Goal: Task Accomplishment & Management: Manage account settings

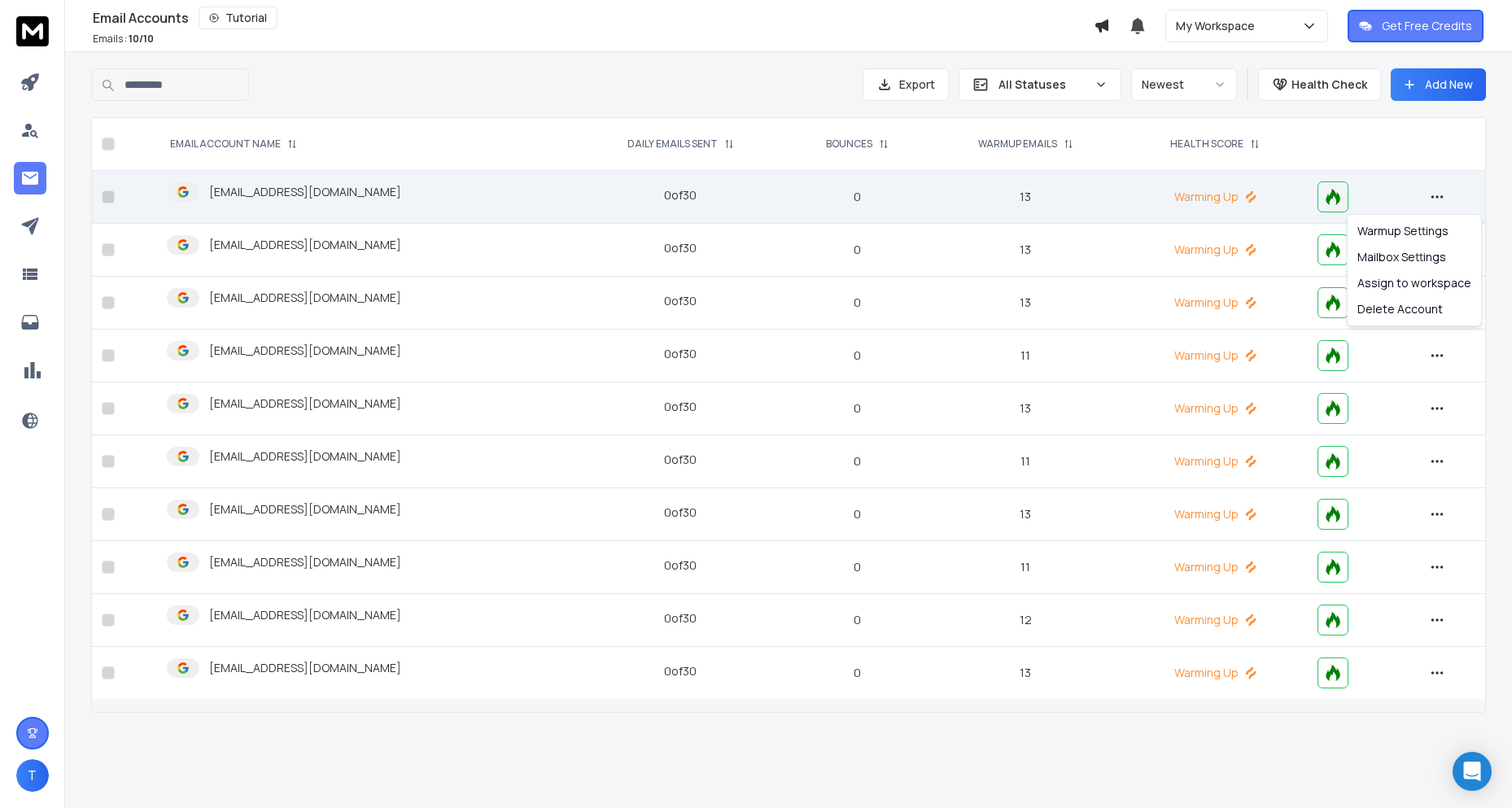
click at [1443, 195] on icon at bounding box center [1436, 197] width 15 height 15
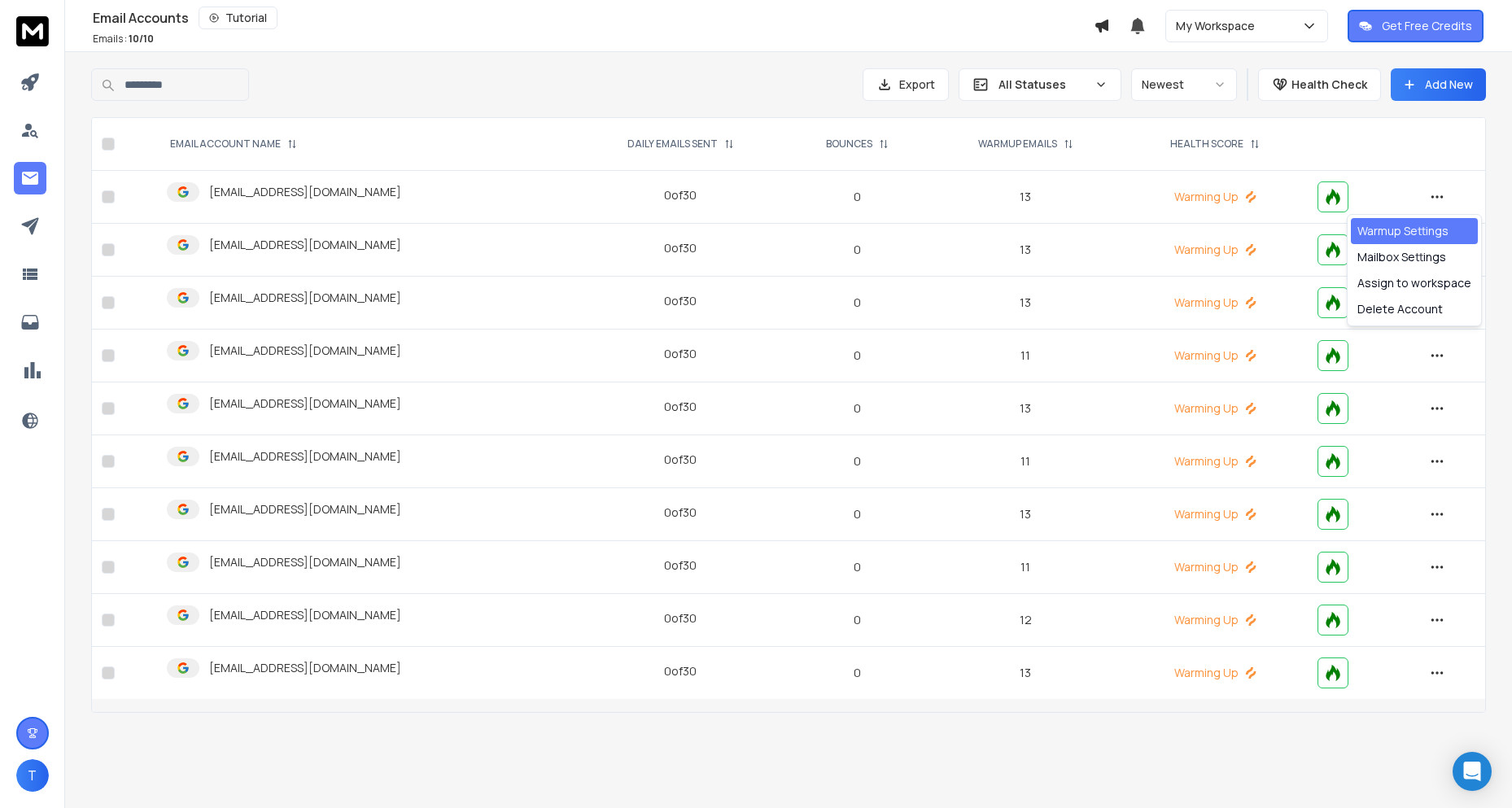
click at [1409, 232] on div "Warmup Settings" at bounding box center [1415, 231] width 127 height 26
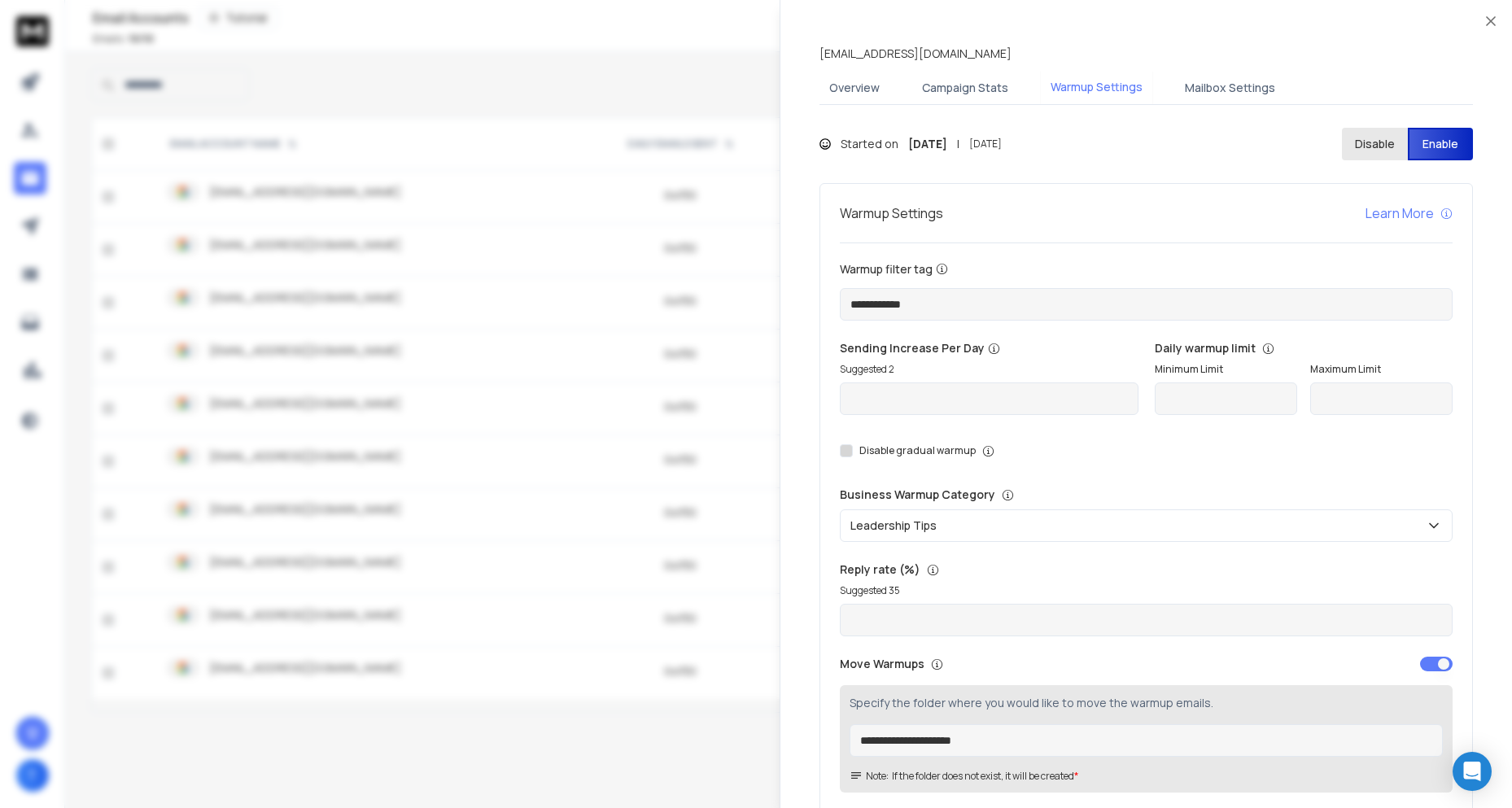
drag, startPoint x: 900, startPoint y: 306, endPoint x: 698, endPoint y: 132, distance: 266.6
click at [852, 310] on input "**********" at bounding box center [1146, 304] width 612 height 33
click at [690, 125] on div at bounding box center [756, 404] width 1512 height 808
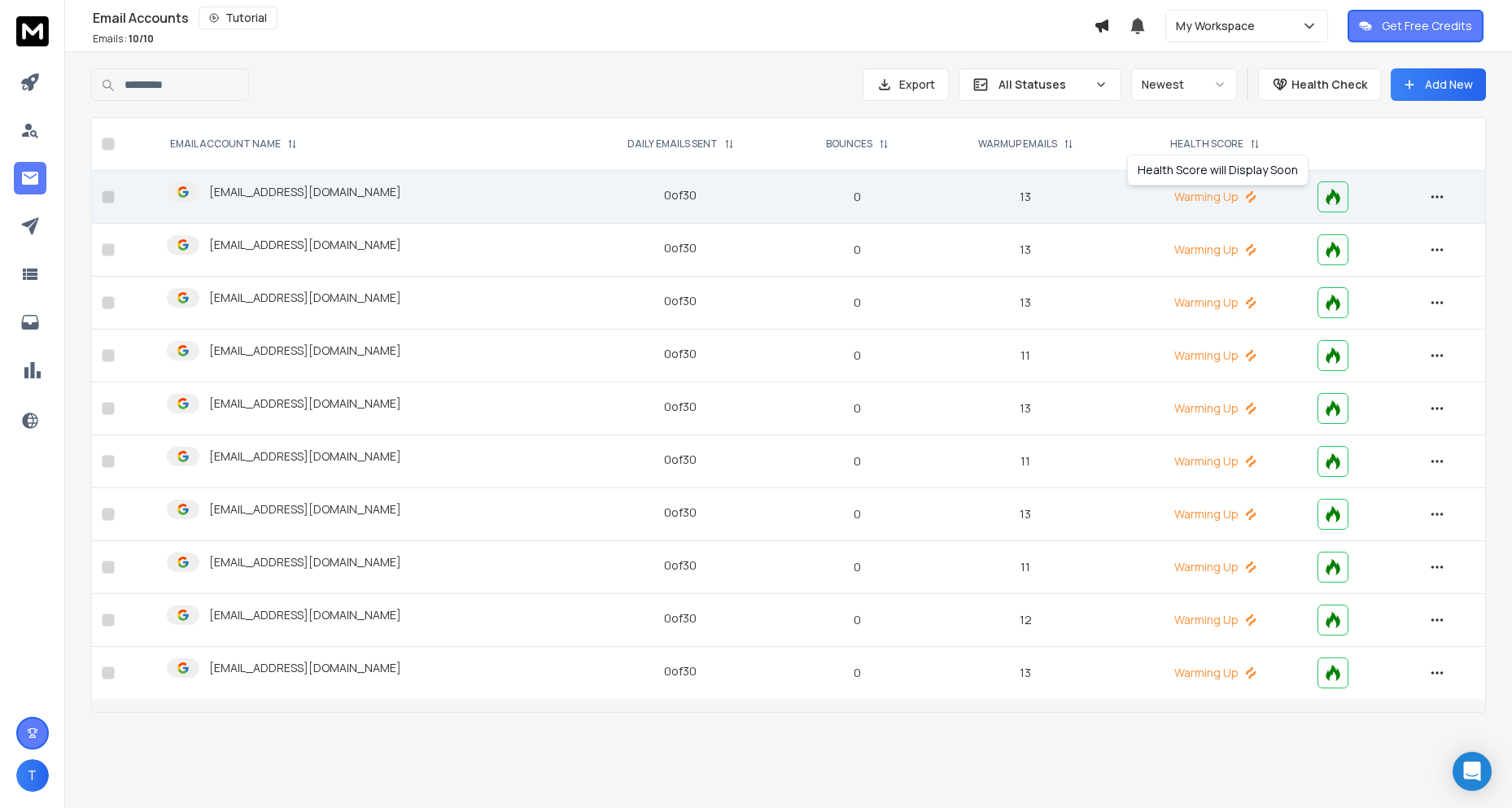
click at [1213, 189] on p "Warming Up" at bounding box center [1216, 197] width 165 height 16
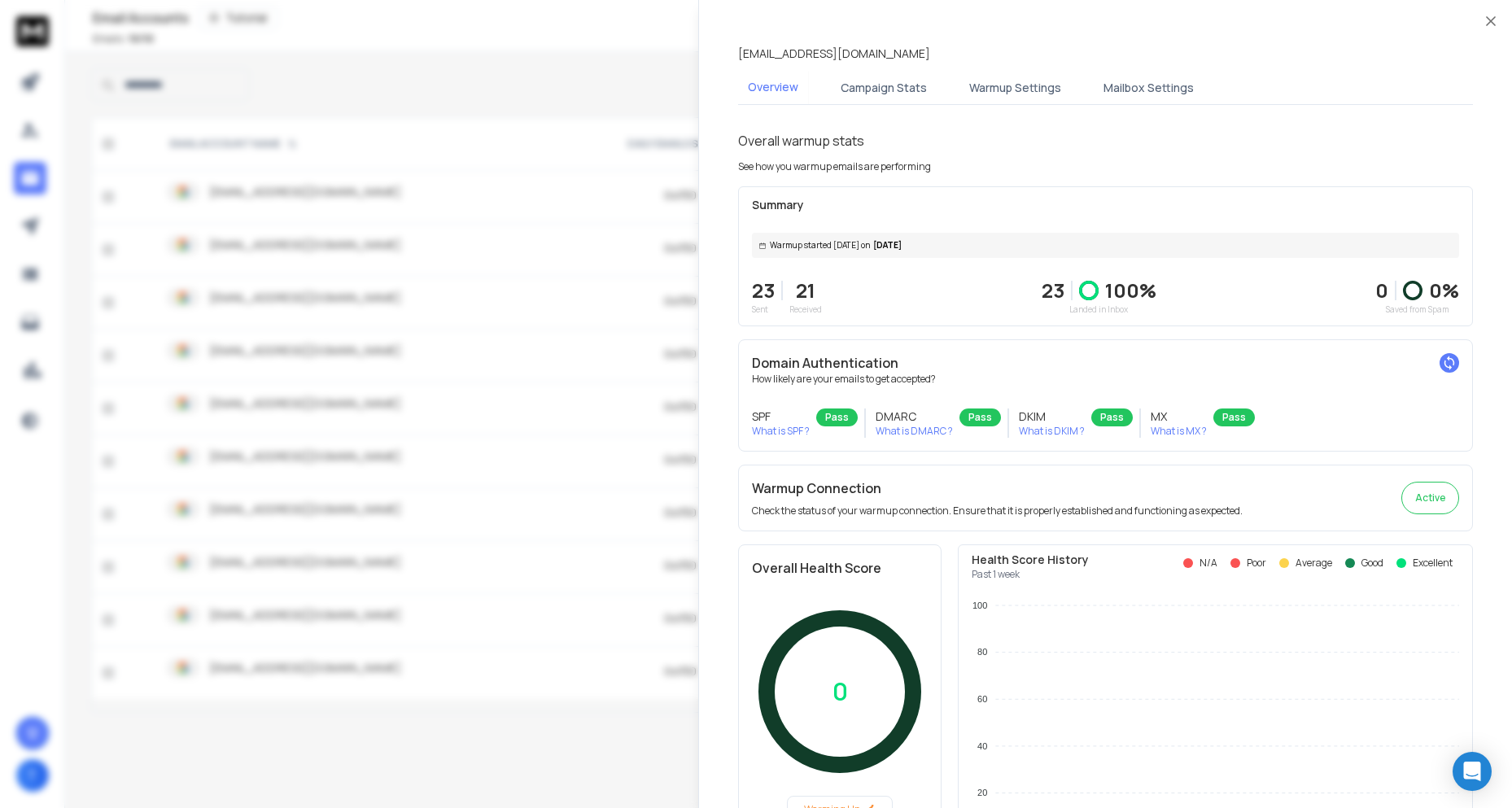
scroll to position [483, 0]
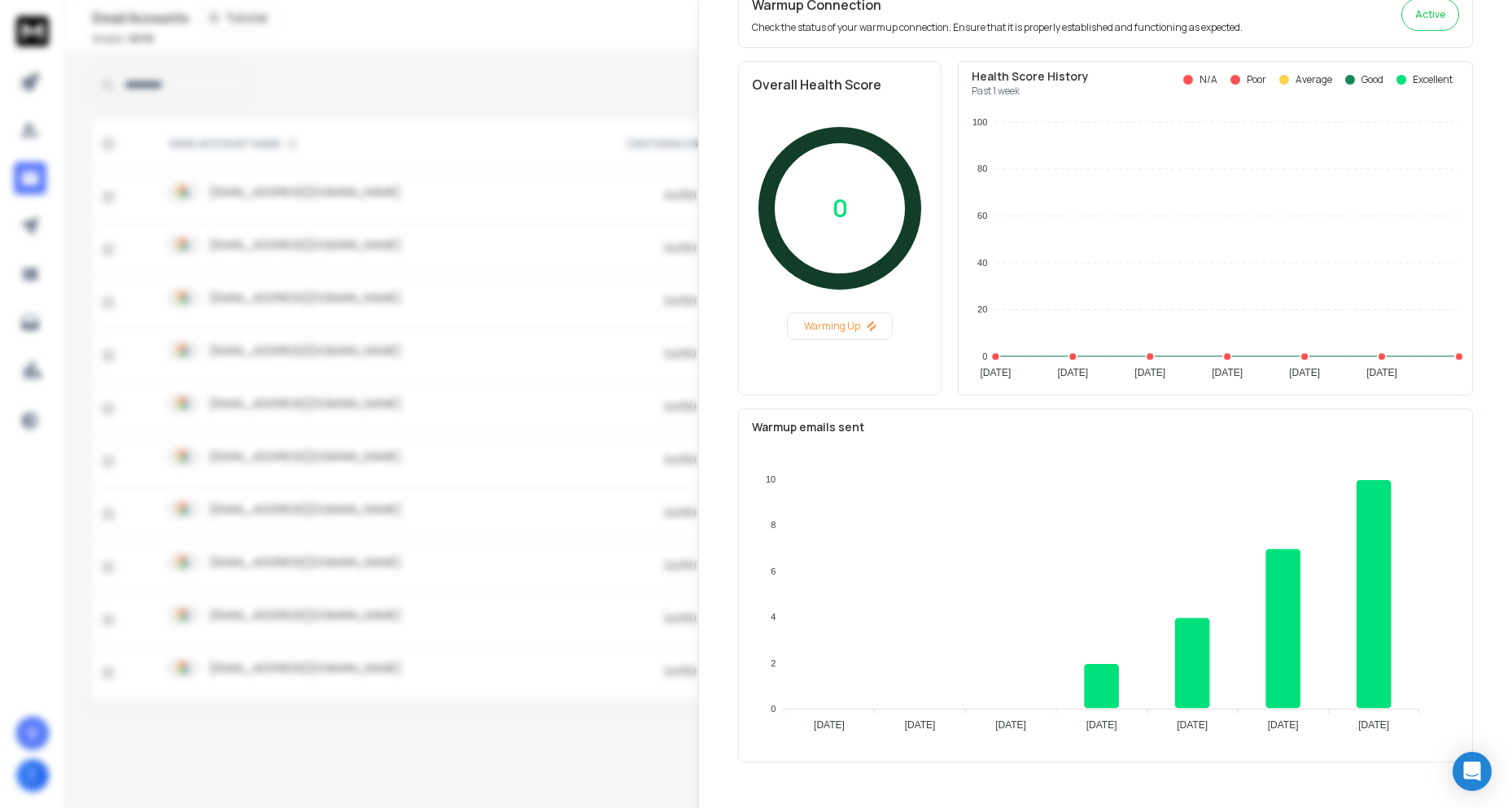
click at [635, 164] on div at bounding box center [756, 404] width 1512 height 808
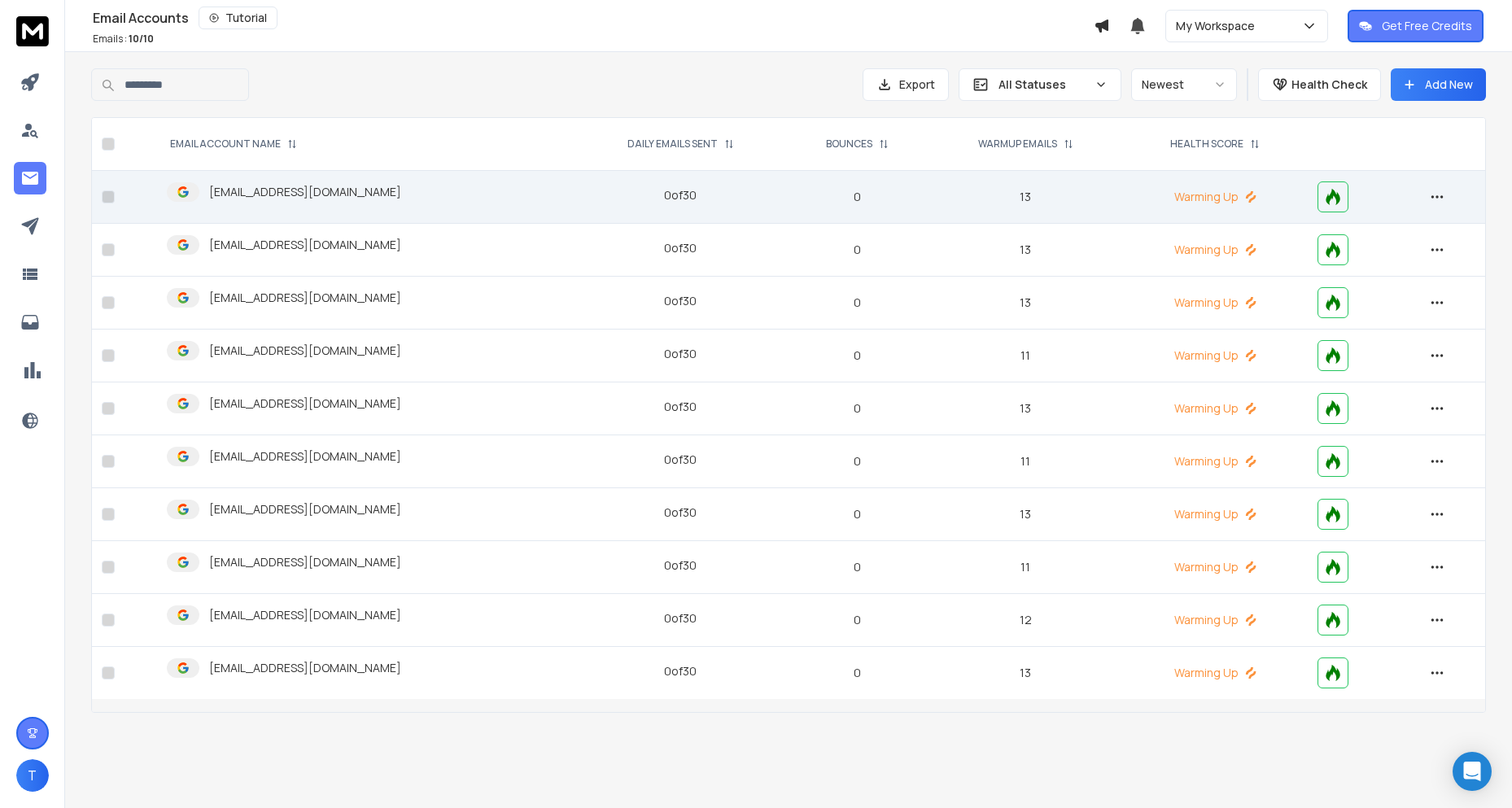
click at [942, 198] on td "13" at bounding box center [1026, 197] width 195 height 53
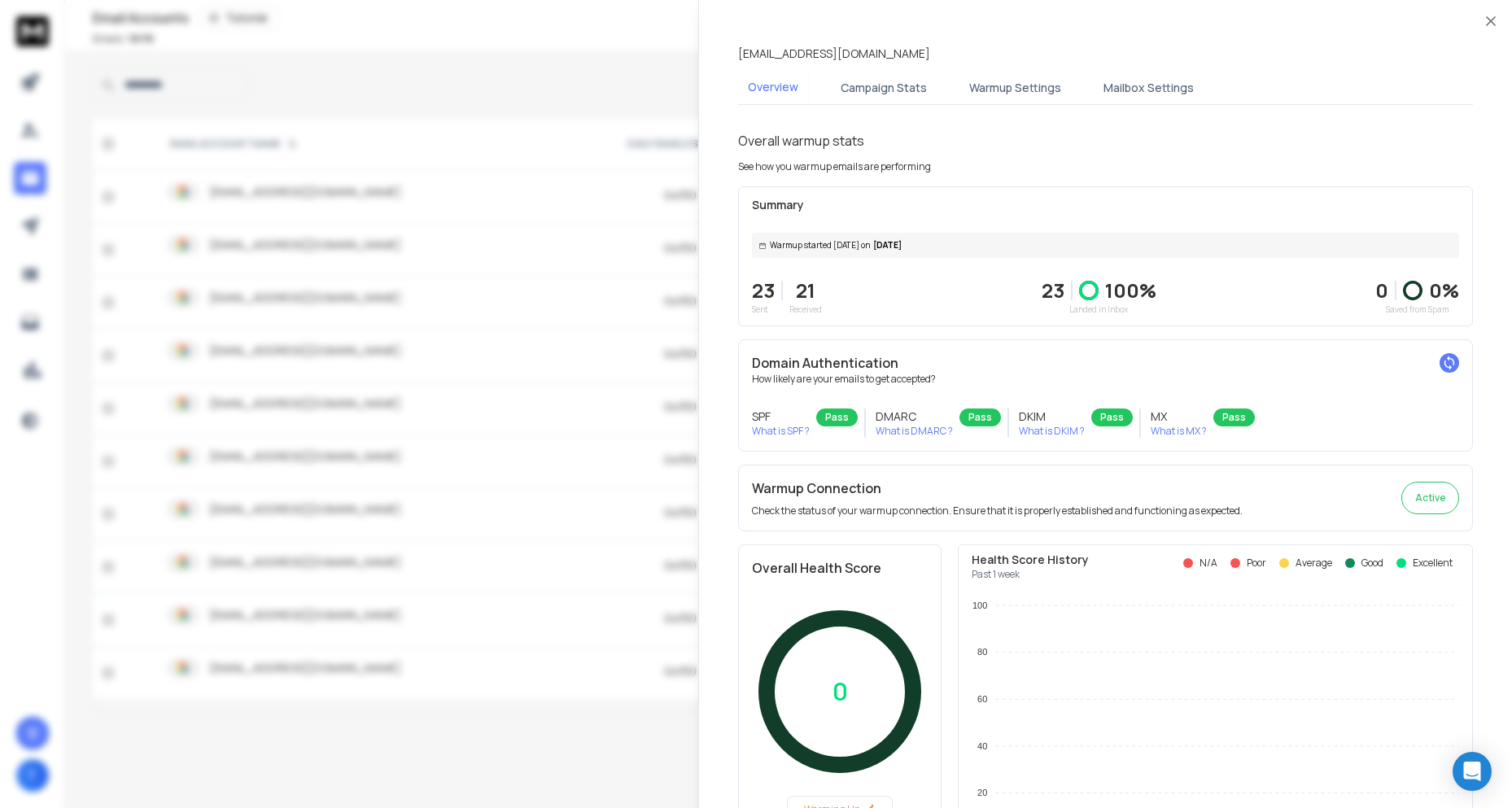
click at [991, 88] on button "Warmup Settings" at bounding box center [1015, 87] width 111 height 36
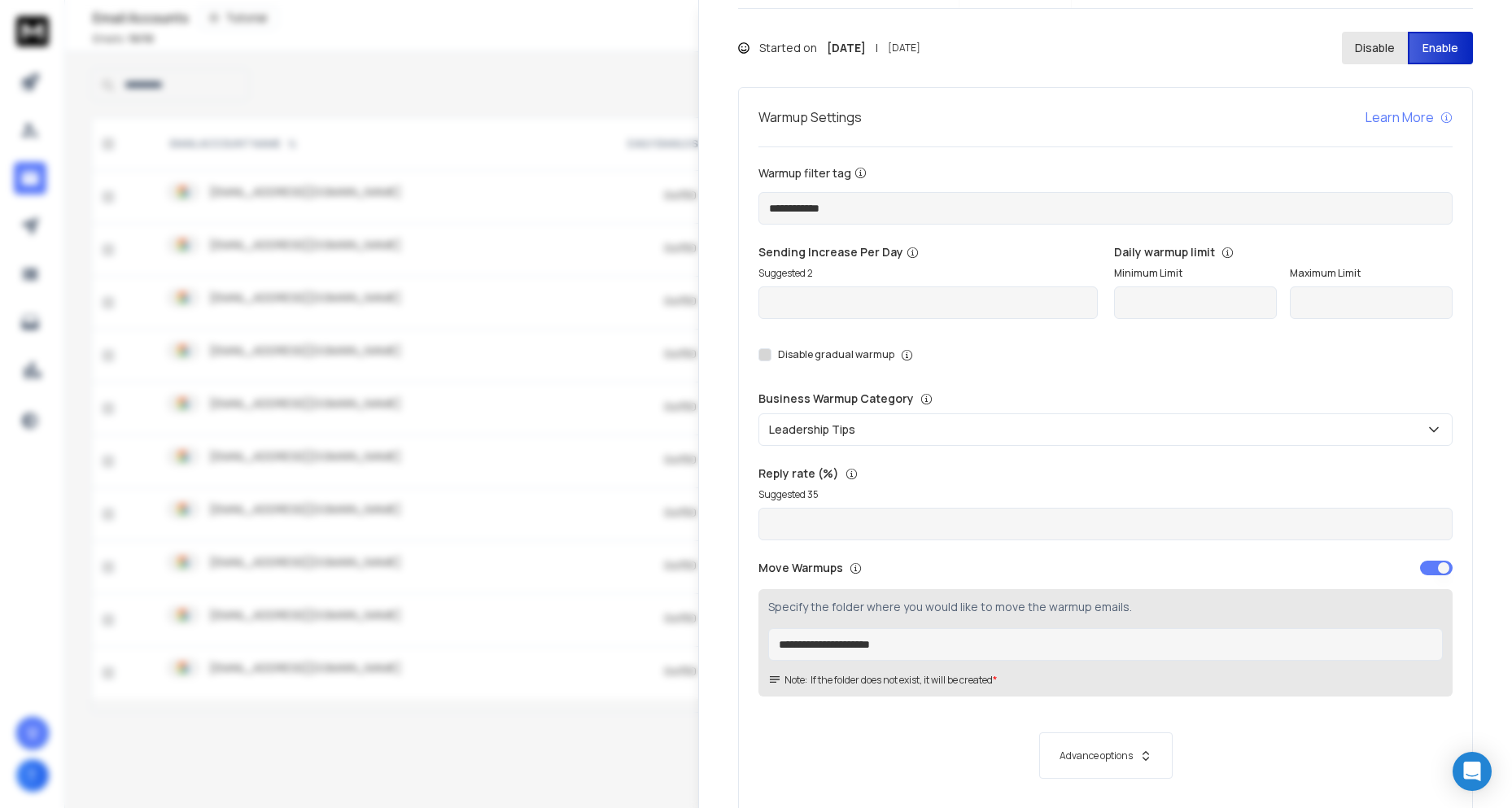
scroll to position [0, 0]
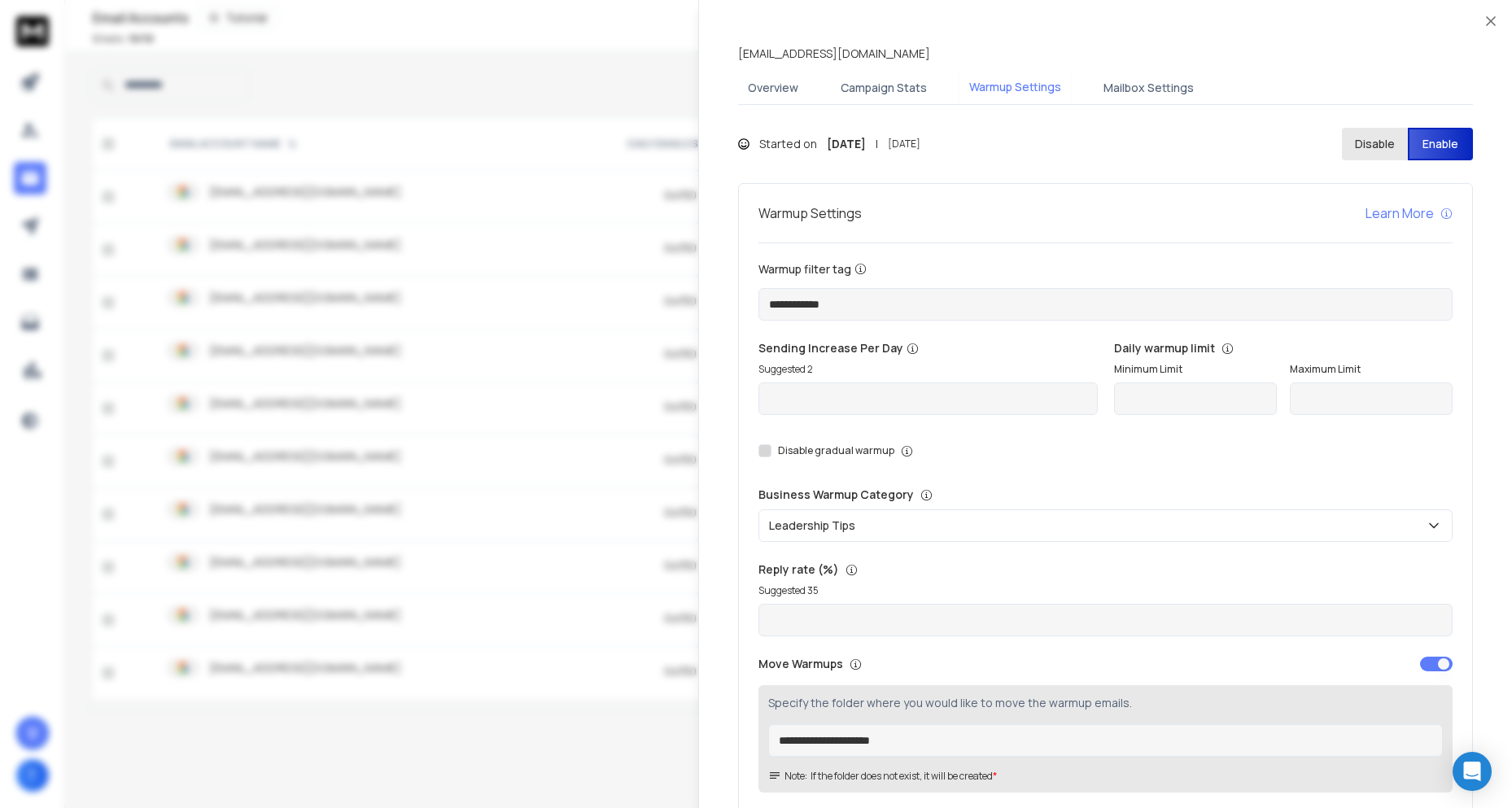
drag, startPoint x: 1487, startPoint y: 26, endPoint x: 1403, endPoint y: 84, distance: 102.1
click at [1488, 25] on icon "button" at bounding box center [1491, 21] width 16 height 16
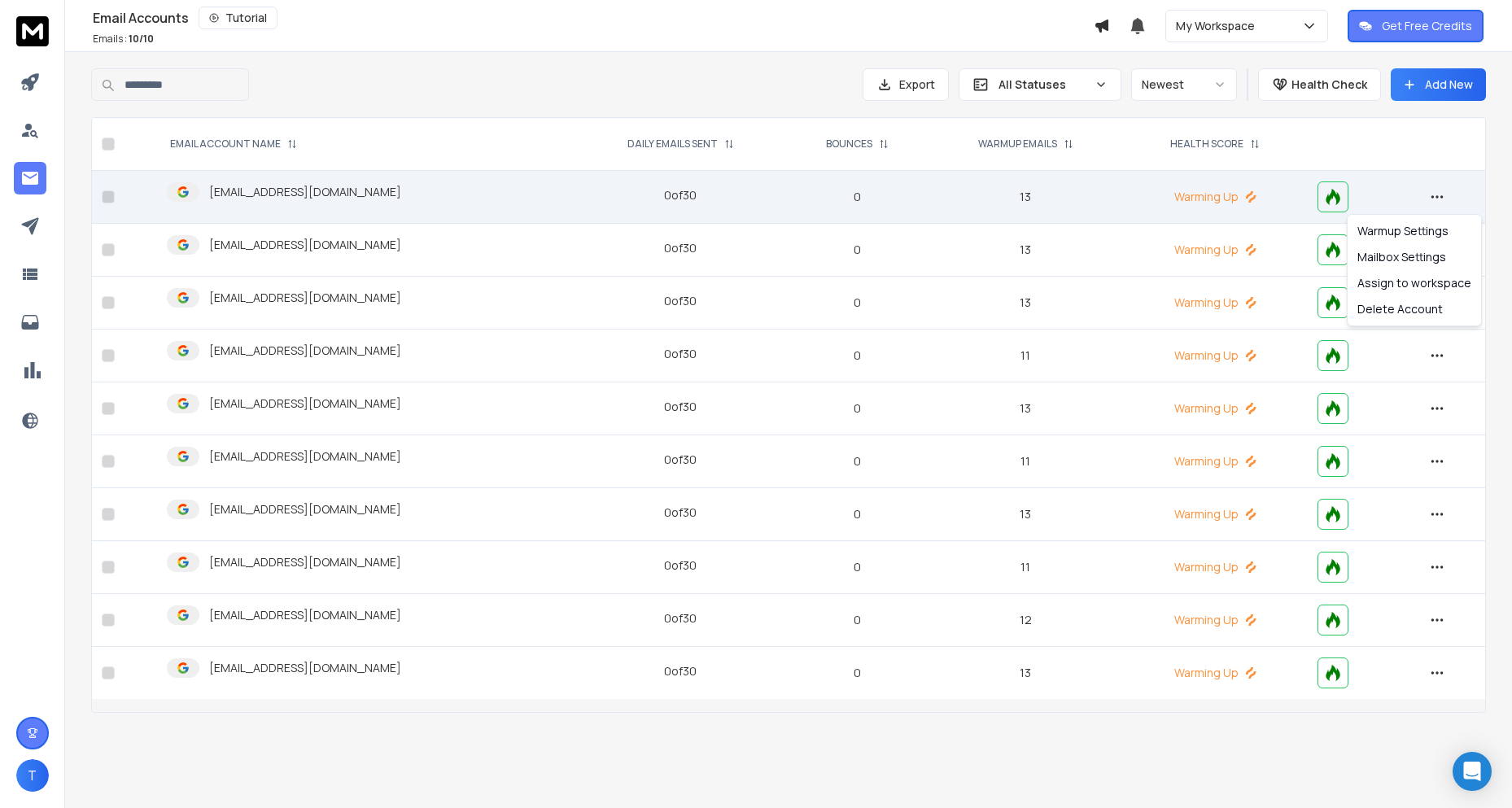
click at [1434, 200] on icon at bounding box center [1436, 197] width 15 height 15
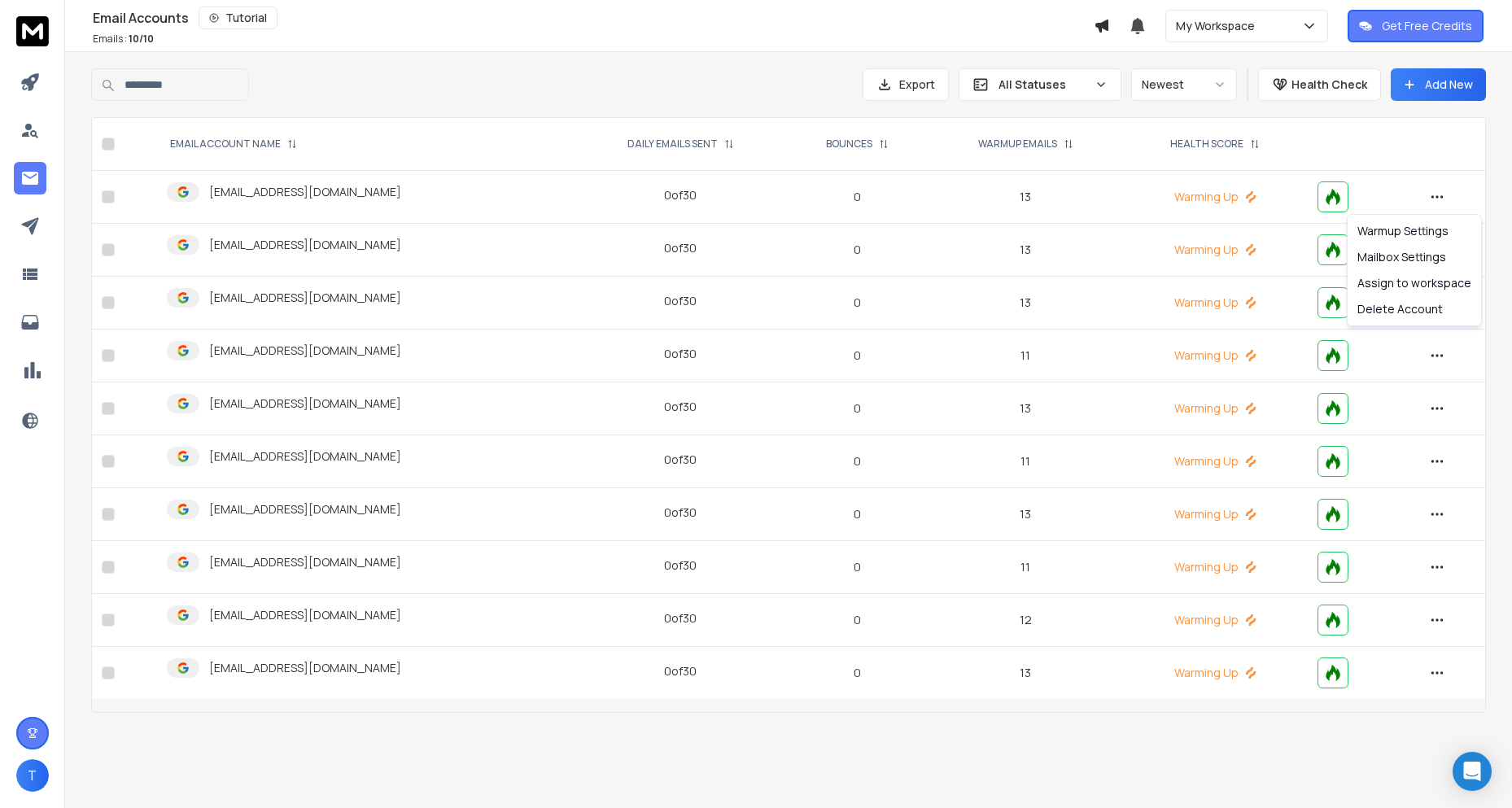
click at [1390, 151] on th at bounding box center [1436, 144] width 96 height 53
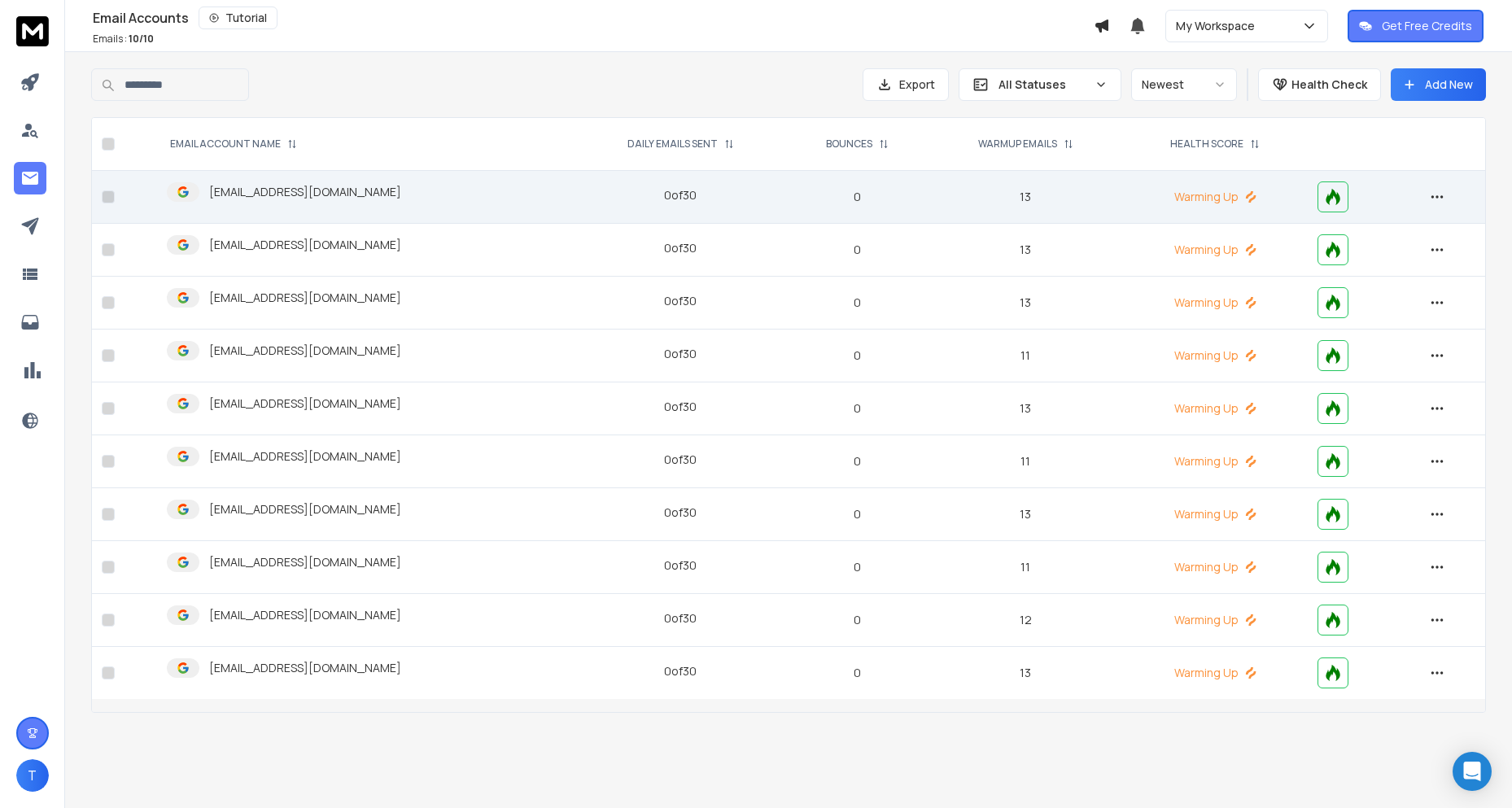
click at [1334, 206] on div at bounding box center [1332, 197] width 31 height 31
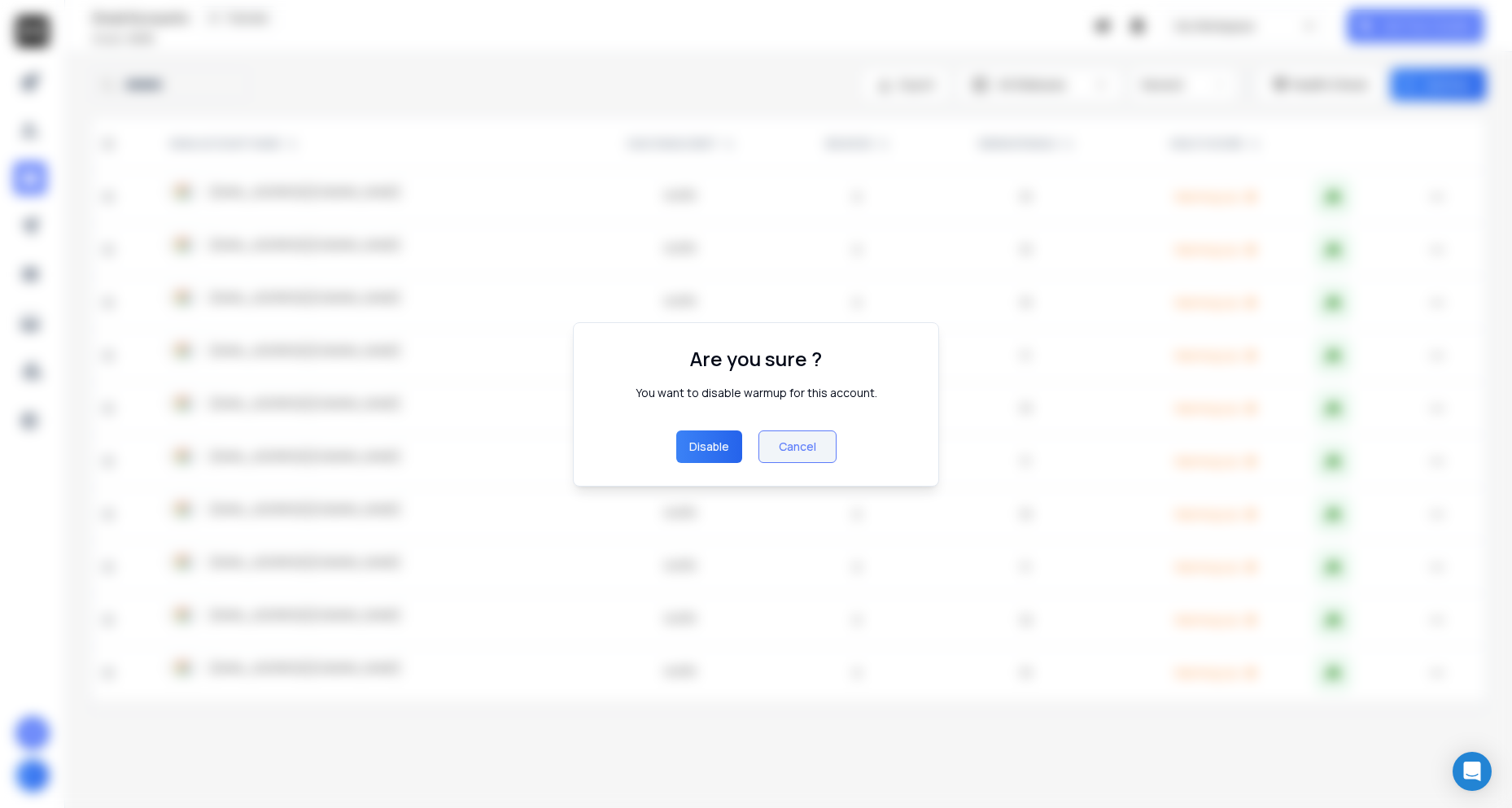
click at [709, 459] on button "Disable" at bounding box center [709, 446] width 66 height 33
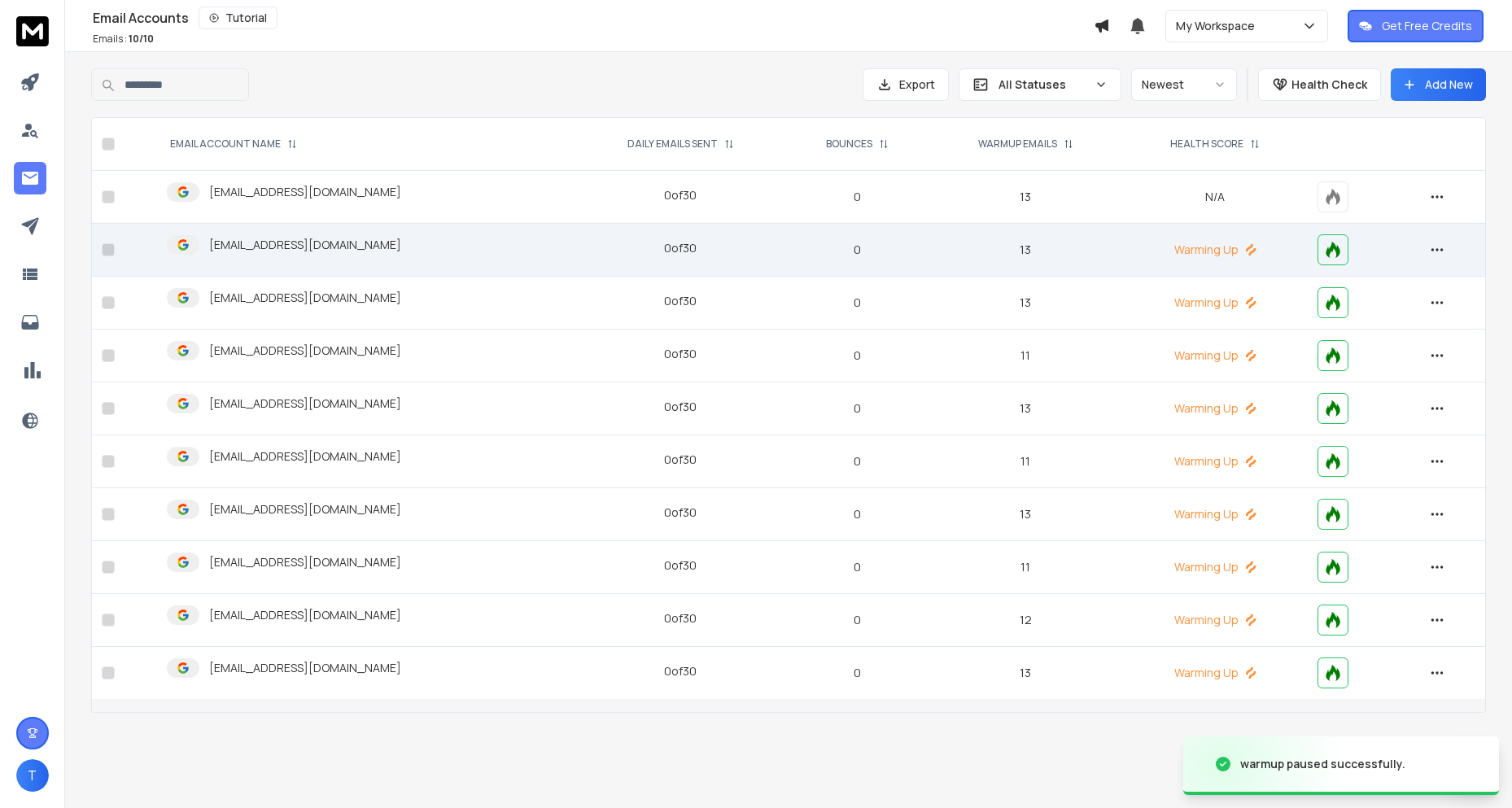
click at [1339, 253] on icon at bounding box center [1333, 249] width 16 height 16
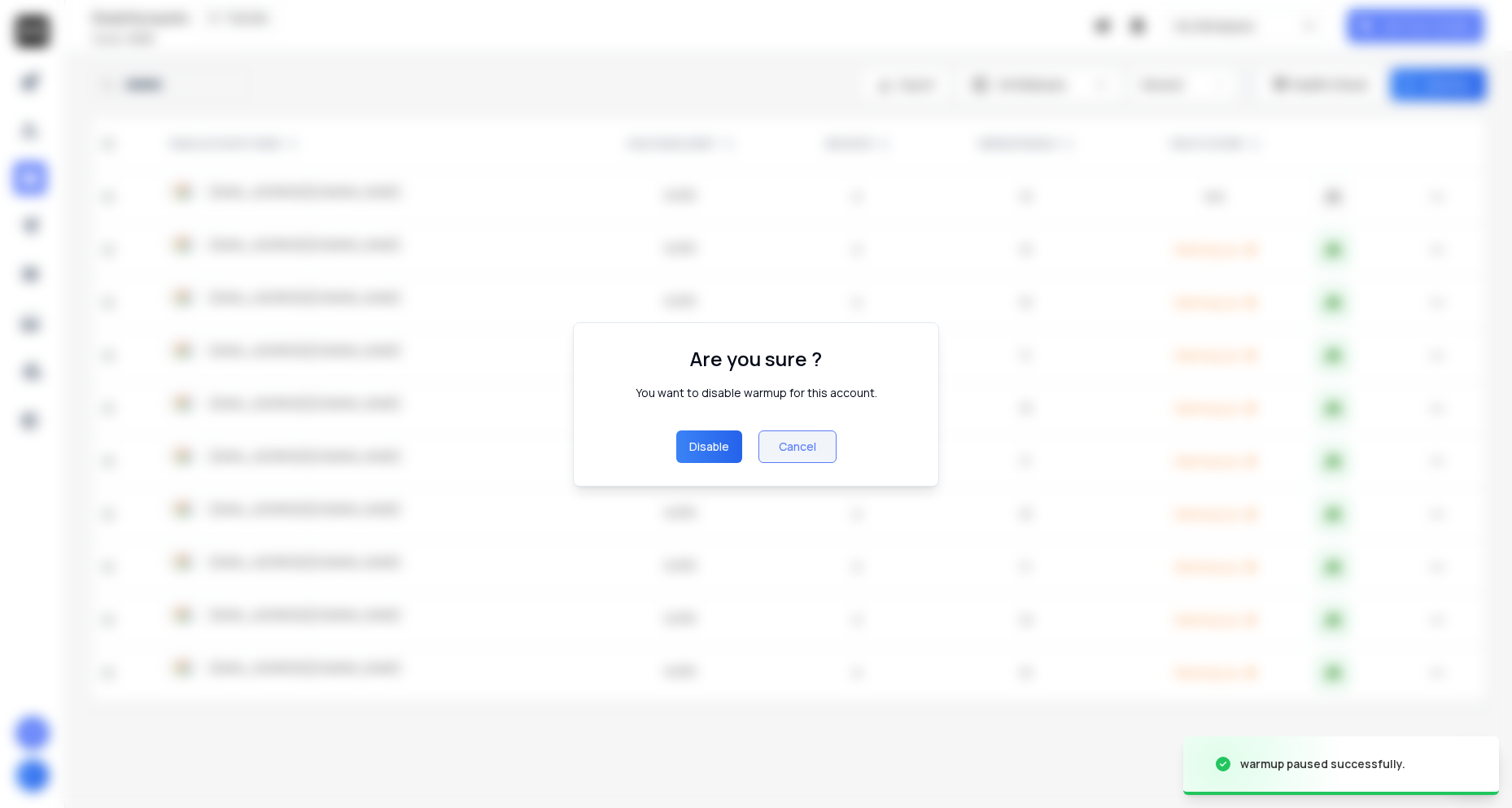
click at [707, 453] on button "Disable" at bounding box center [709, 446] width 66 height 33
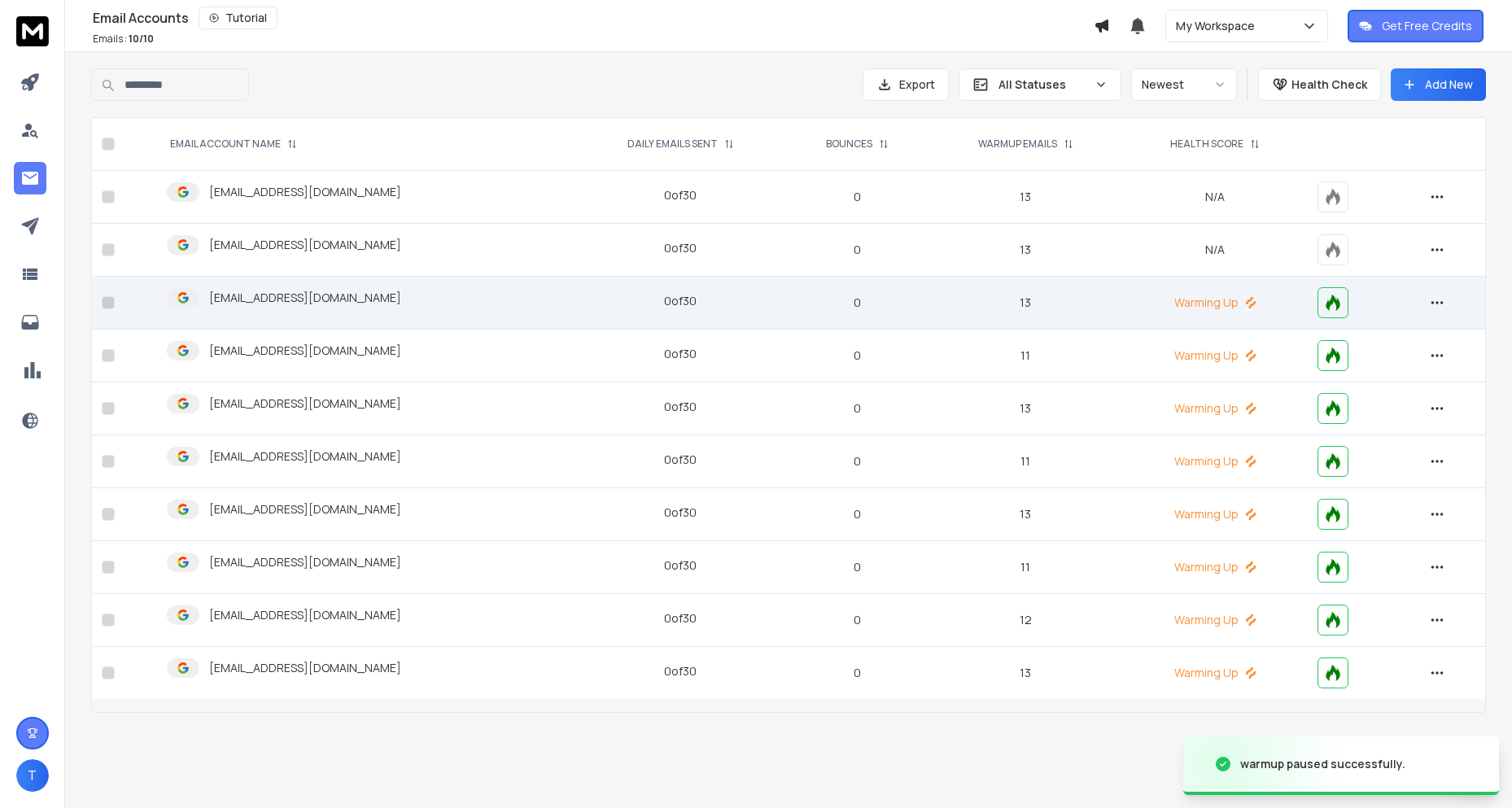
click at [1331, 303] on icon at bounding box center [1333, 302] width 14 height 16
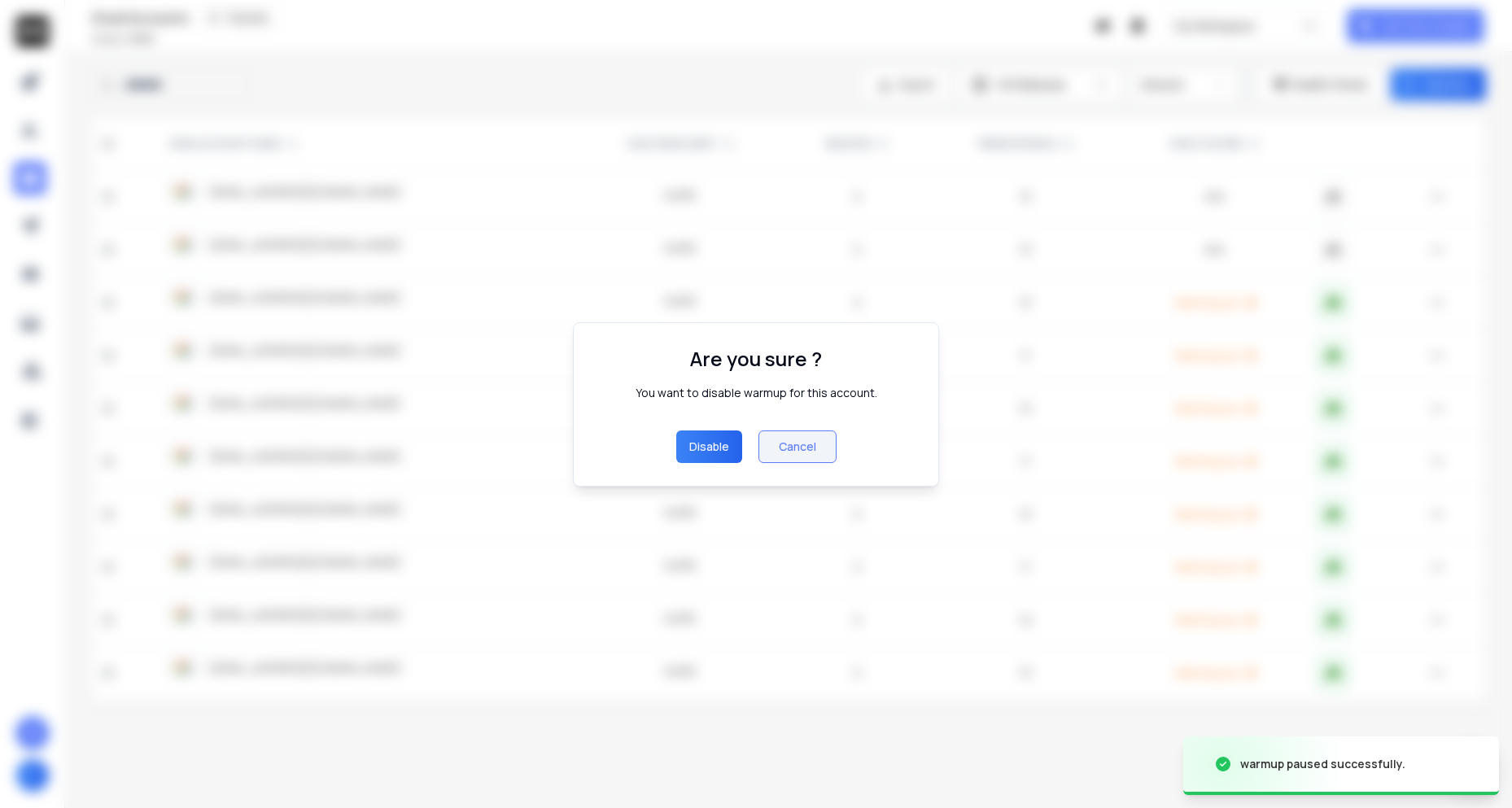
click at [695, 451] on button "Disable" at bounding box center [709, 446] width 66 height 33
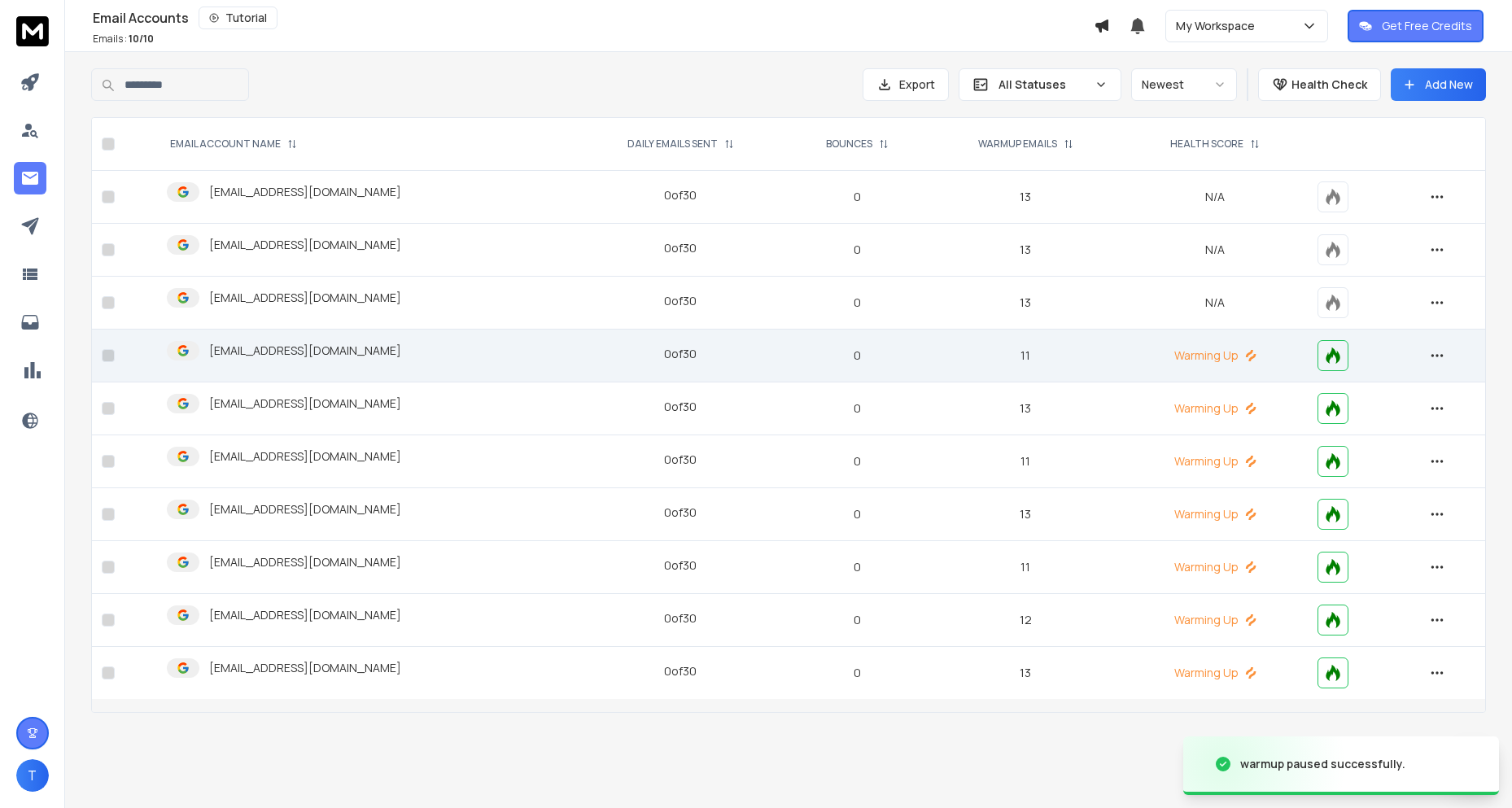
click at [1336, 355] on icon at bounding box center [1333, 356] width 14 height 16
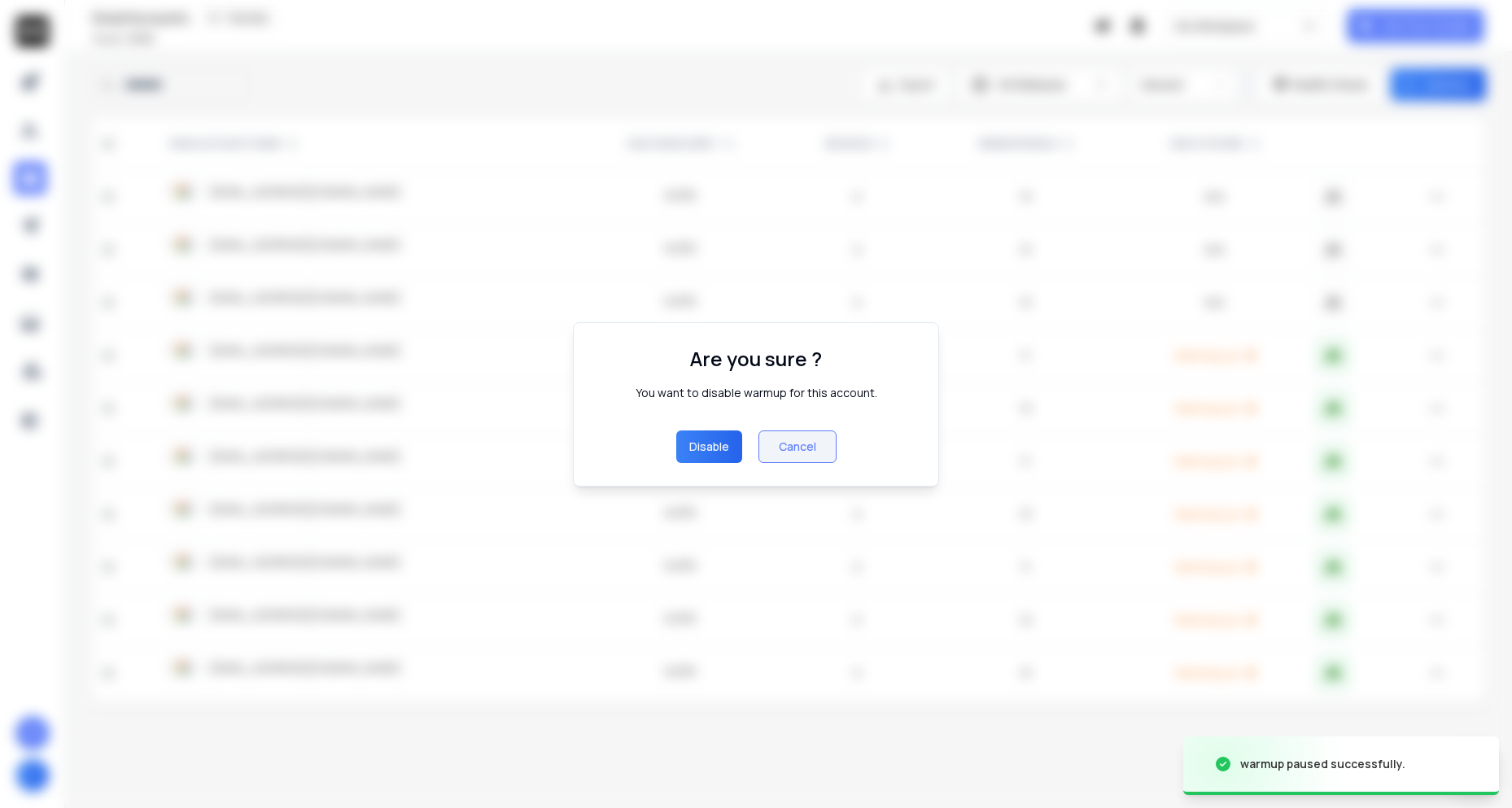
drag, startPoint x: 696, startPoint y: 450, endPoint x: 864, endPoint y: 460, distance: 168.3
click at [697, 449] on button "Disable" at bounding box center [709, 446] width 66 height 33
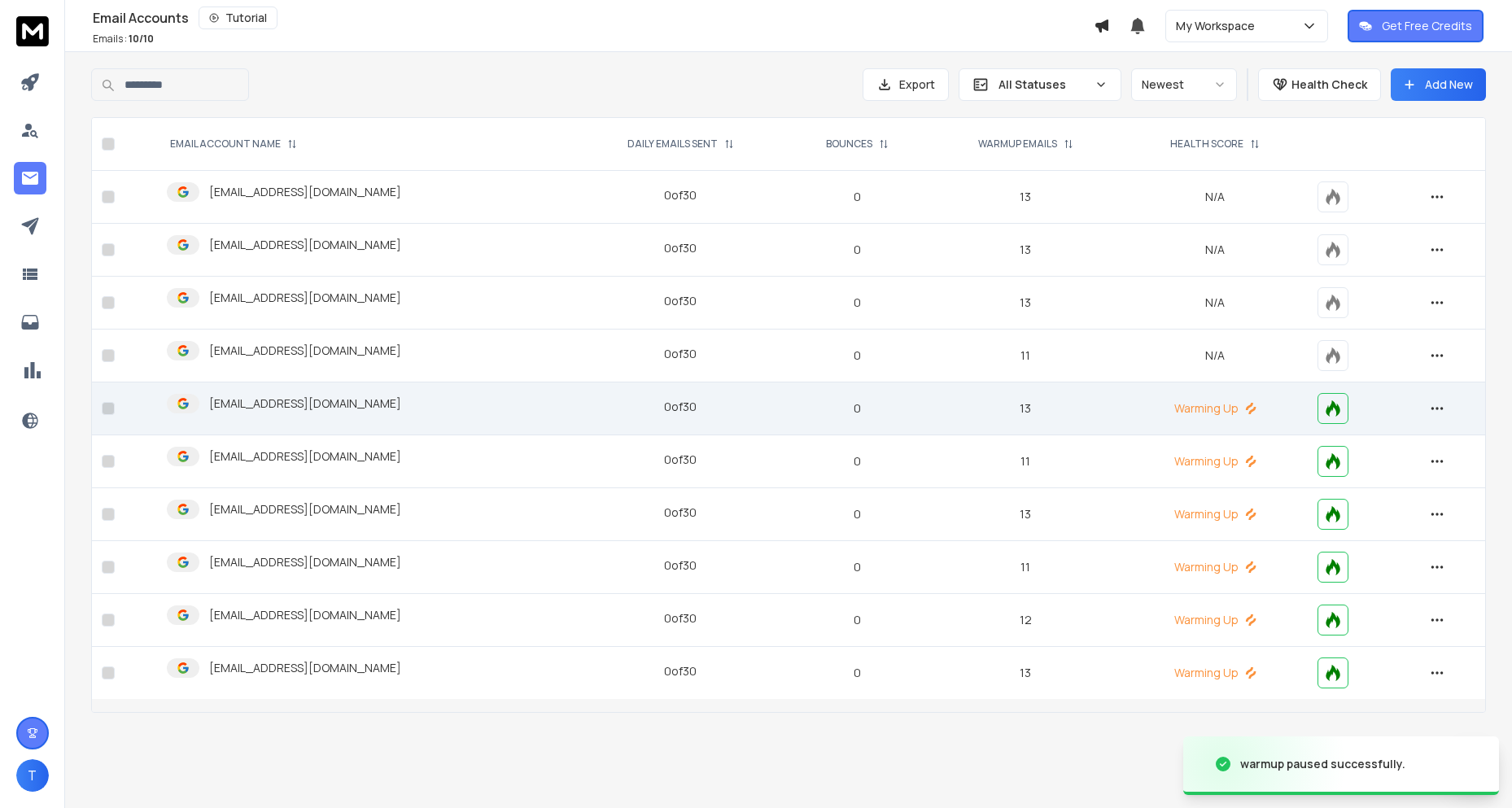
click at [1331, 414] on icon at bounding box center [1333, 408] width 16 height 16
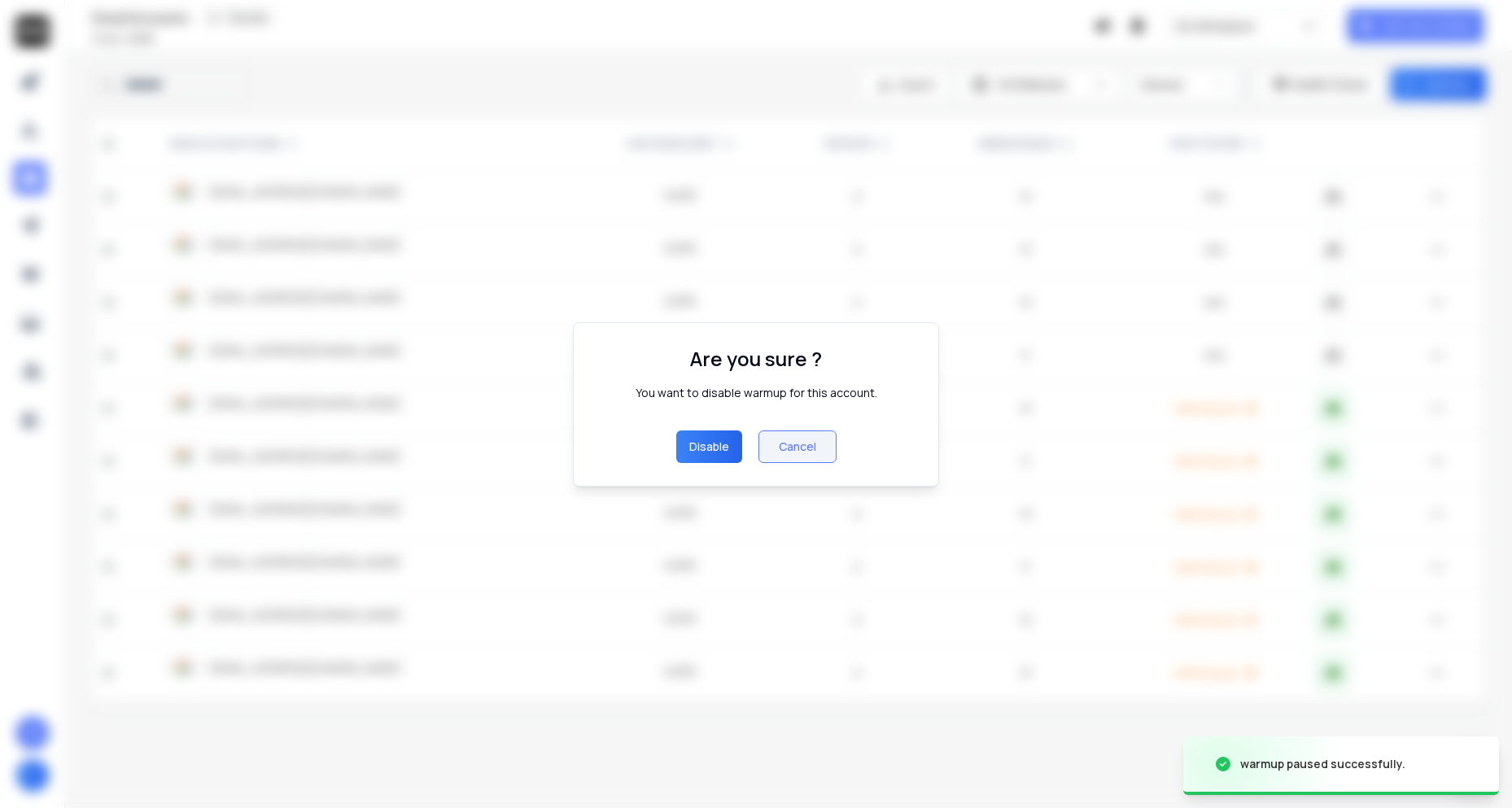
click at [705, 453] on button "Disable" at bounding box center [709, 446] width 66 height 33
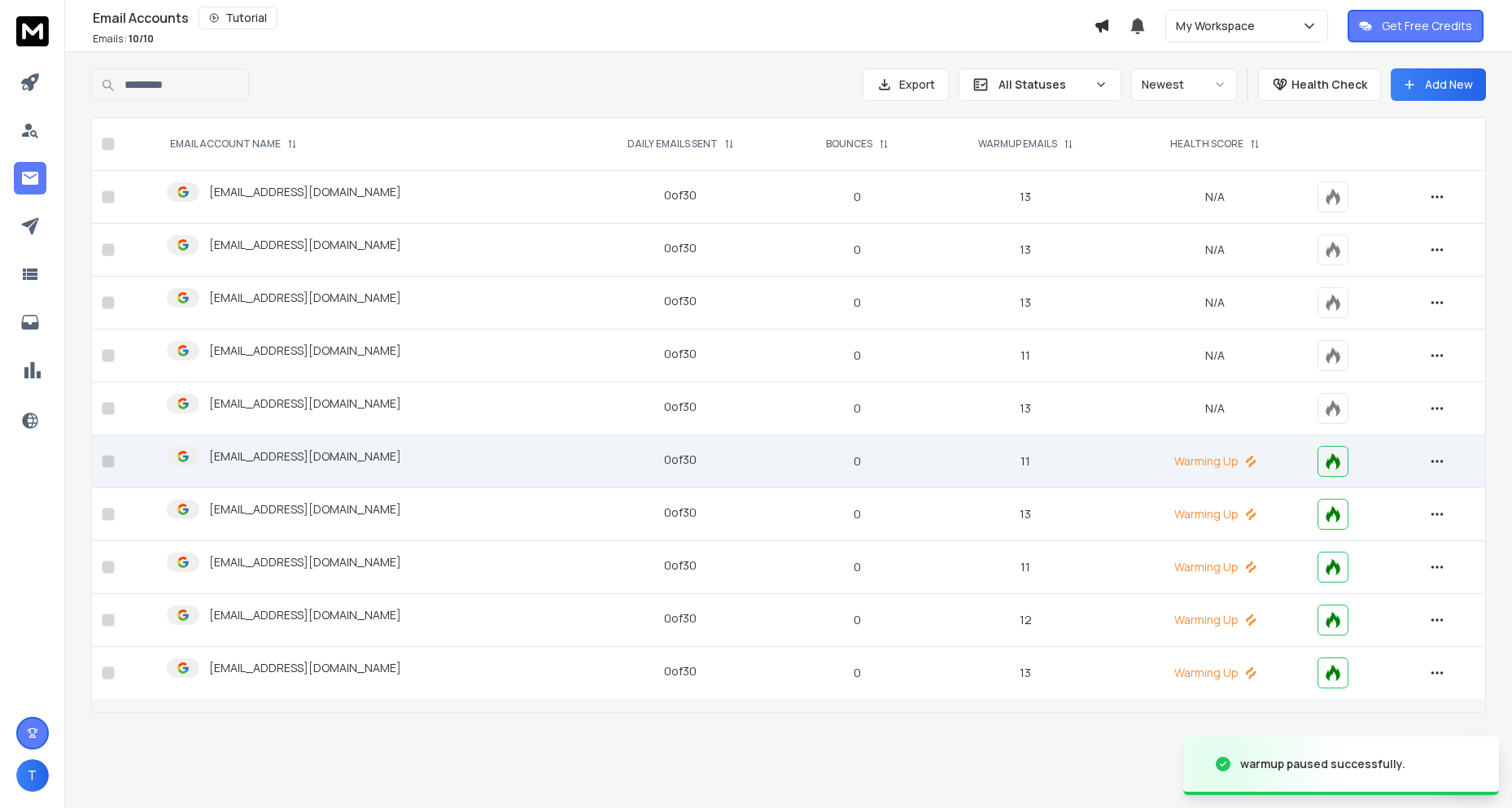
click at [1337, 464] on icon at bounding box center [1333, 461] width 14 height 16
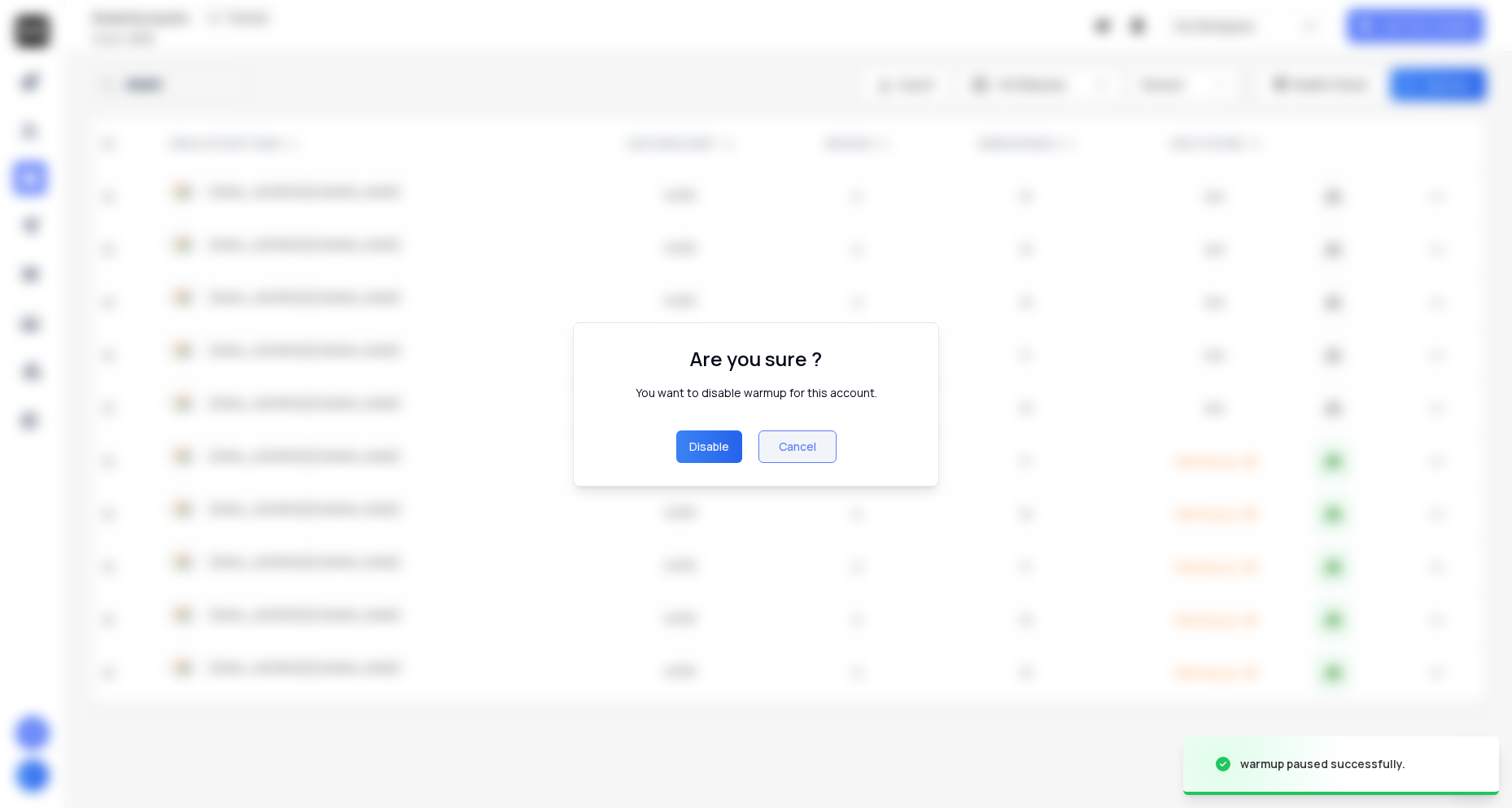
click at [707, 446] on button "Disable" at bounding box center [709, 446] width 66 height 33
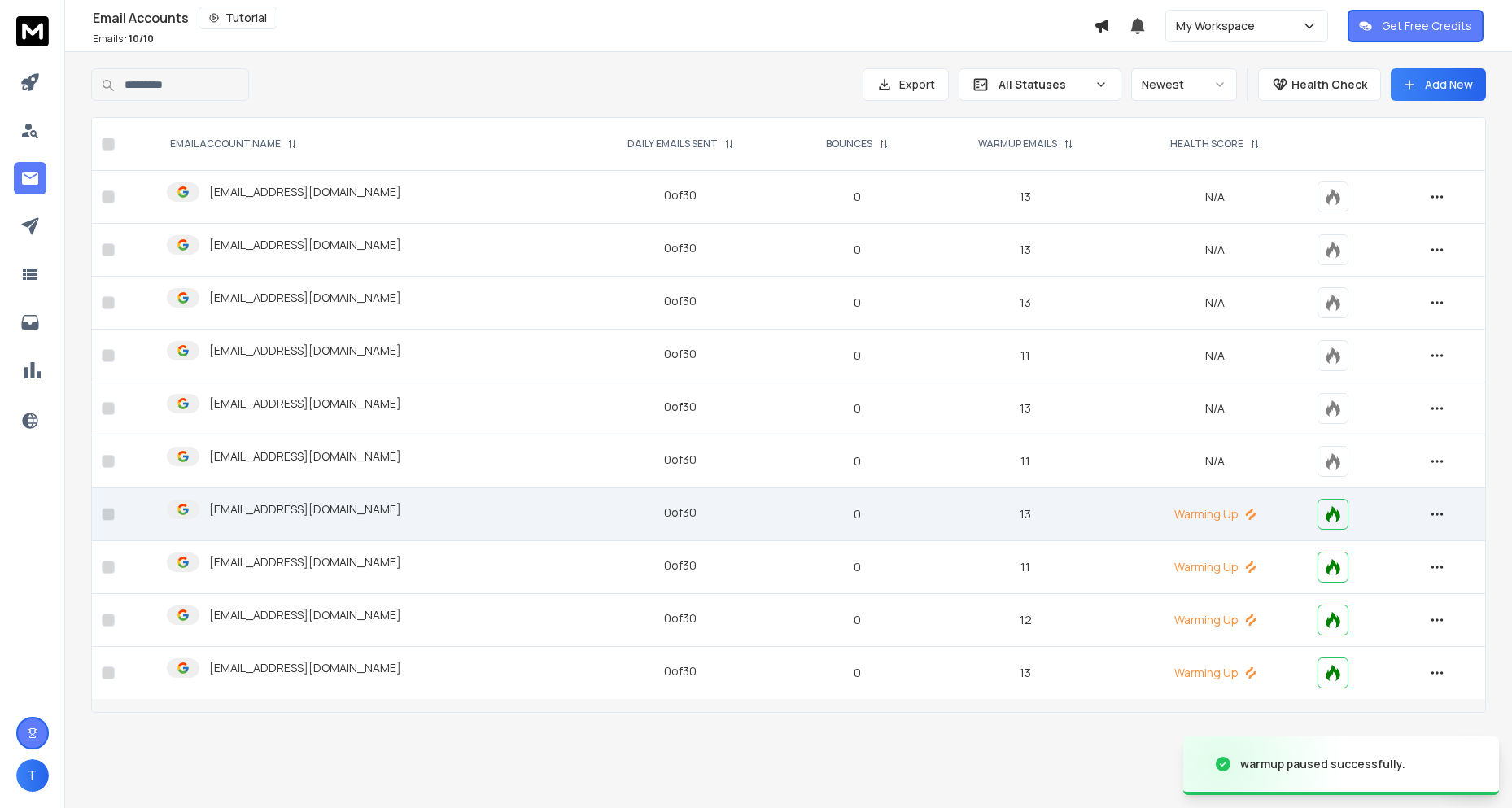
click at [1331, 520] on icon at bounding box center [1333, 514] width 16 height 16
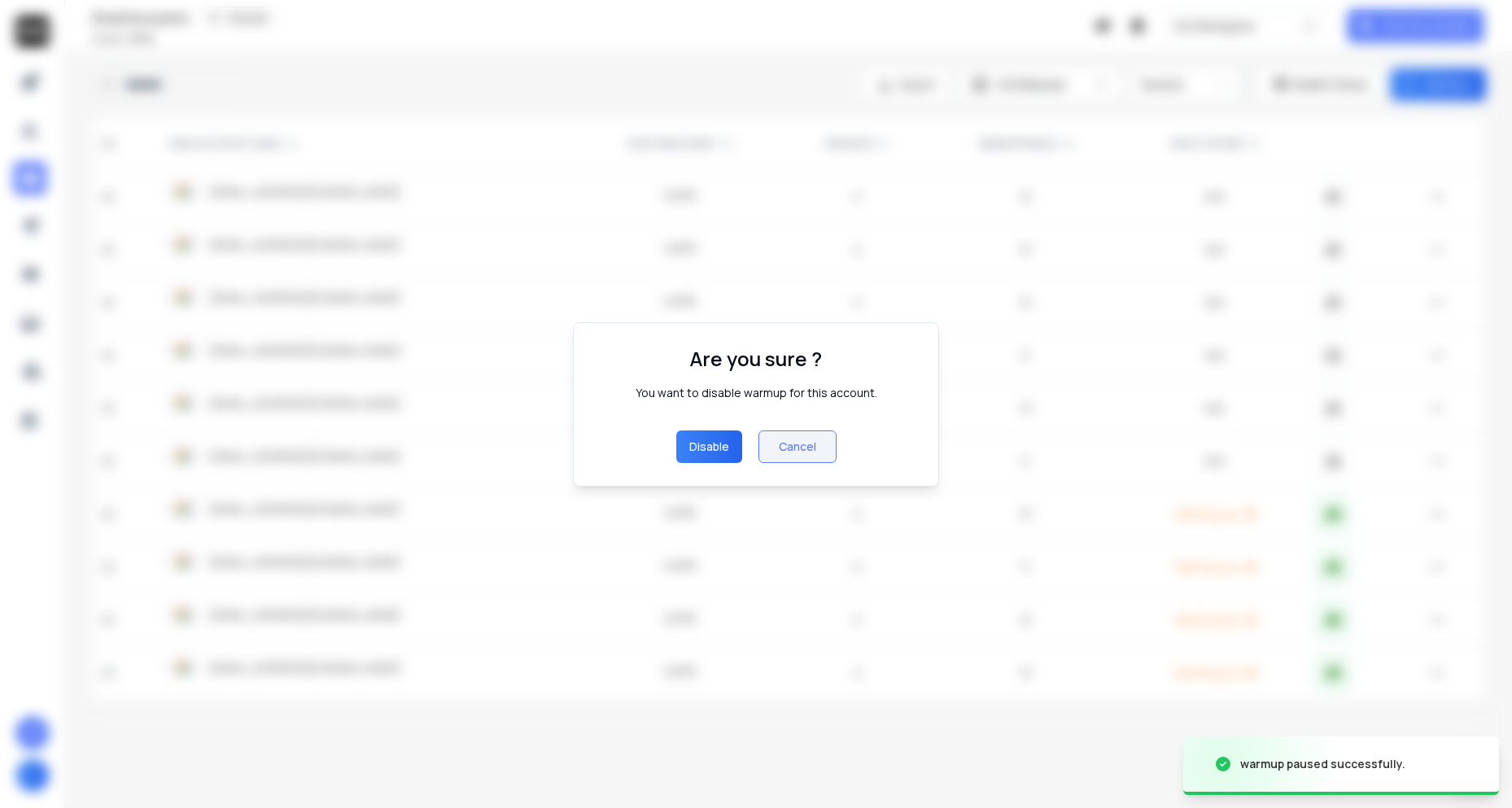
click at [703, 433] on button "Disable" at bounding box center [709, 446] width 66 height 33
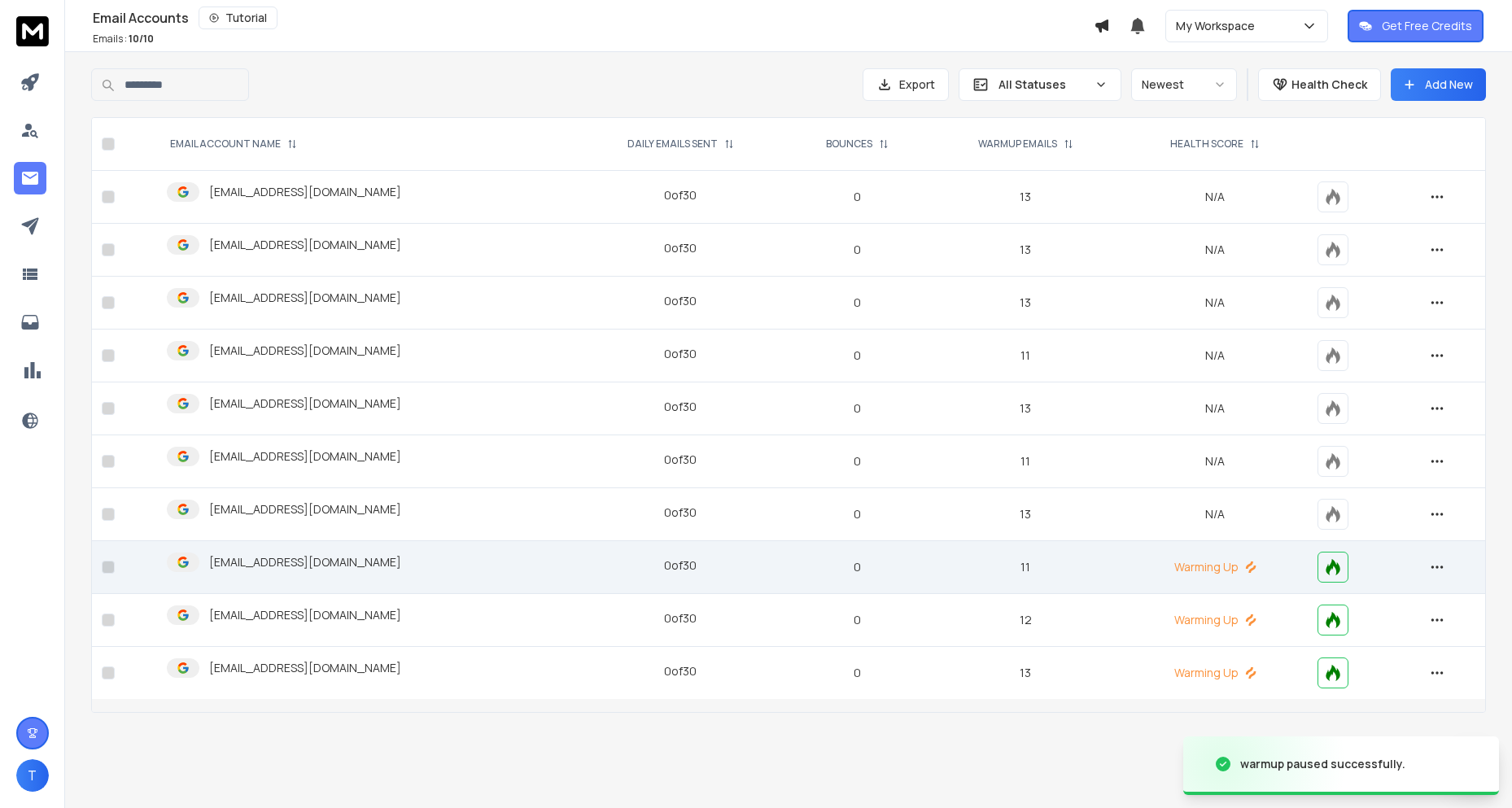
click at [1335, 572] on icon at bounding box center [1333, 566] width 14 height 16
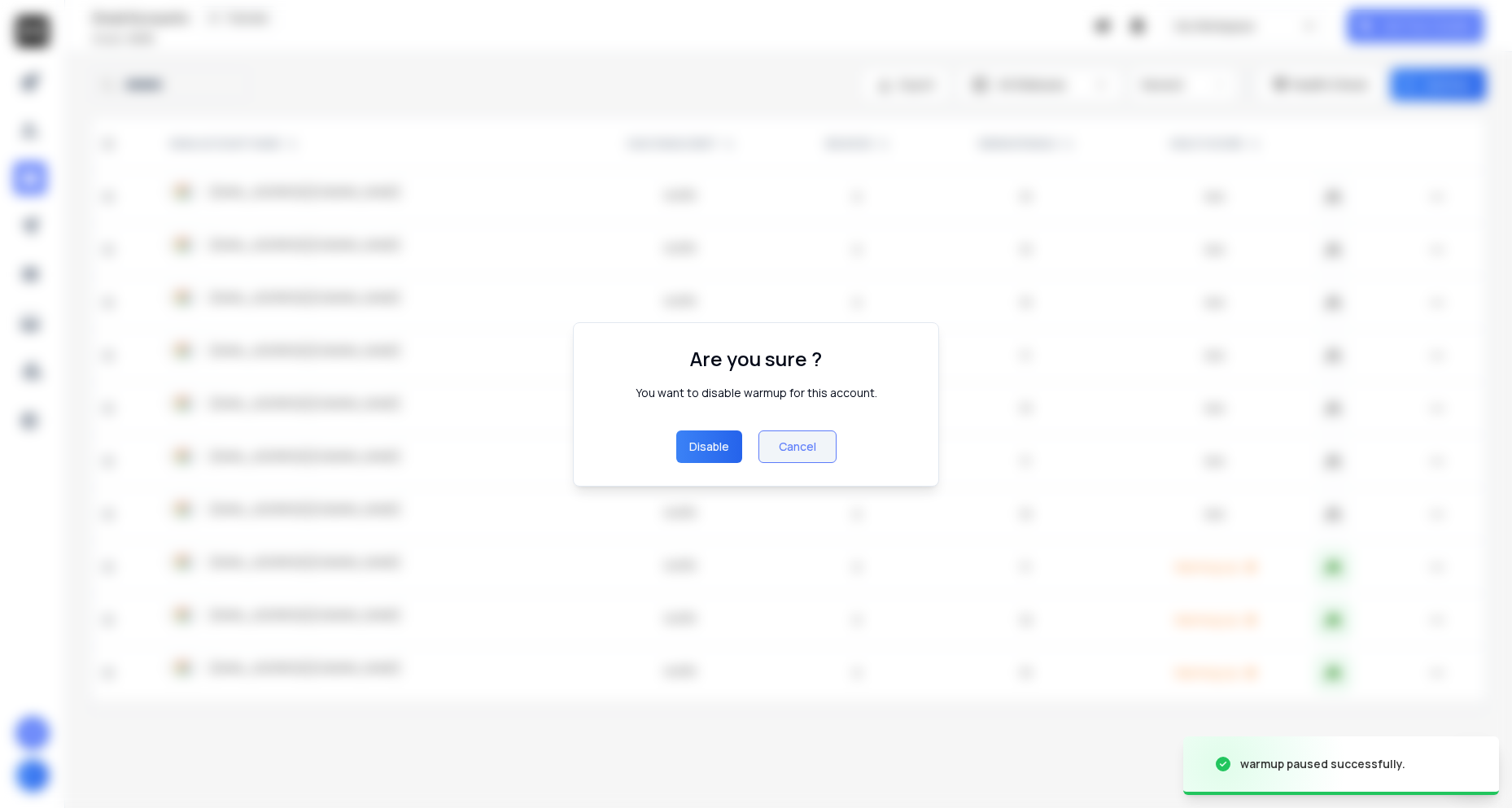
click at [712, 450] on button "Disable" at bounding box center [709, 446] width 66 height 33
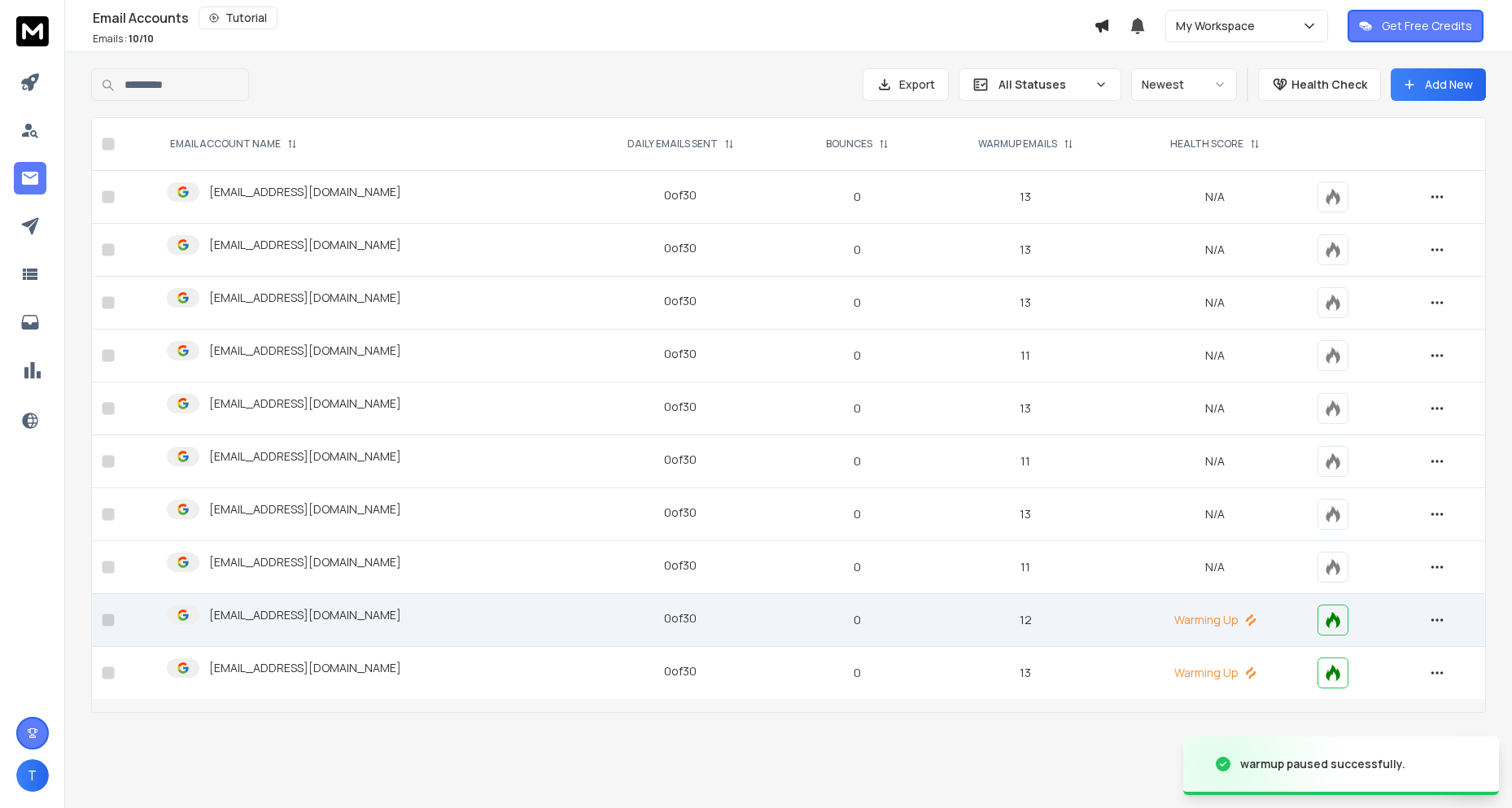
click at [1331, 621] on icon at bounding box center [1333, 620] width 14 height 16
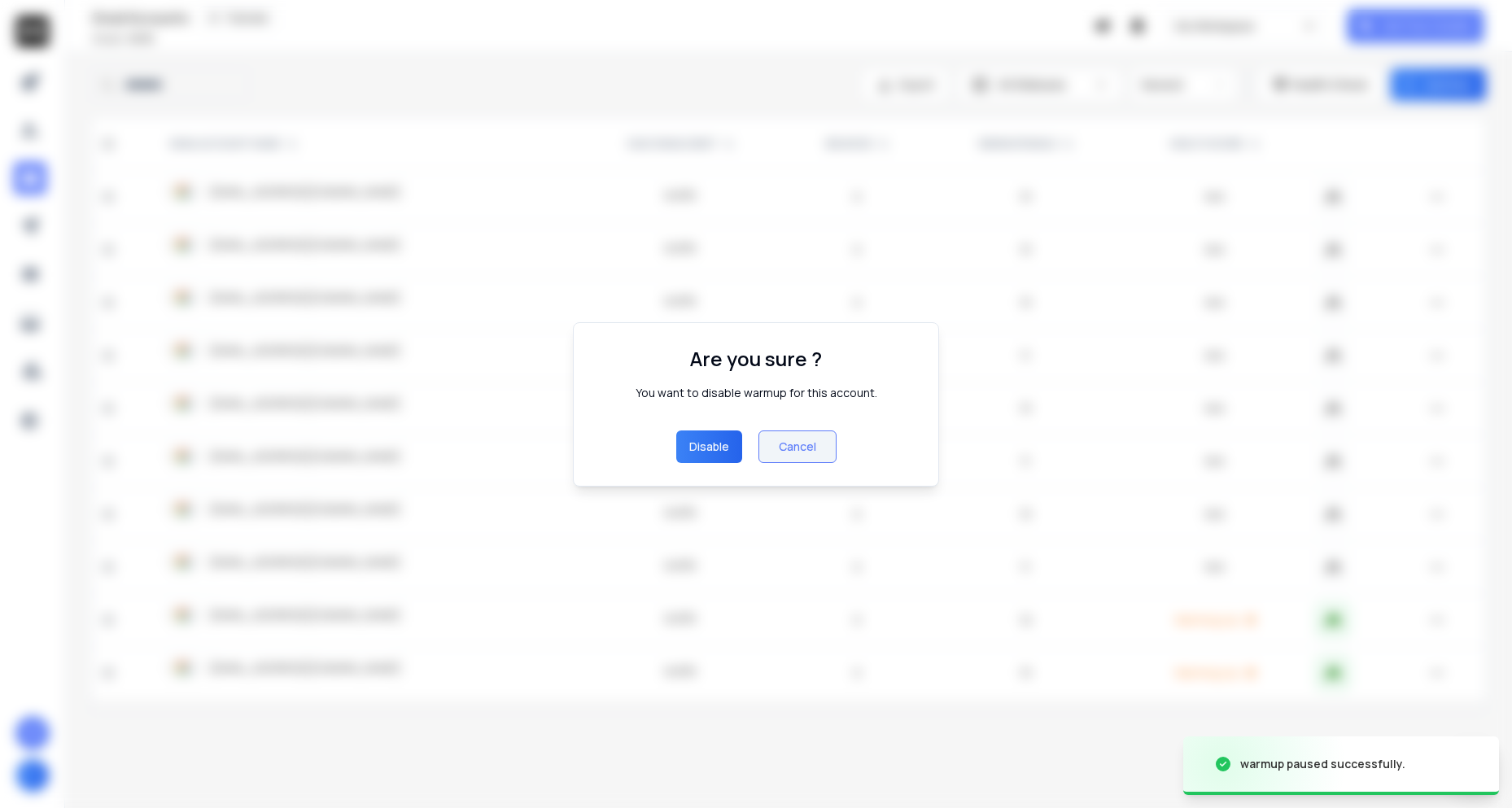
click at [721, 452] on button "Disable" at bounding box center [709, 446] width 66 height 33
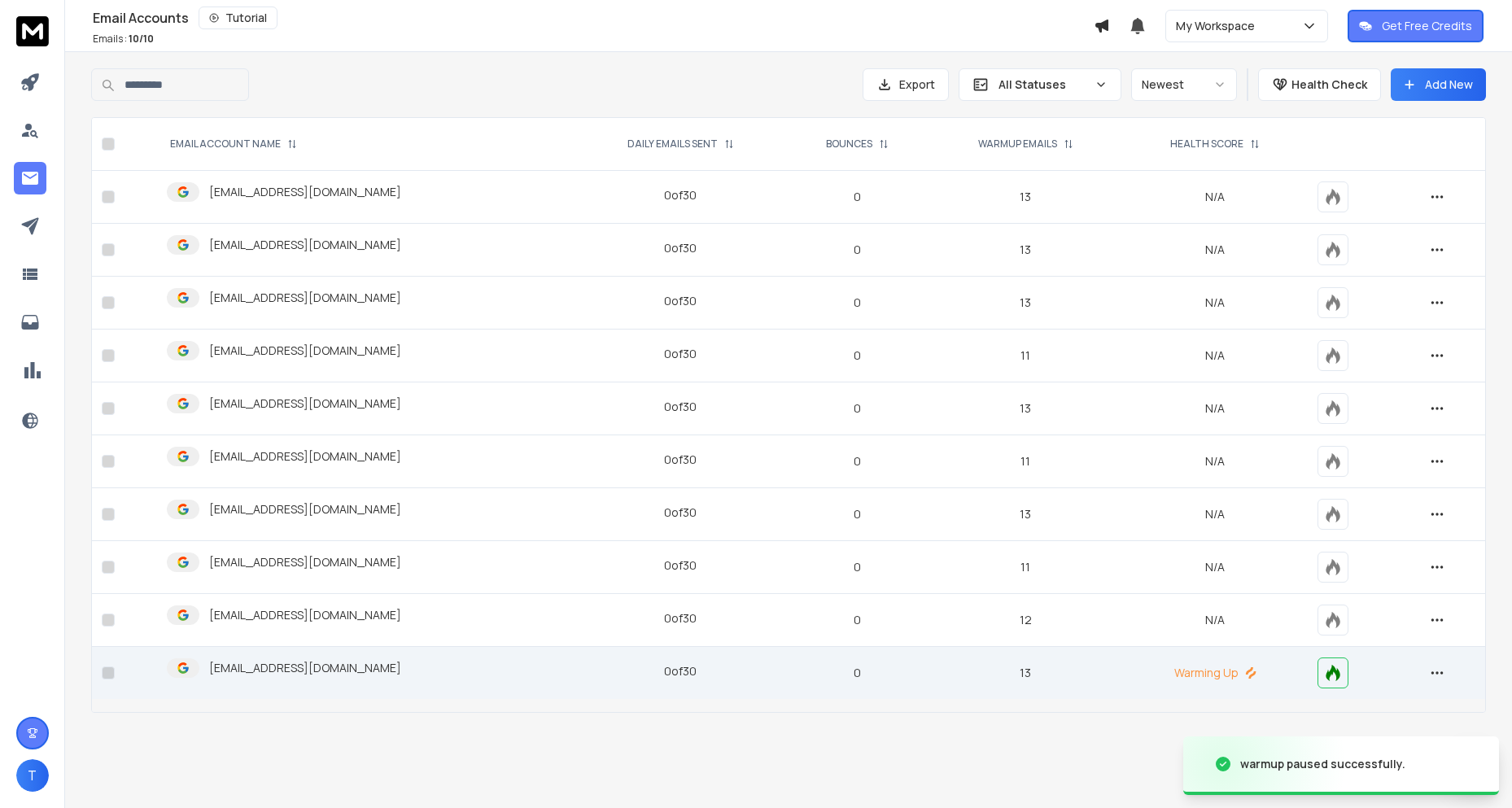
click at [1338, 679] on icon at bounding box center [1333, 673] width 16 height 16
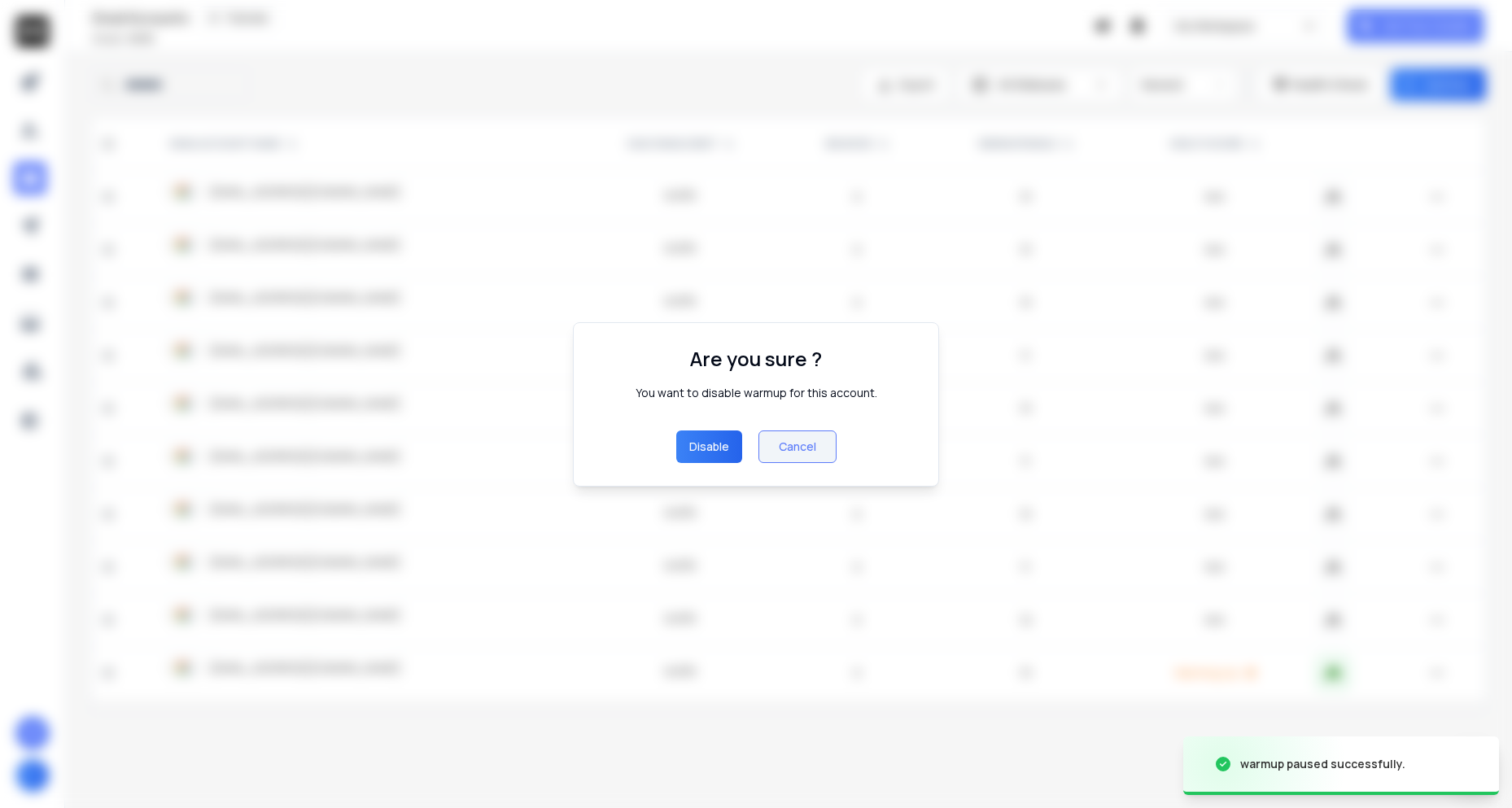
click at [705, 457] on button "Disable" at bounding box center [709, 446] width 66 height 33
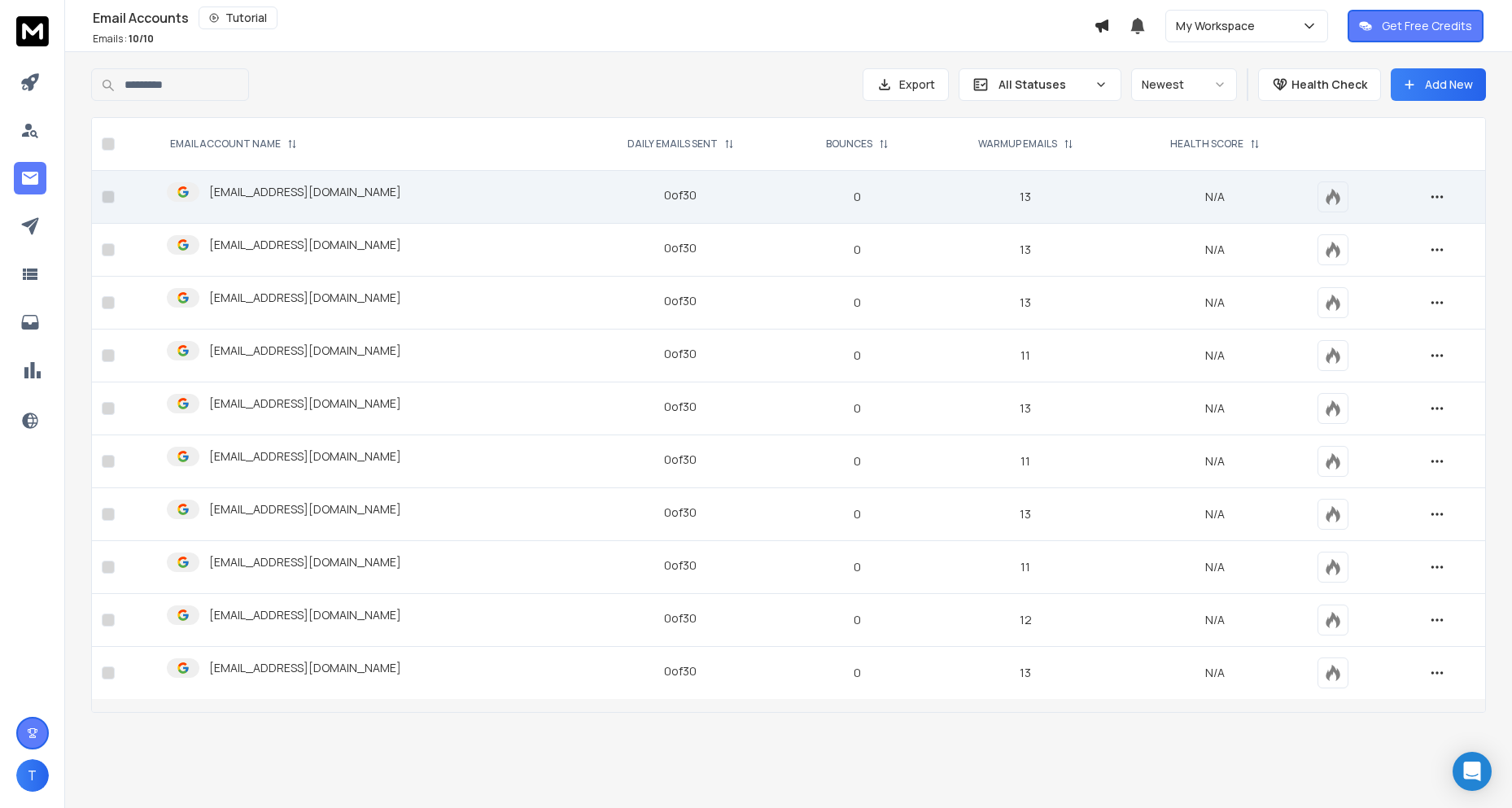
click at [1199, 188] on td "N/A" at bounding box center [1216, 197] width 185 height 53
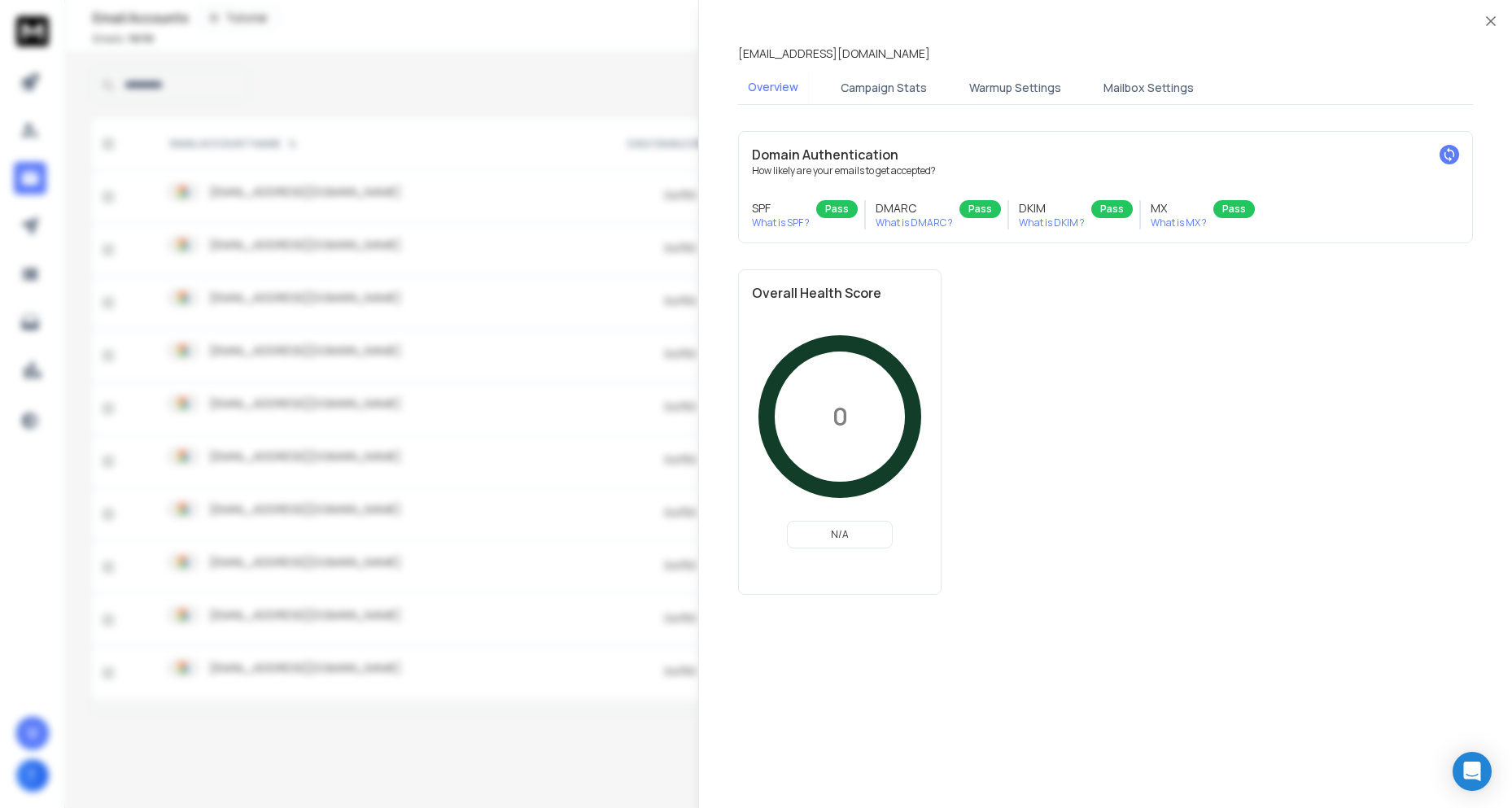
click at [1026, 82] on button "Warmup Settings" at bounding box center [1015, 87] width 111 height 36
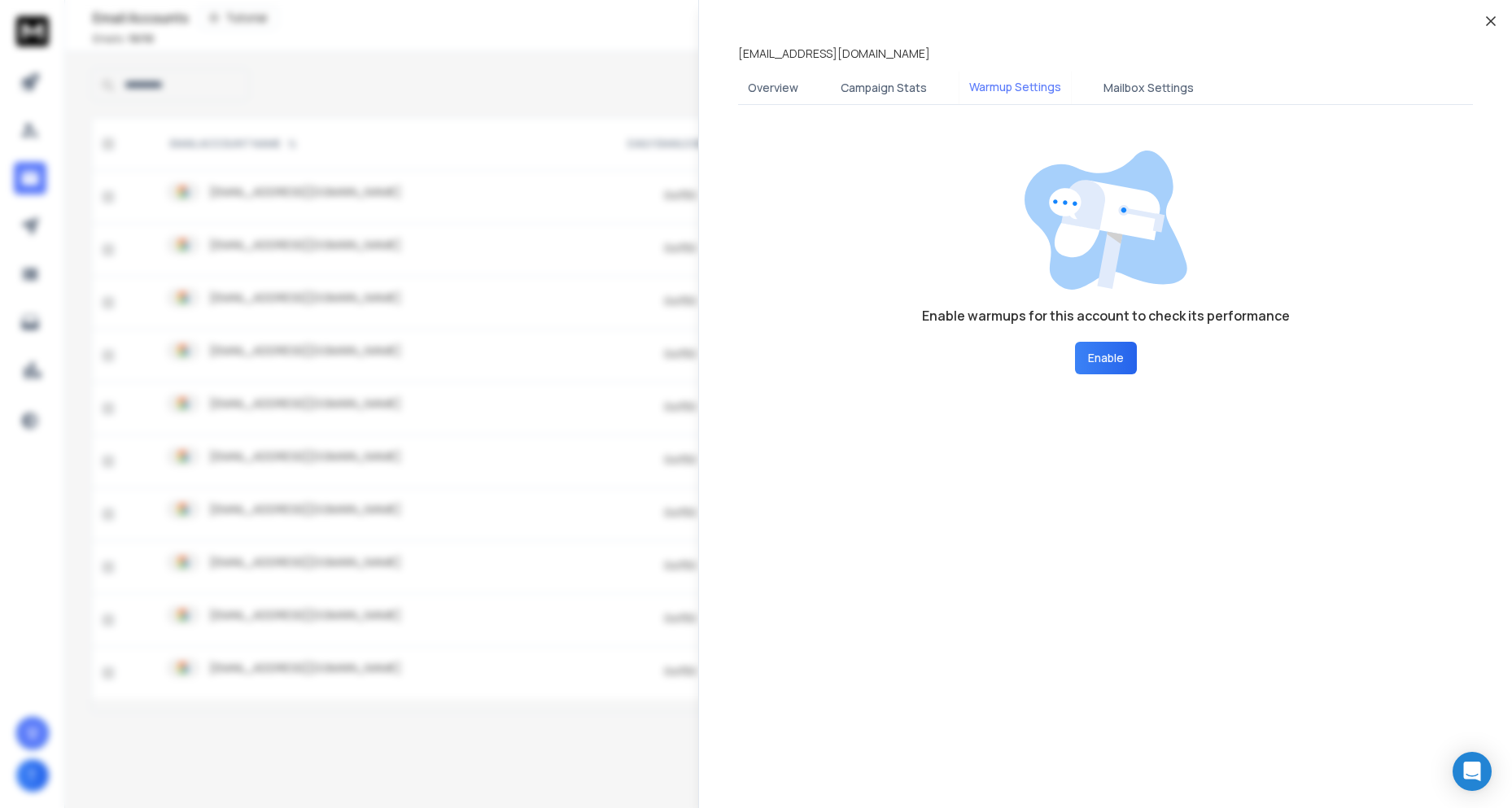
click at [1487, 22] on icon "button" at bounding box center [1491, 21] width 8 height 8
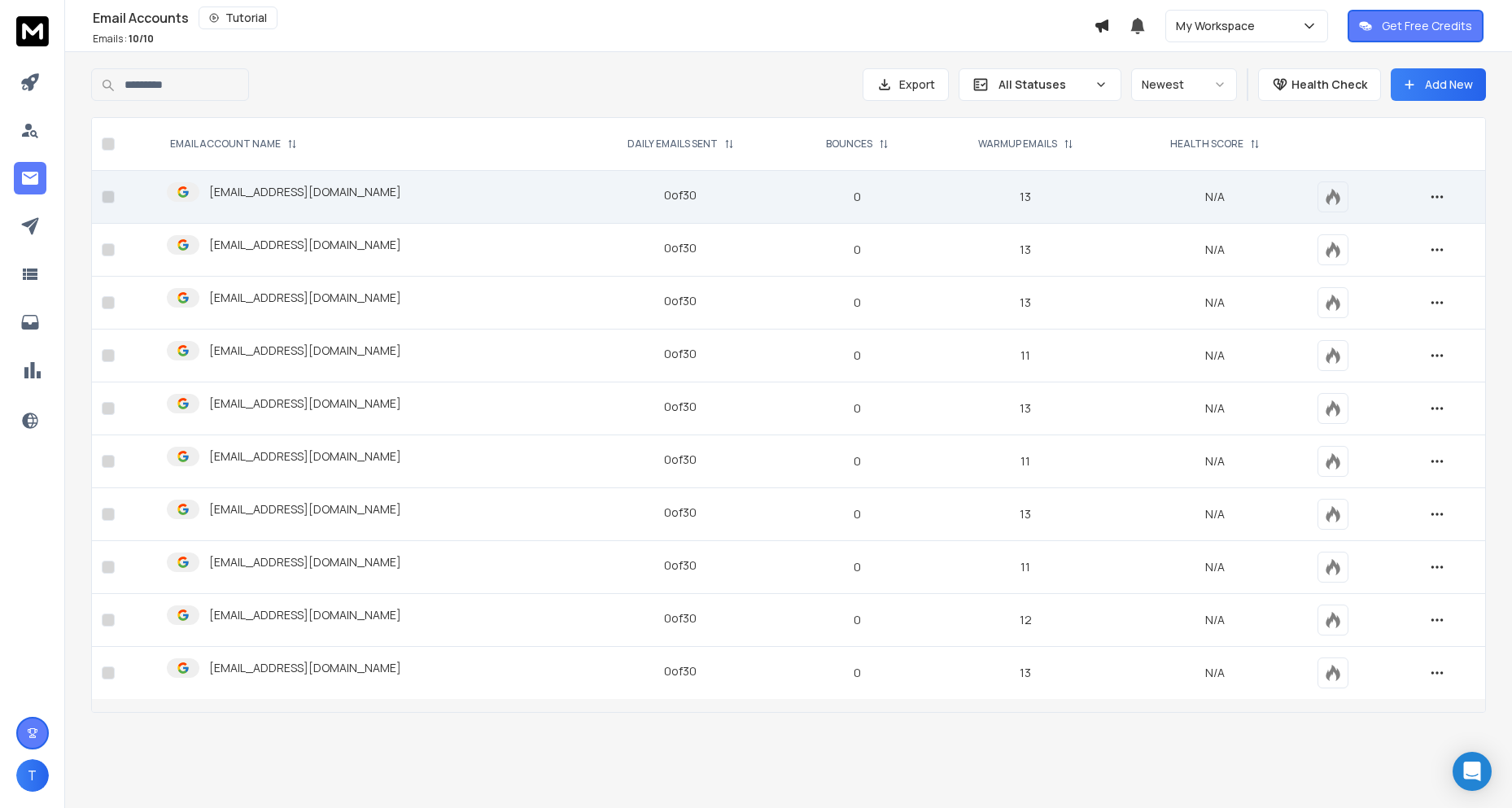
click at [1331, 198] on icon at bounding box center [1333, 197] width 14 height 16
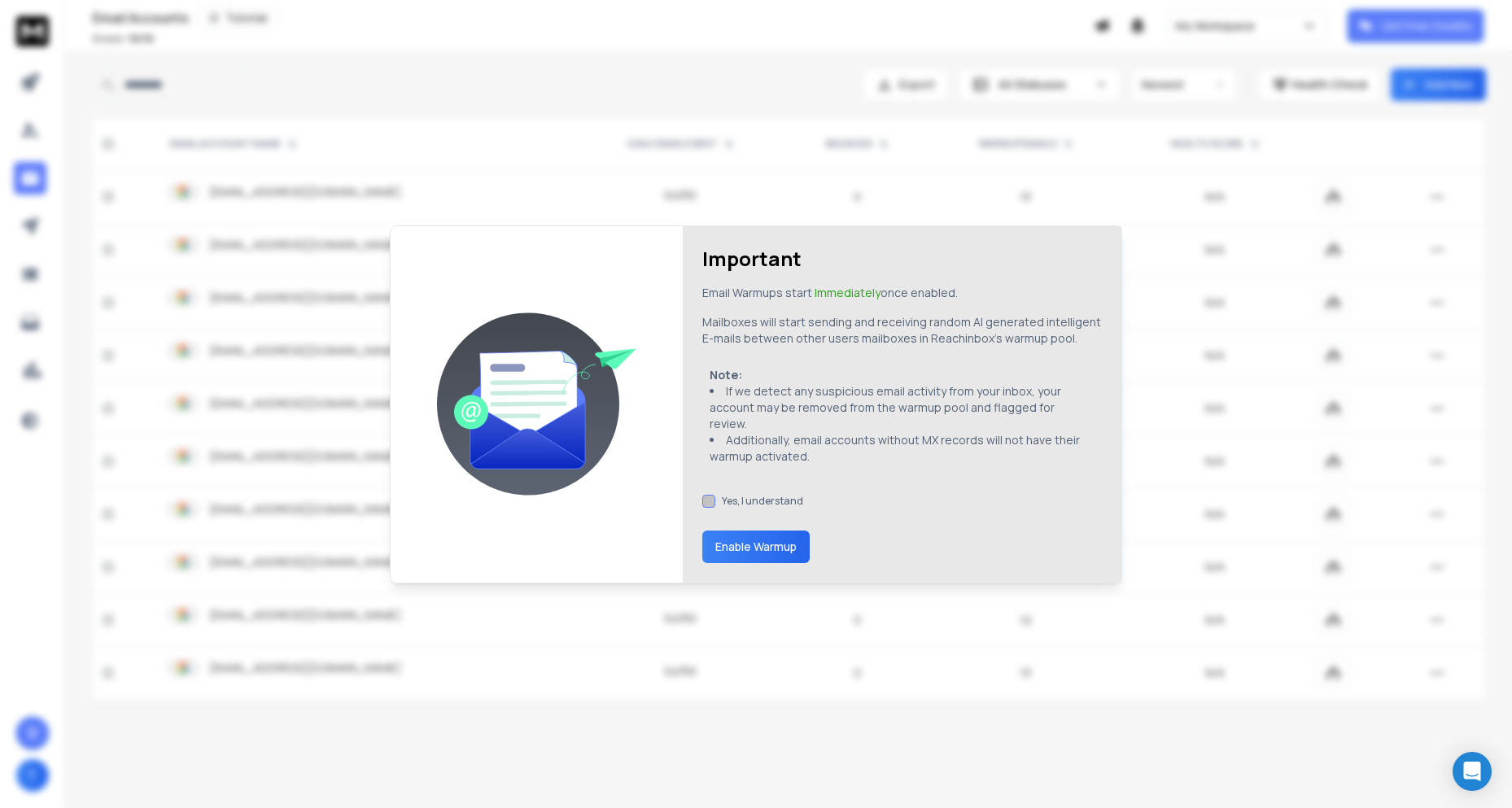
click at [765, 496] on label "Yes, I understand" at bounding box center [762, 501] width 82 height 13
click at [761, 495] on label "Yes, I understand" at bounding box center [762, 501] width 82 height 13
click at [704, 495] on button "Yes, I understand" at bounding box center [709, 501] width 13 height 13
click at [774, 538] on button "Enable Warmup" at bounding box center [756, 547] width 107 height 33
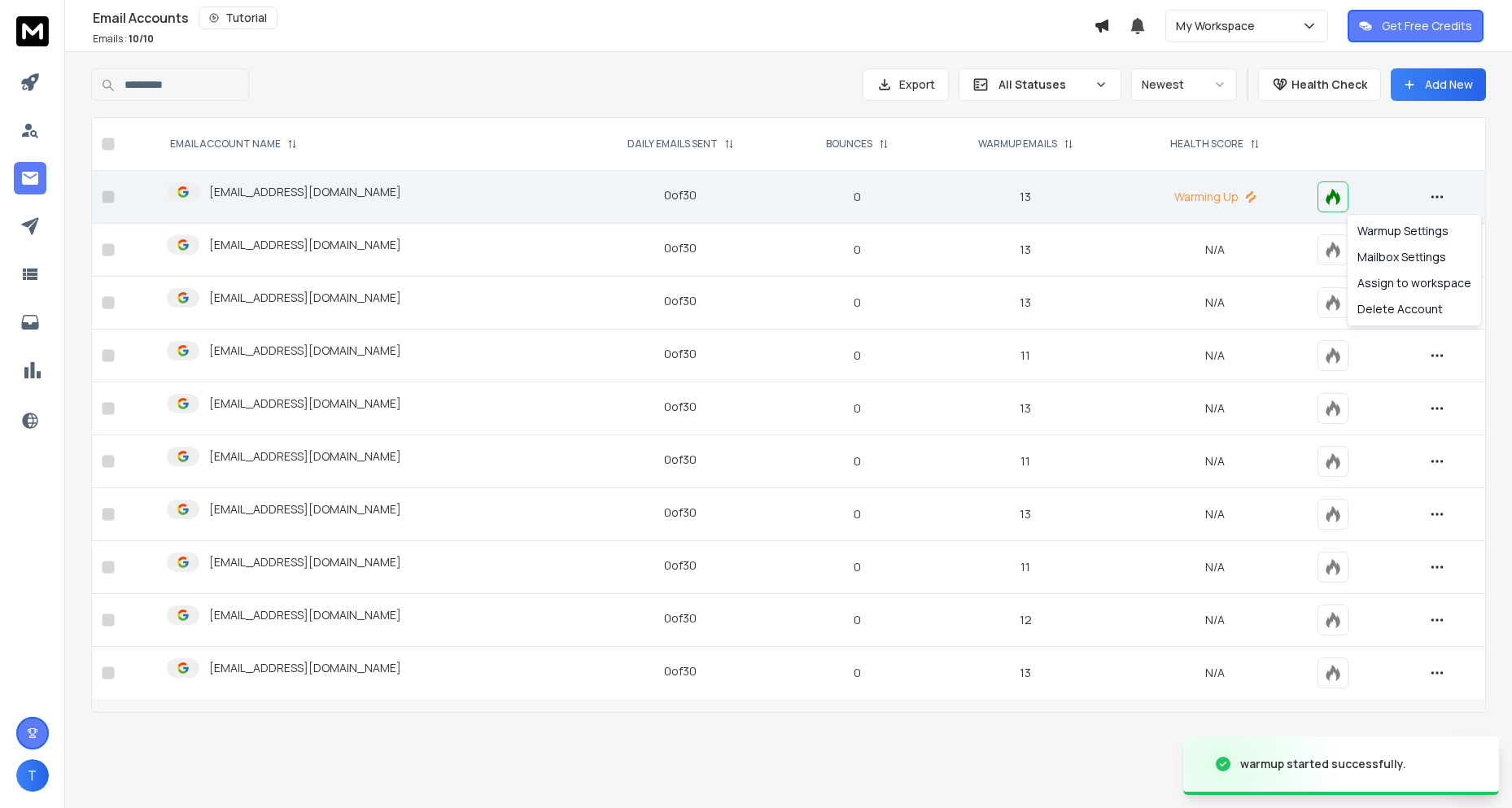
click at [1439, 199] on icon at bounding box center [1436, 197] width 15 height 15
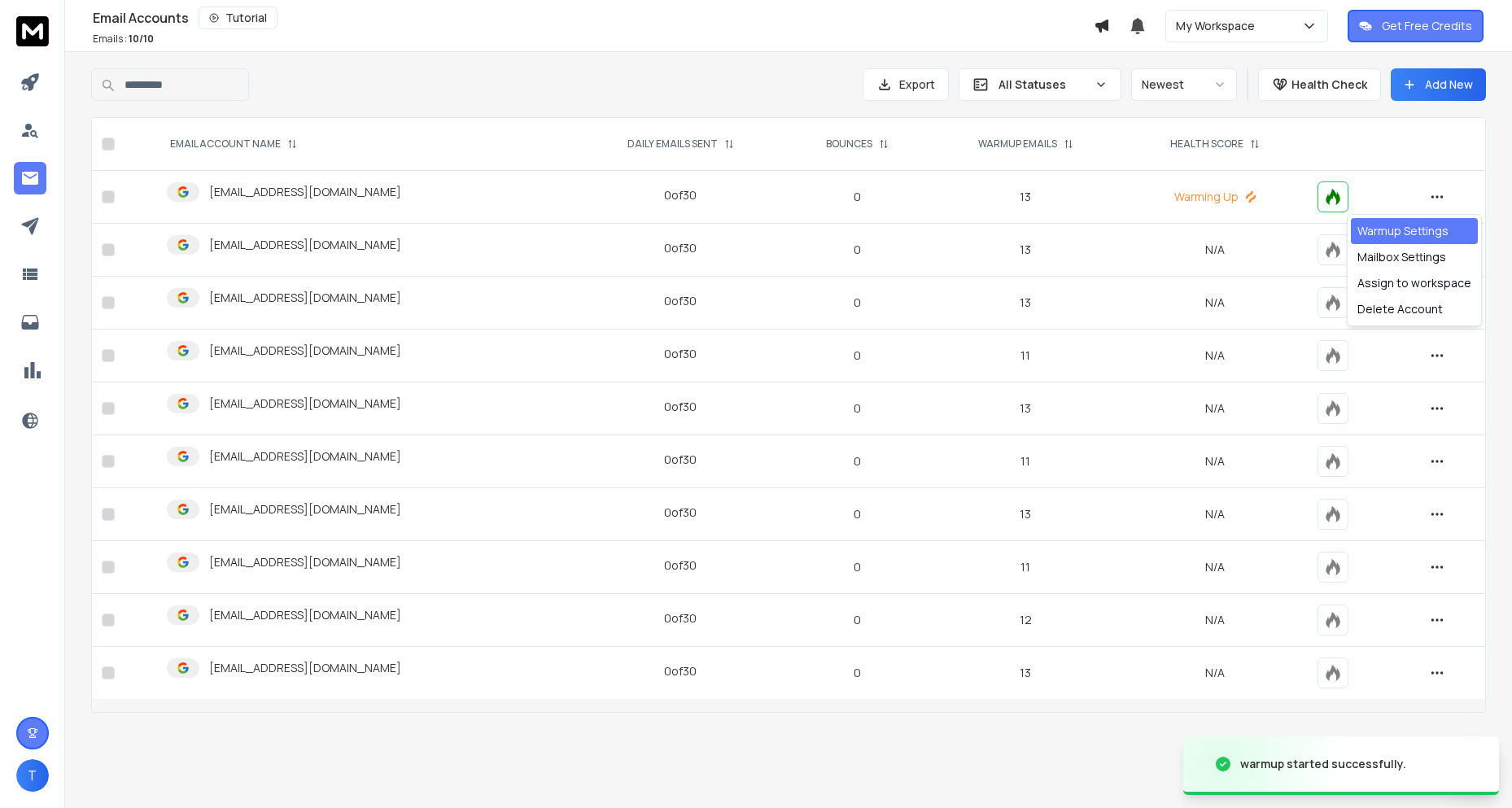
click at [1389, 232] on div "Warmup Settings" at bounding box center [1415, 231] width 127 height 26
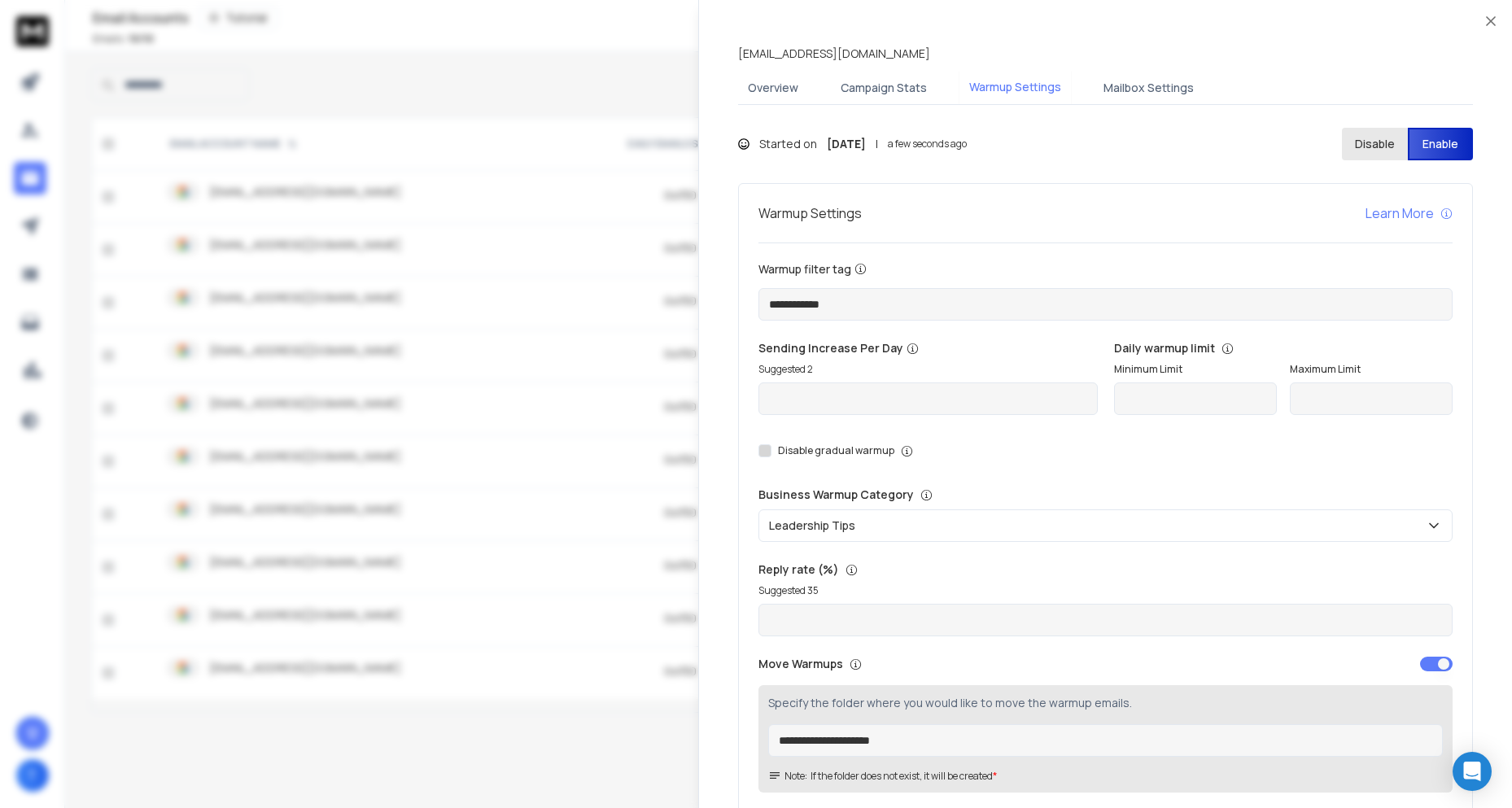
drag, startPoint x: 857, startPoint y: 310, endPoint x: 760, endPoint y: 300, distance: 97.5
click at [748, 303] on div "**********" at bounding box center [1105, 572] width 735 height 780
click at [1205, 223] on form "**********" at bounding box center [1105, 573] width 694 height 739
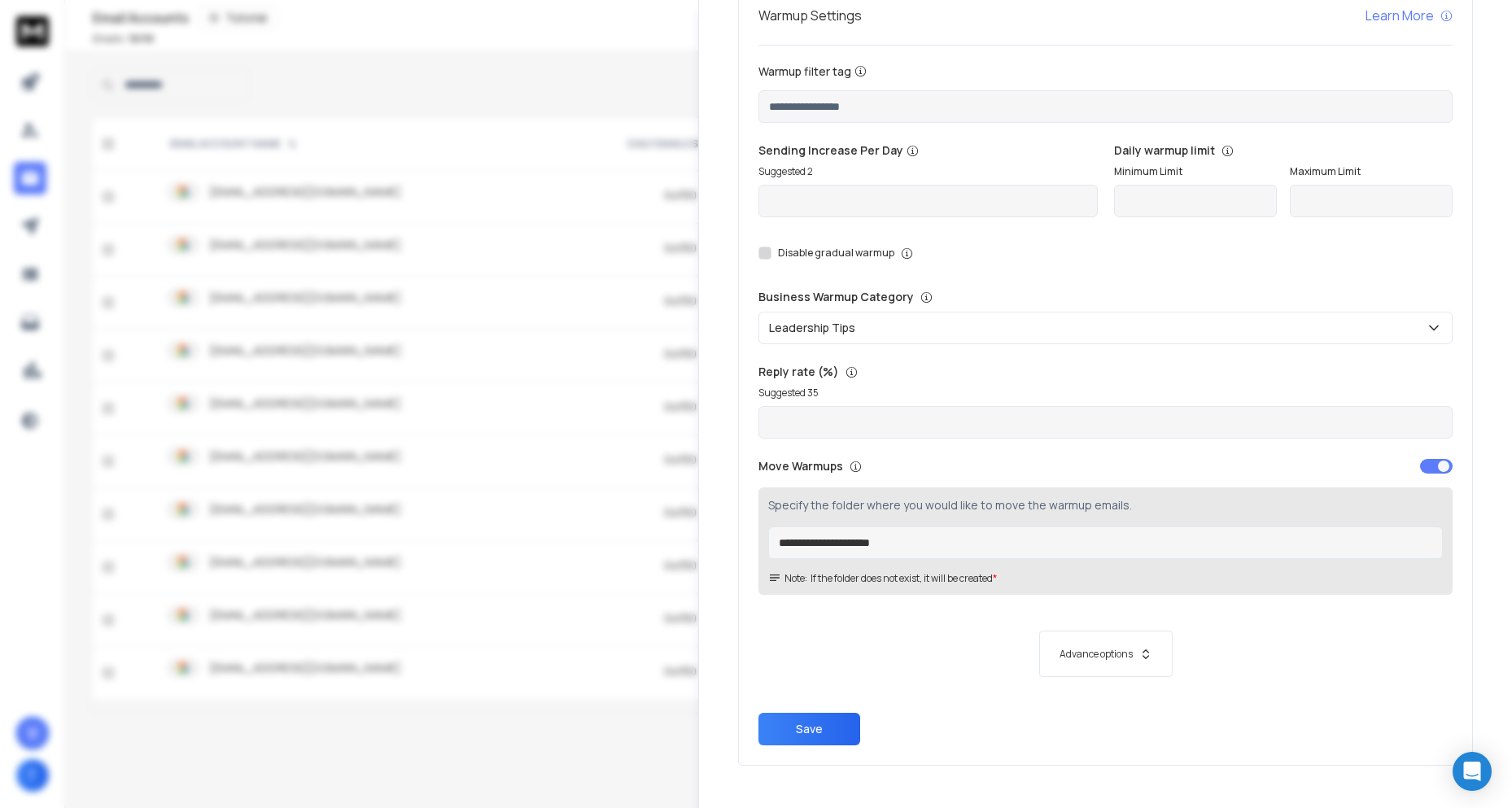
scroll to position [201, 0]
click at [1133, 630] on div "Advance options" at bounding box center [1105, 650] width 133 height 47
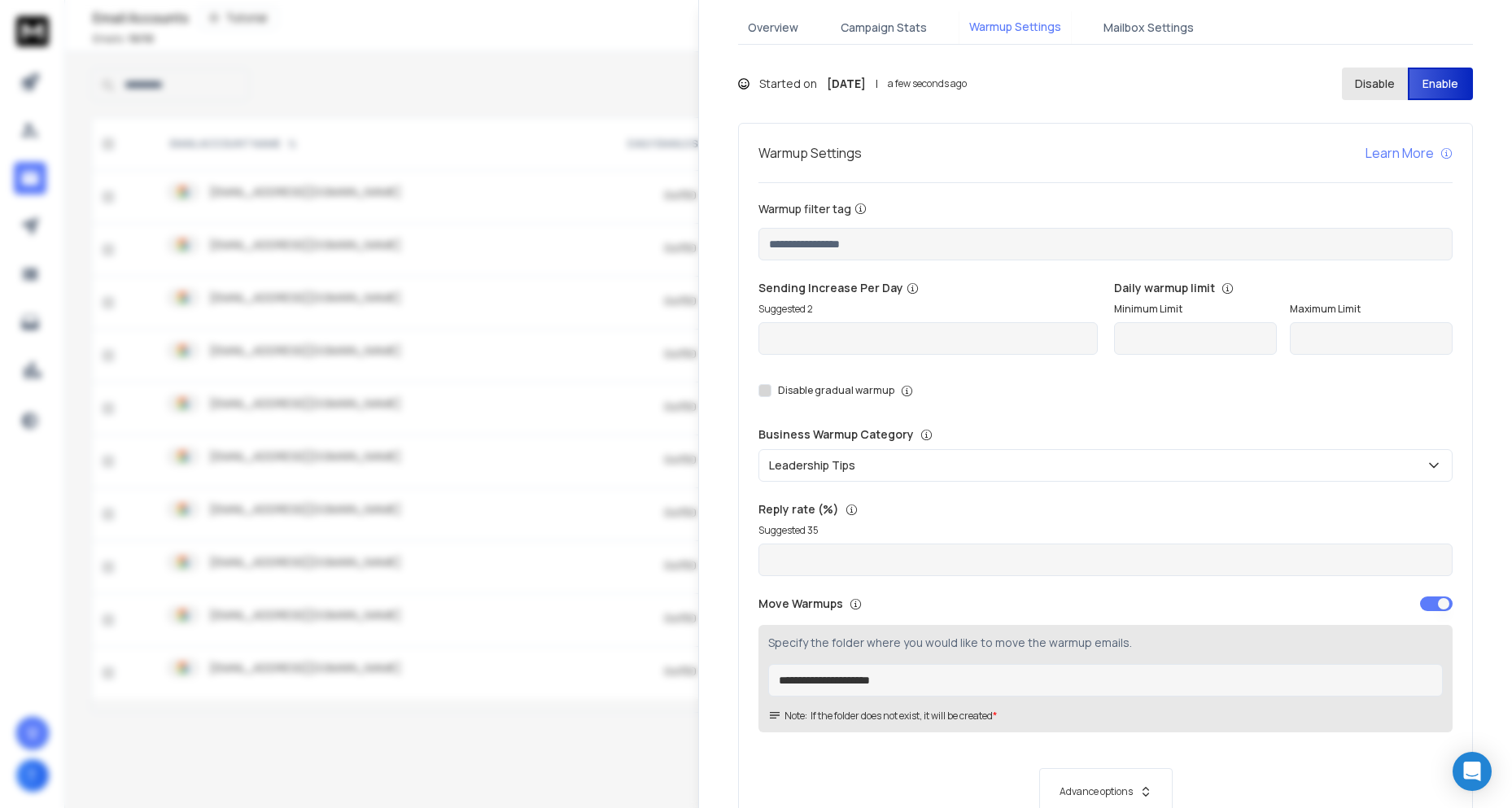
scroll to position [0, 0]
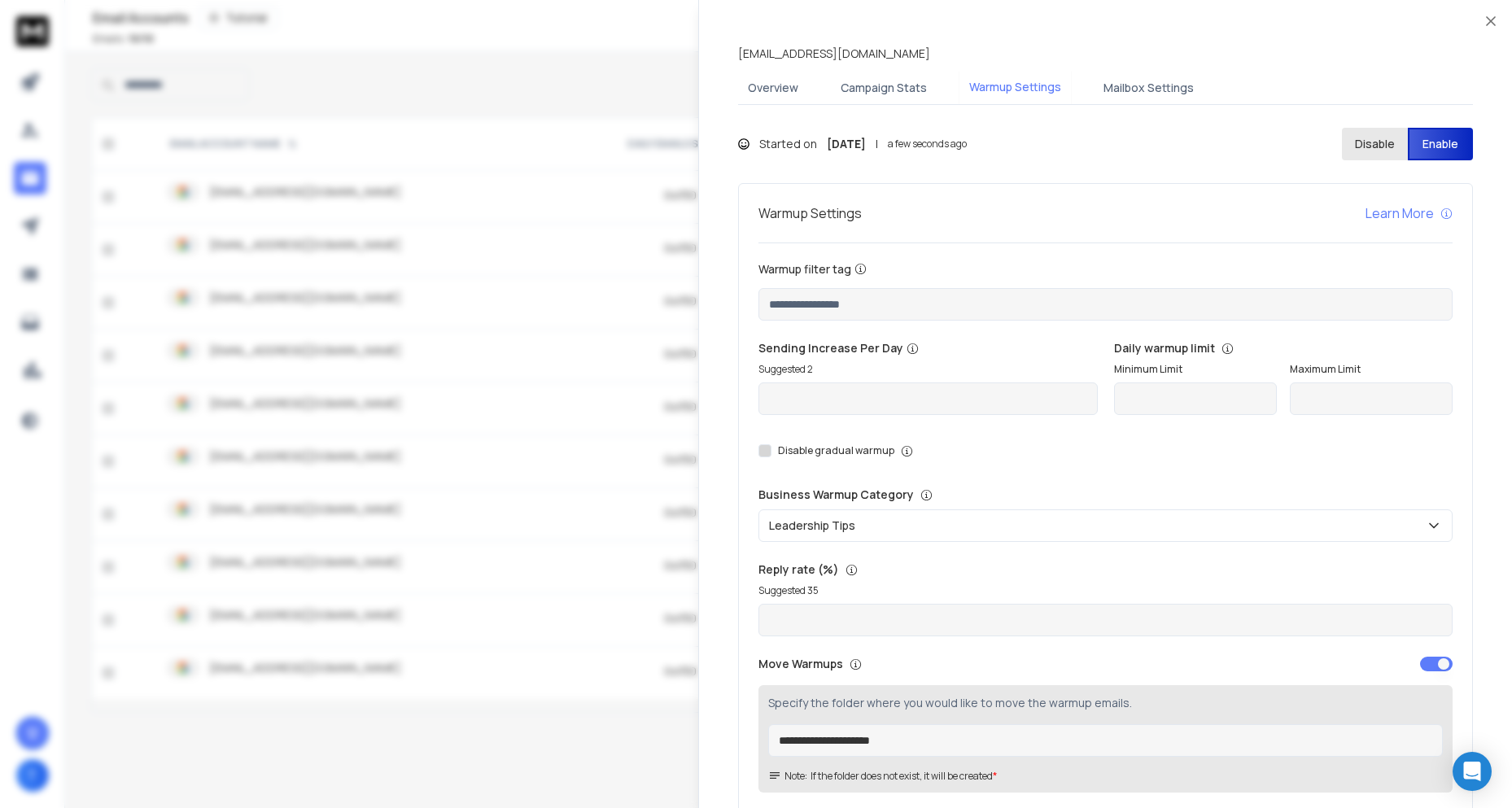
click at [546, 292] on div at bounding box center [756, 404] width 1512 height 808
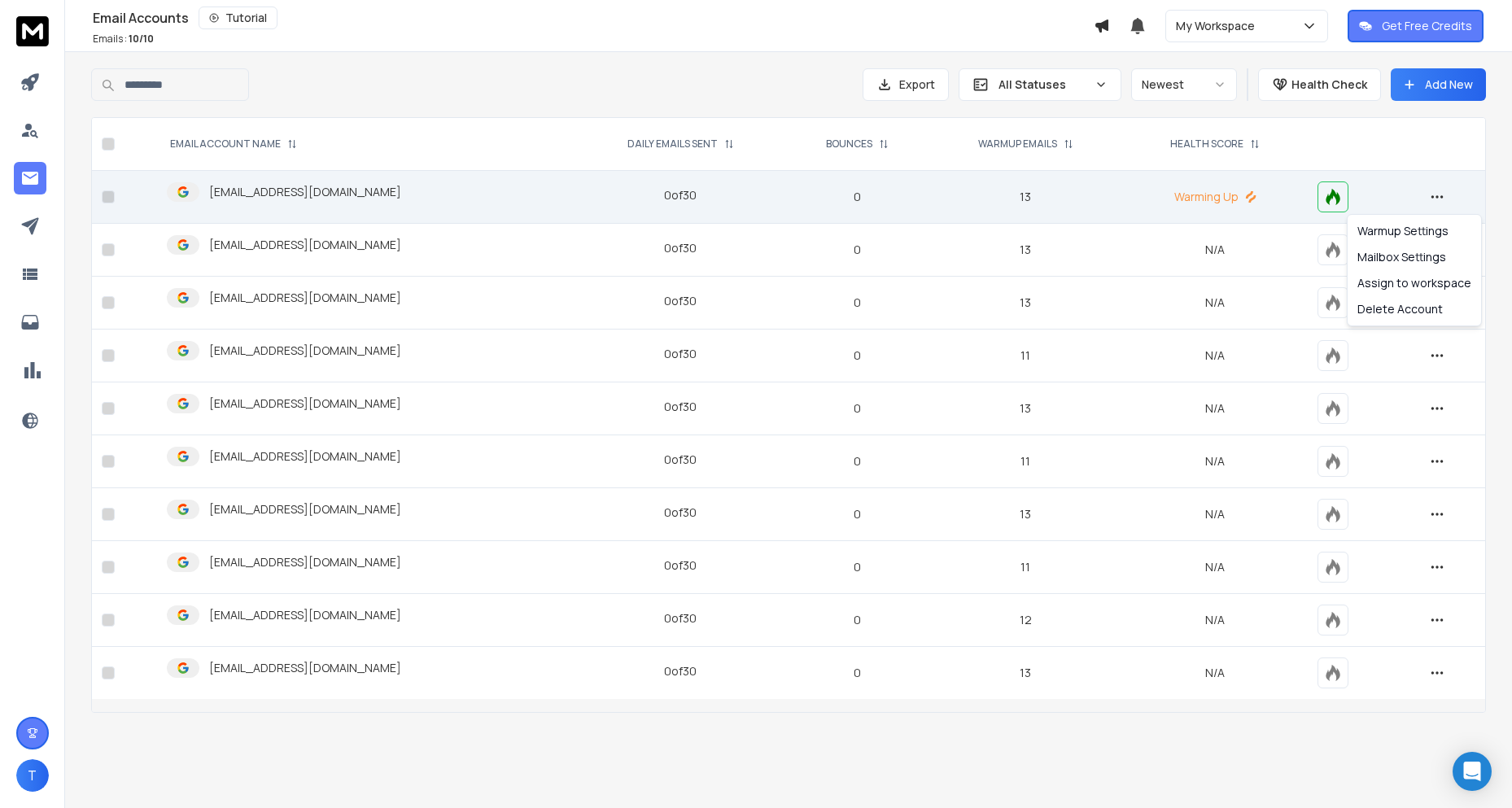
click at [1433, 195] on icon at bounding box center [1436, 197] width 15 height 15
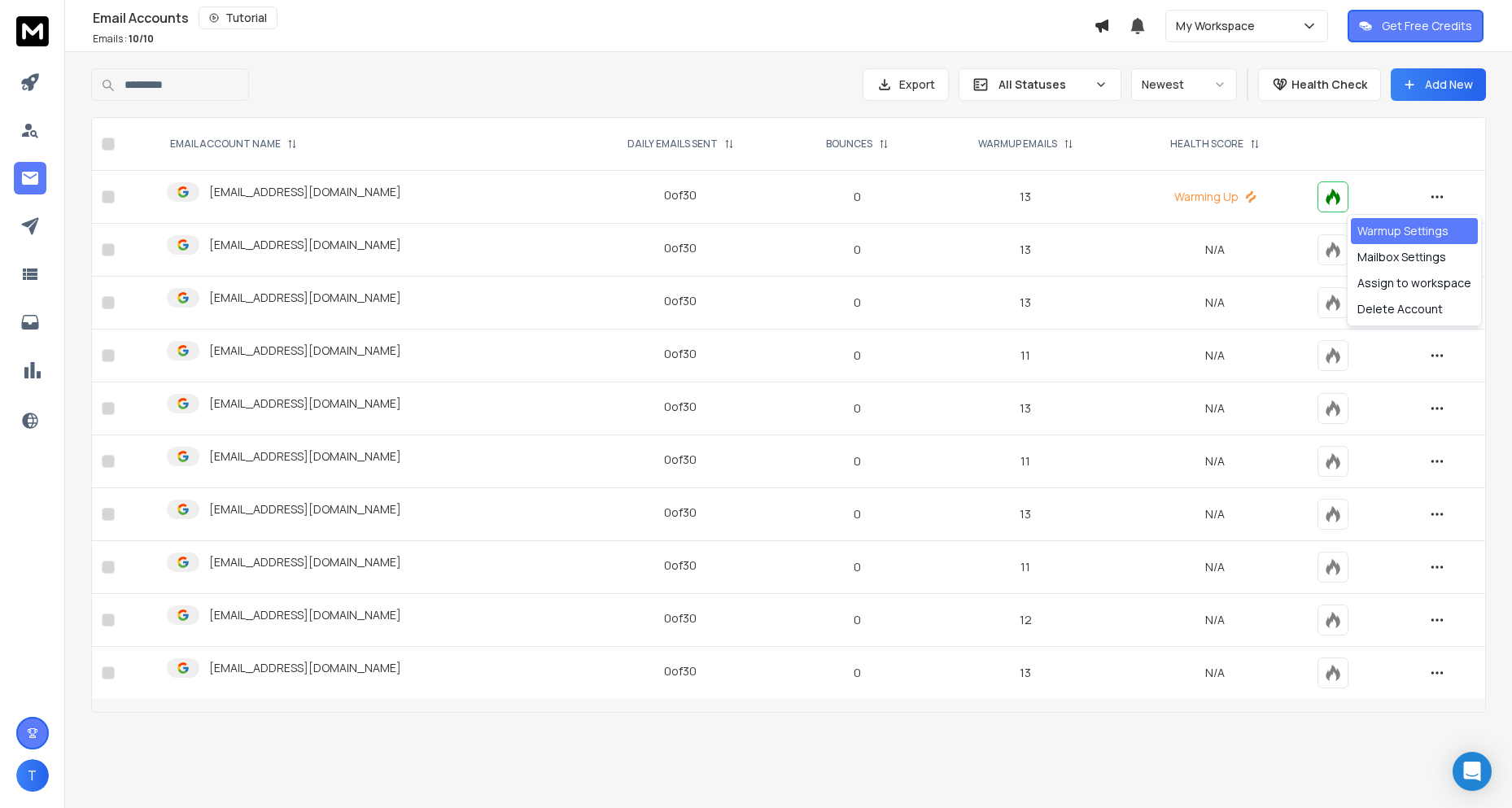
click at [1374, 230] on div "Warmup Settings" at bounding box center [1415, 231] width 127 height 26
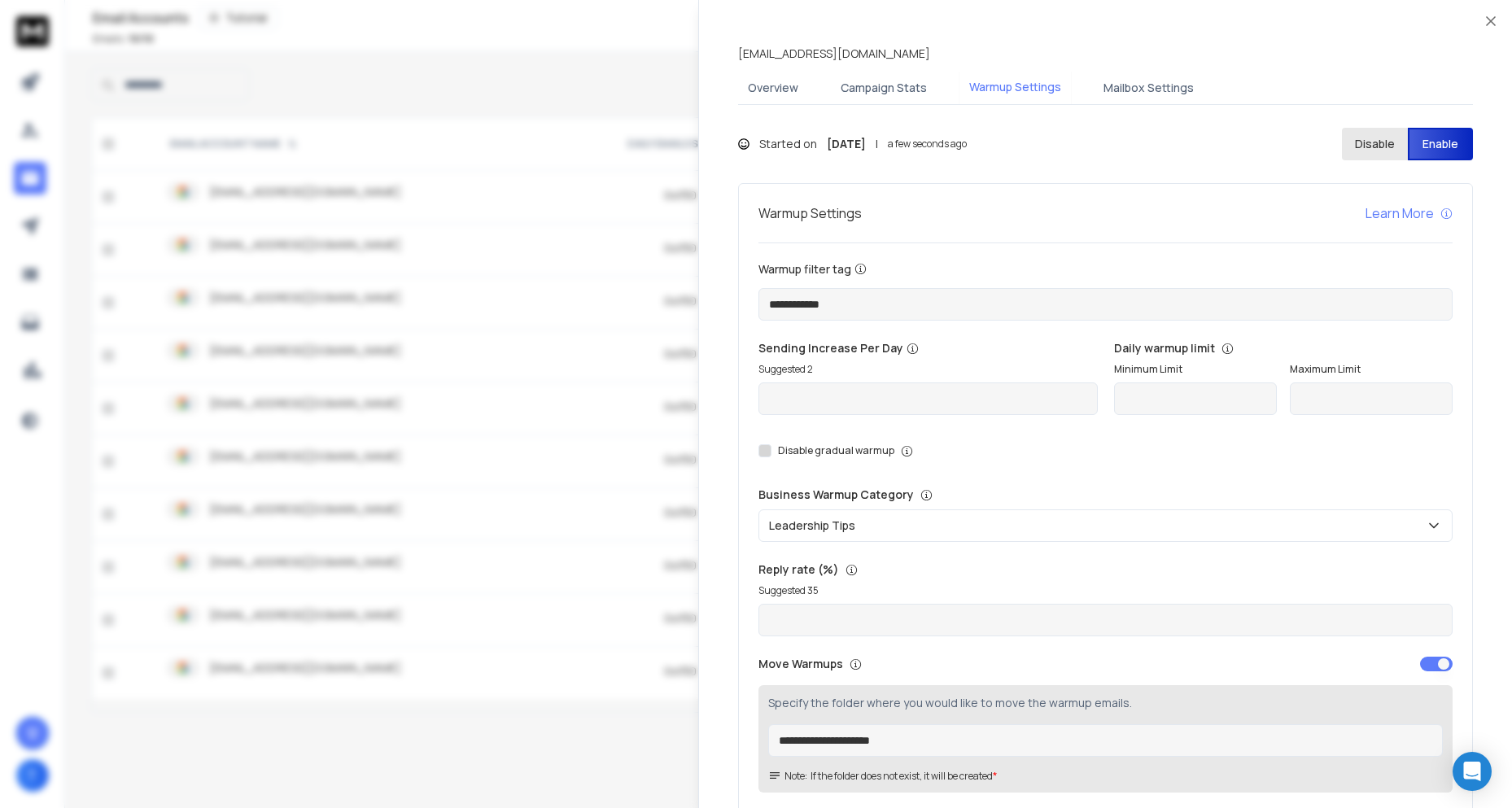
drag, startPoint x: 556, startPoint y: 367, endPoint x: 703, endPoint y: 325, distance: 152.9
click at [559, 366] on div at bounding box center [756, 404] width 1512 height 808
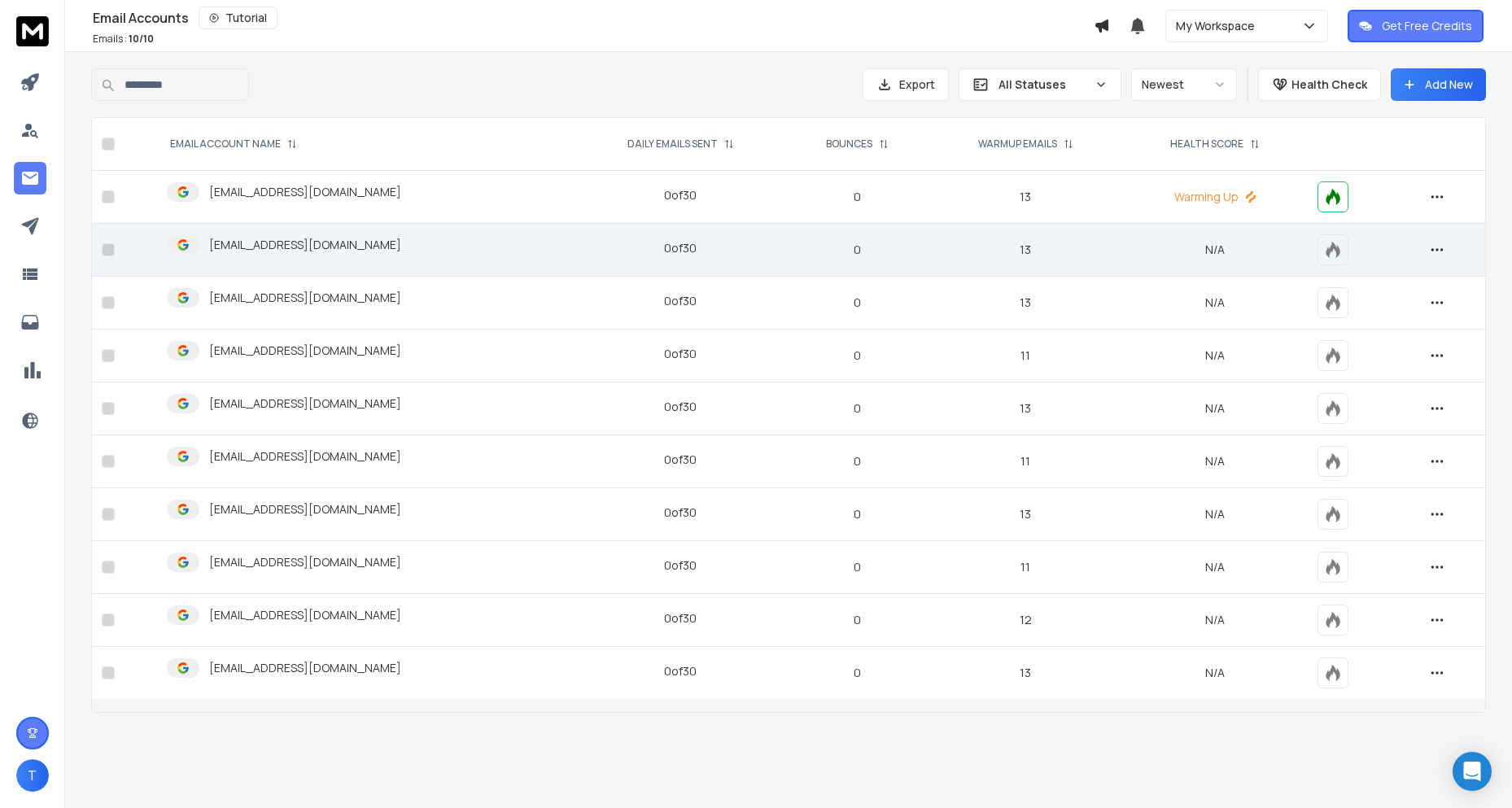
click at [1334, 250] on icon at bounding box center [1333, 249] width 16 height 16
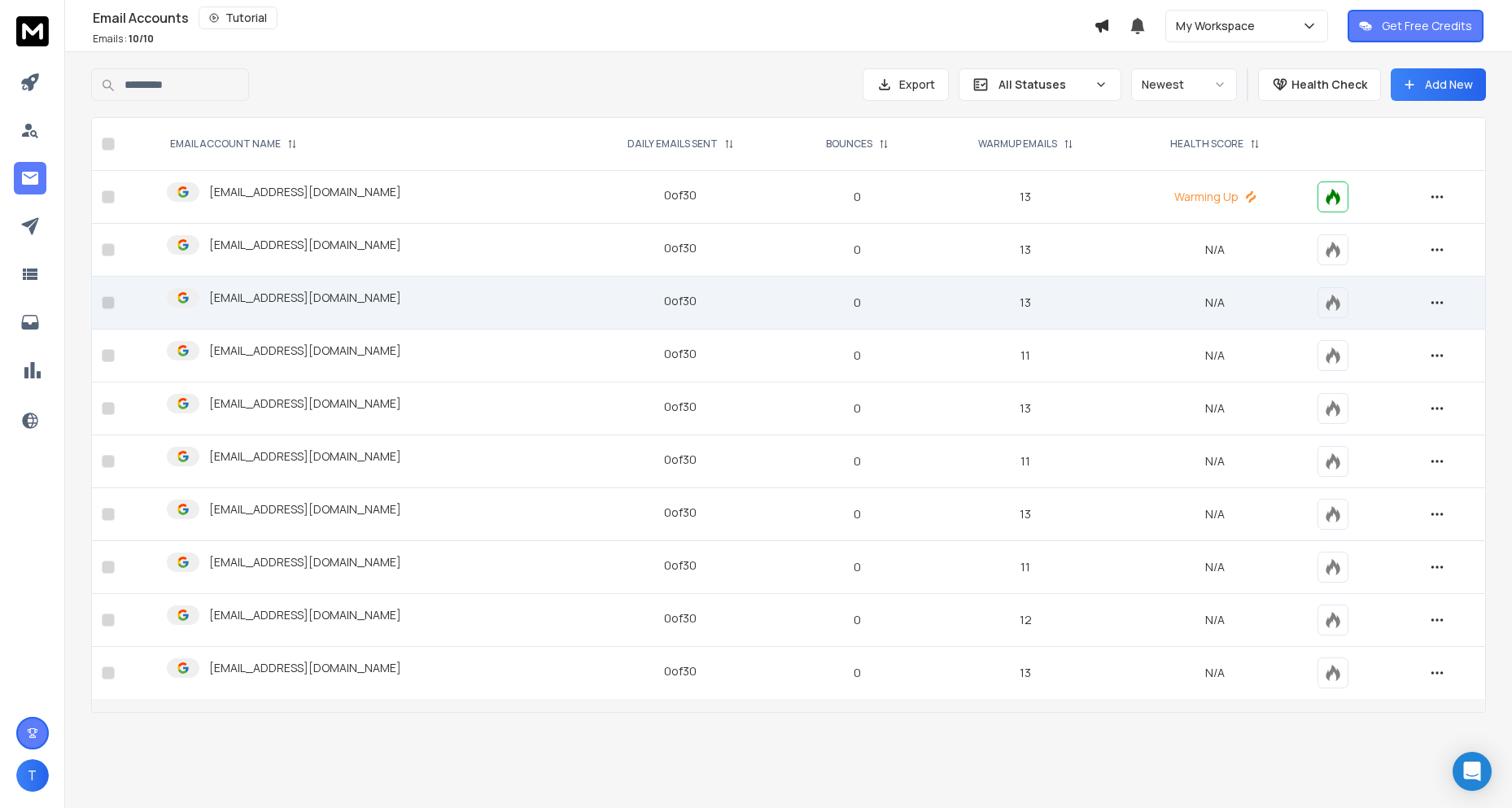
click at [1335, 310] on icon at bounding box center [1333, 302] width 14 height 16
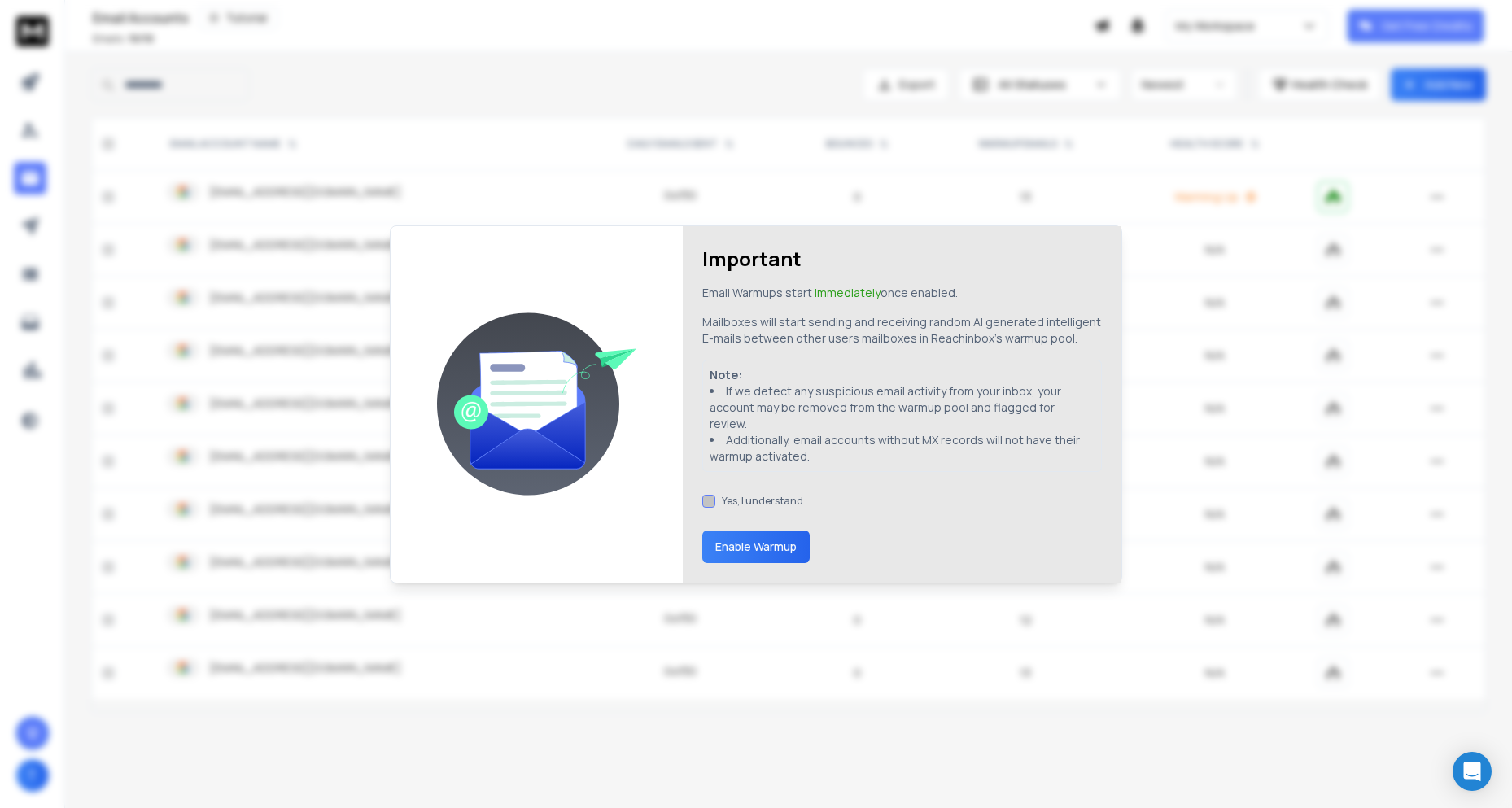
click at [709, 495] on button "Yes, I understand" at bounding box center [709, 501] width 13 height 13
click at [723, 538] on button "Enable Warmup" at bounding box center [756, 547] width 107 height 33
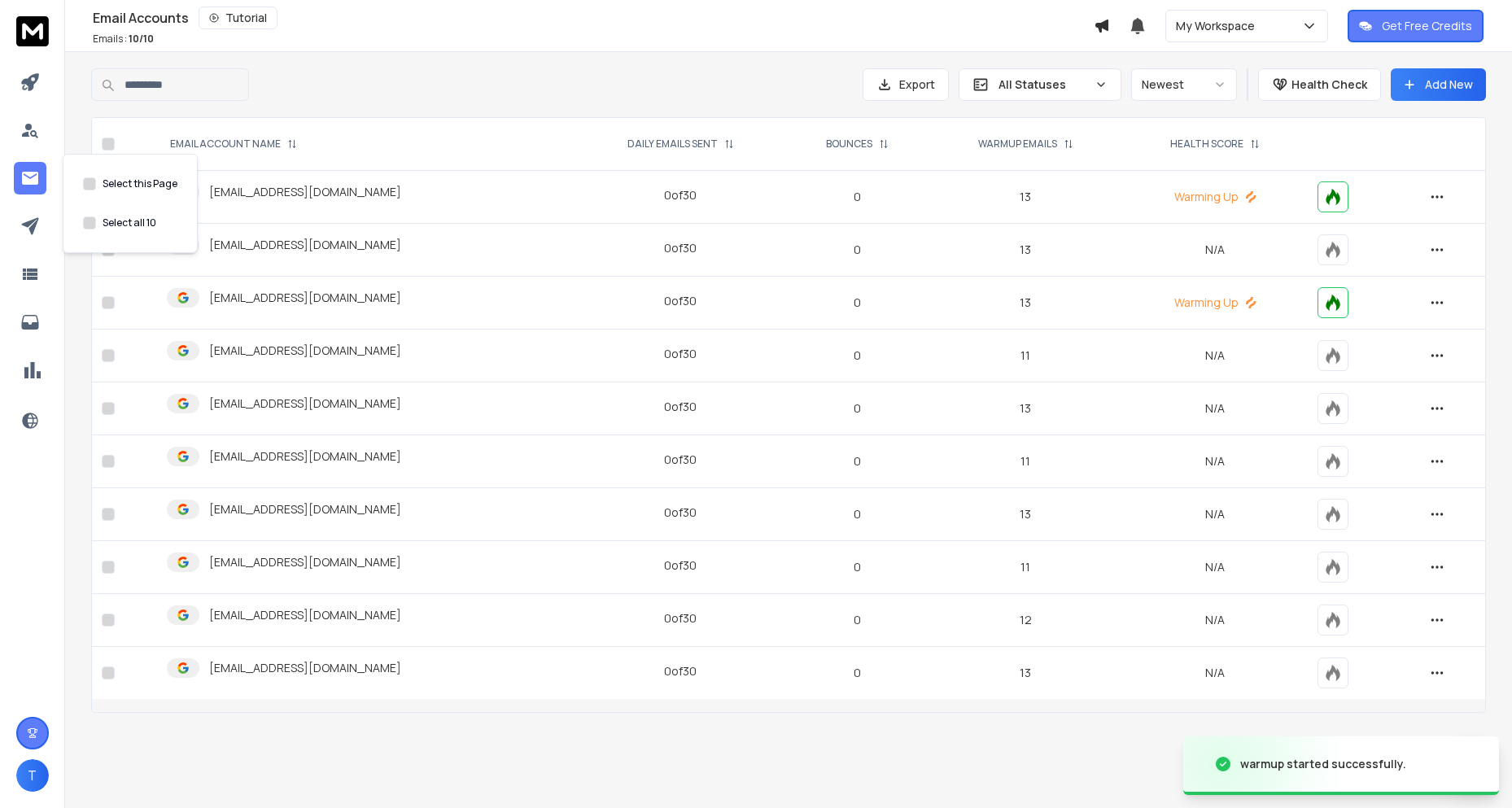
click at [105, 146] on button "Select this Page" at bounding box center [107, 143] width 13 height 13
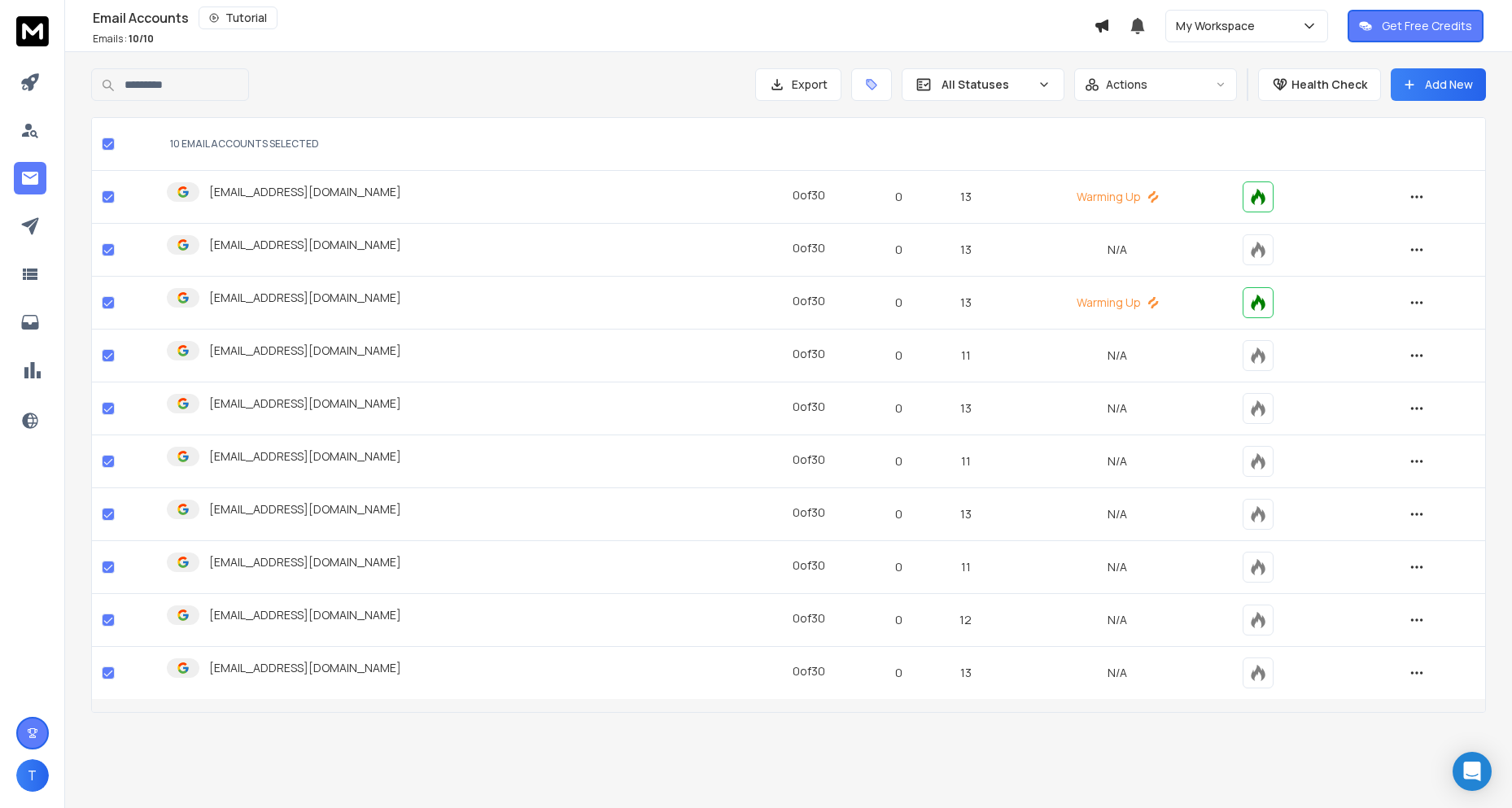
click at [1044, 87] on icon at bounding box center [1044, 84] width 13 height 13
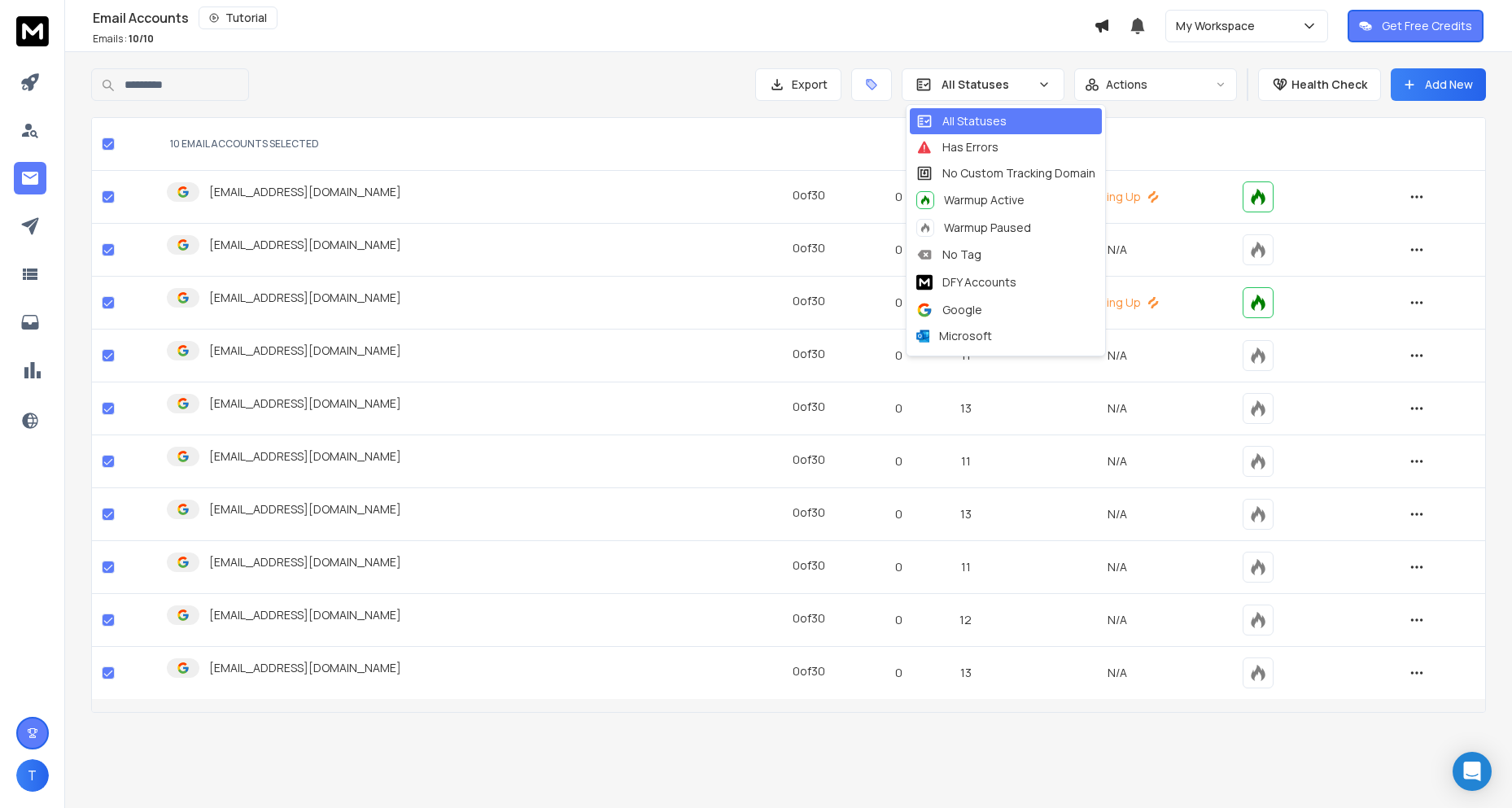
drag, startPoint x: 1442, startPoint y: 153, endPoint x: 1431, endPoint y: 167, distance: 17.8
click at [1441, 153] on th at bounding box center [1418, 144] width 137 height 53
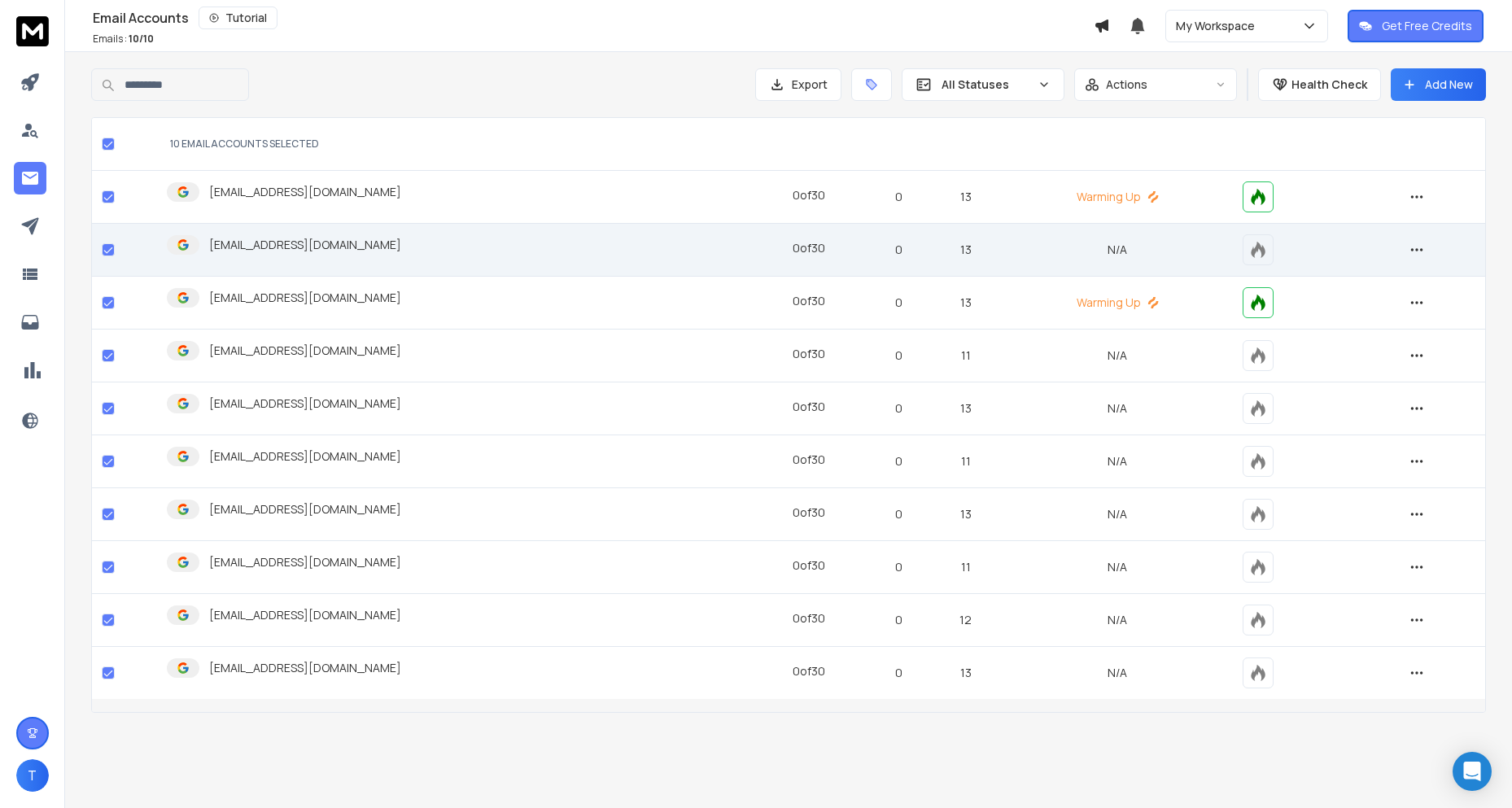
click at [1256, 246] on icon at bounding box center [1259, 249] width 16 height 16
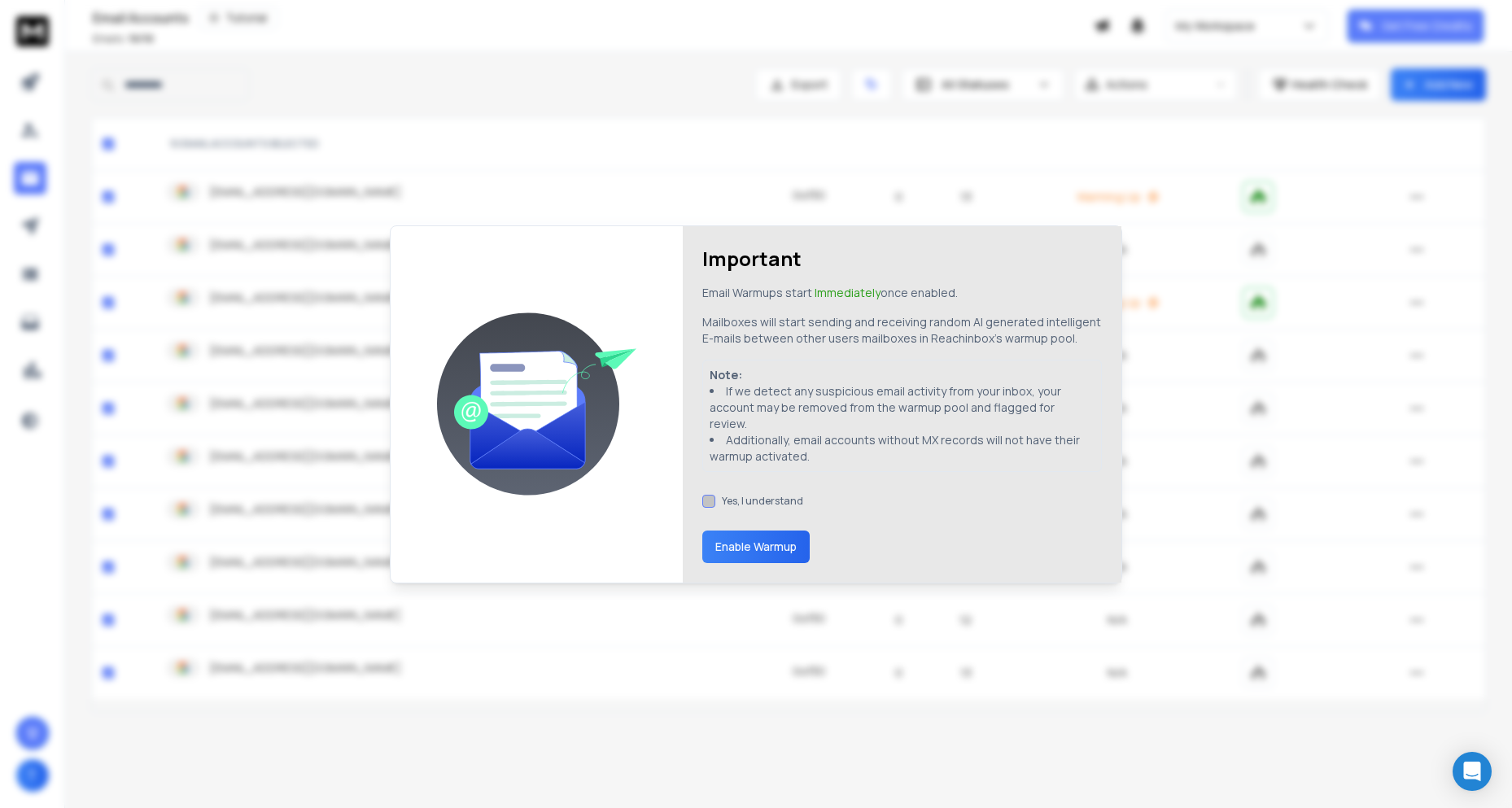
click at [711, 495] on button "Yes, I understand" at bounding box center [709, 501] width 13 height 13
click at [745, 536] on button "Enable Warmup" at bounding box center [756, 547] width 107 height 33
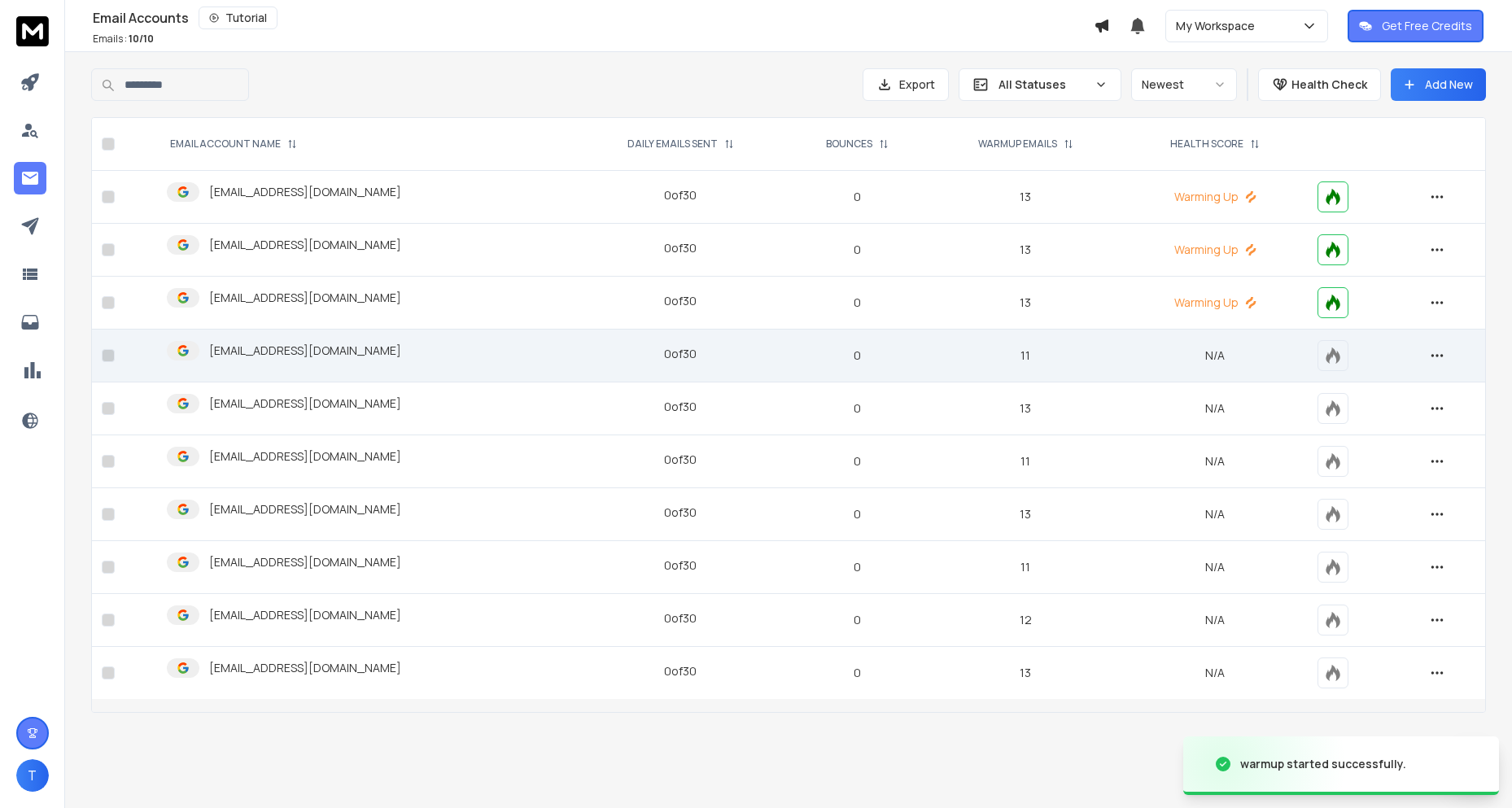
click at [1330, 360] on icon at bounding box center [1333, 356] width 16 height 16
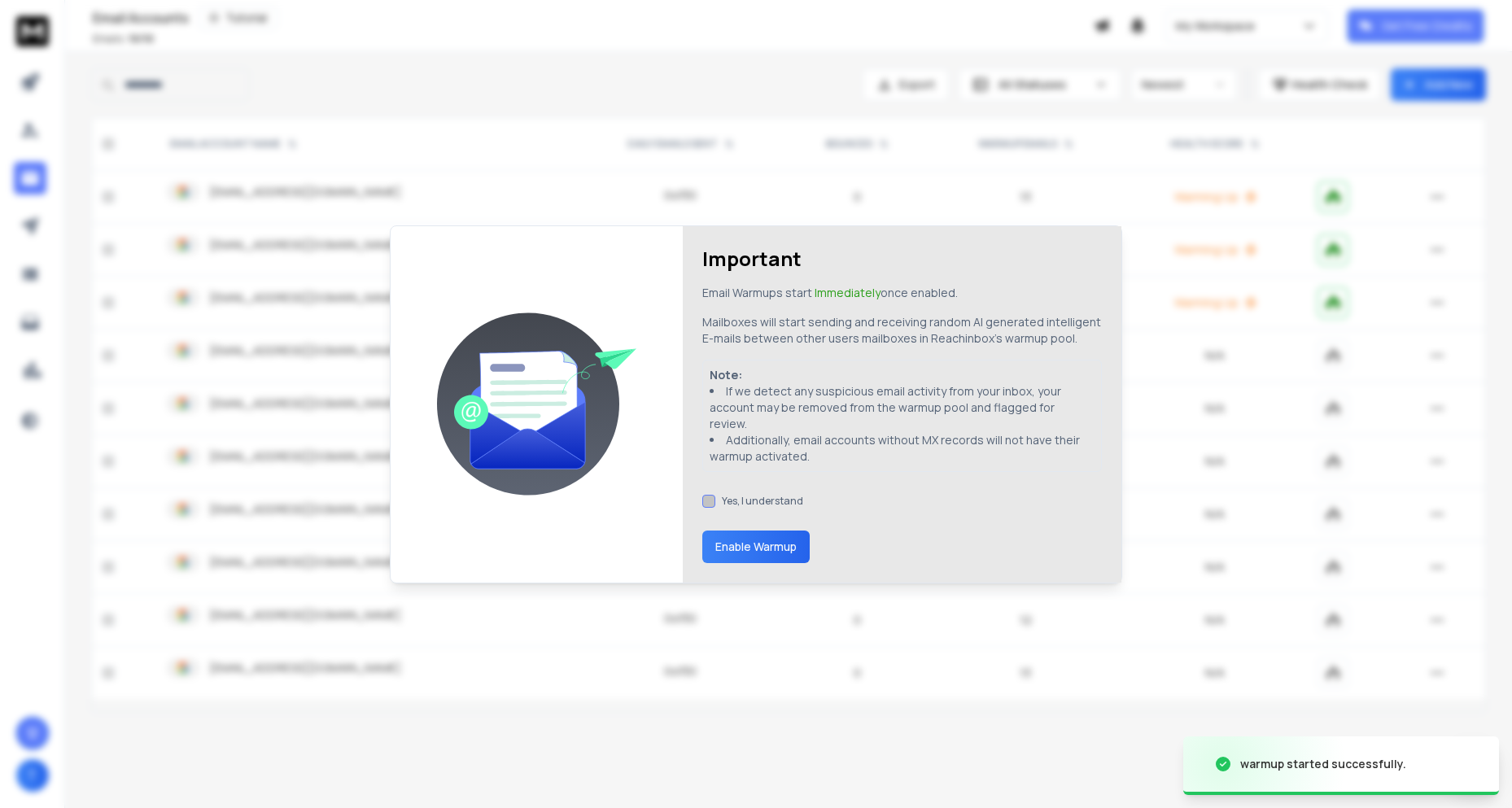
click at [710, 496] on button "Yes, I understand" at bounding box center [709, 501] width 13 height 13
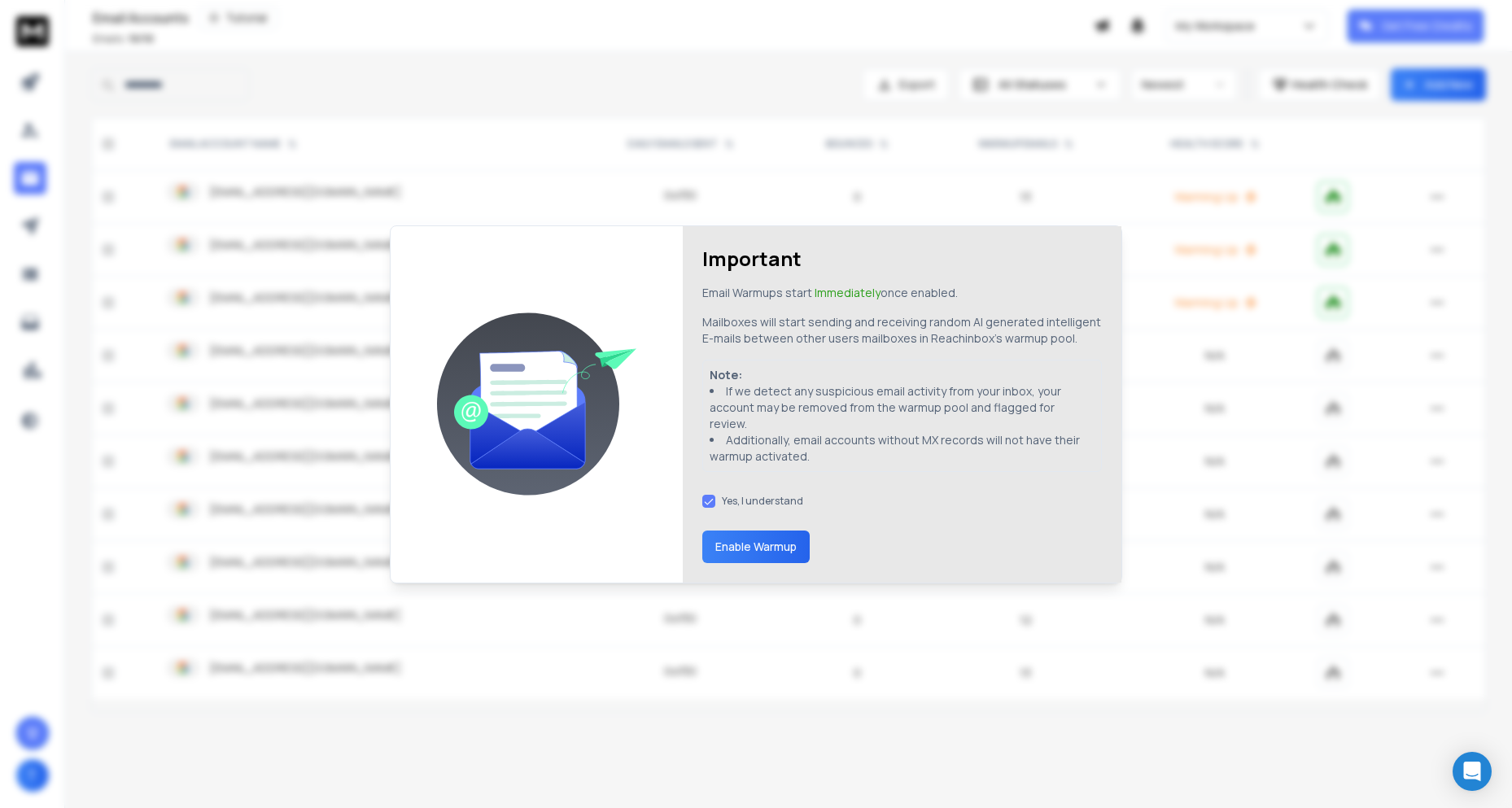
click at [729, 537] on button "Enable Warmup" at bounding box center [756, 547] width 107 height 33
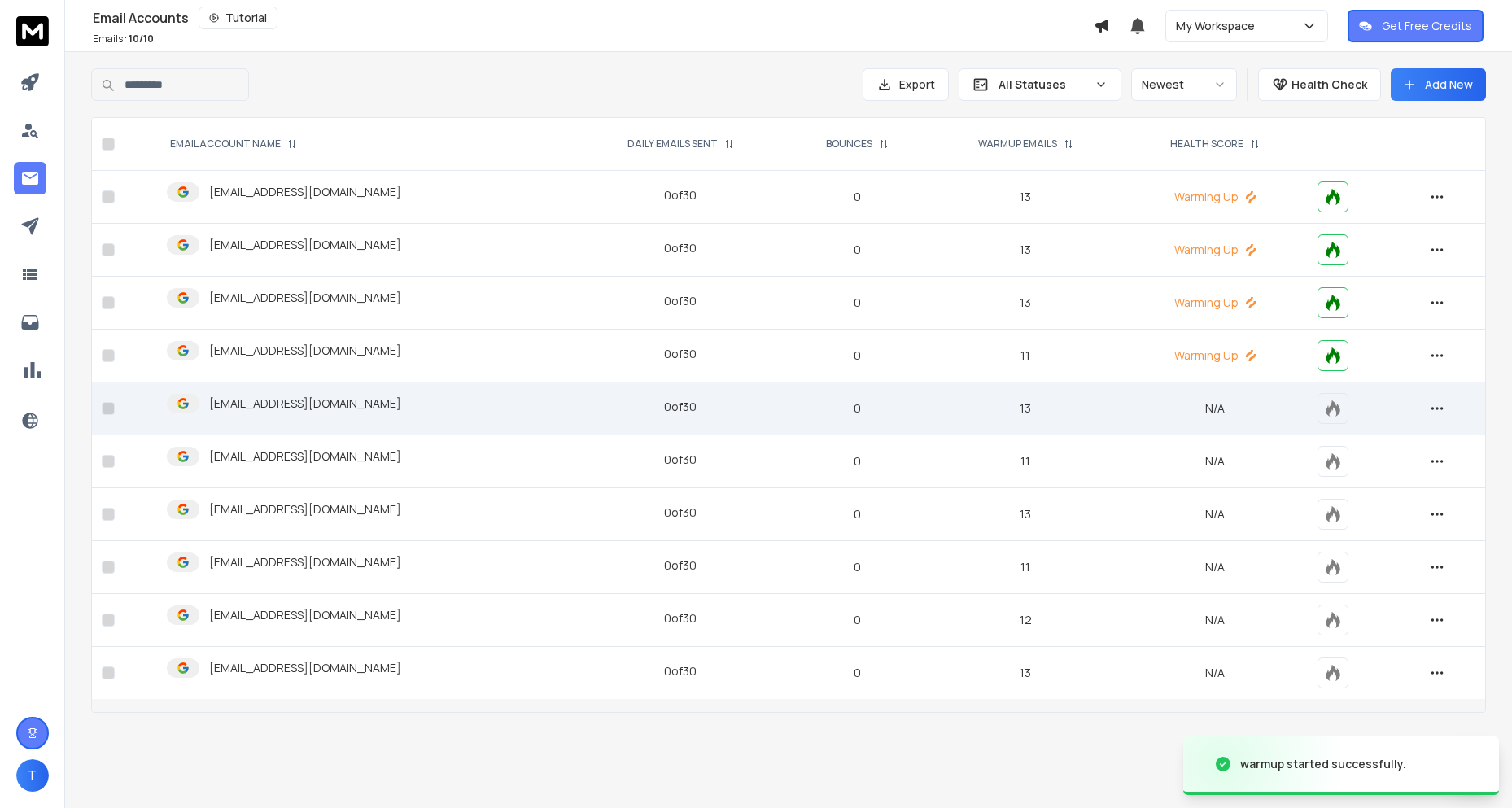
click at [1329, 403] on icon at bounding box center [1333, 408] width 16 height 16
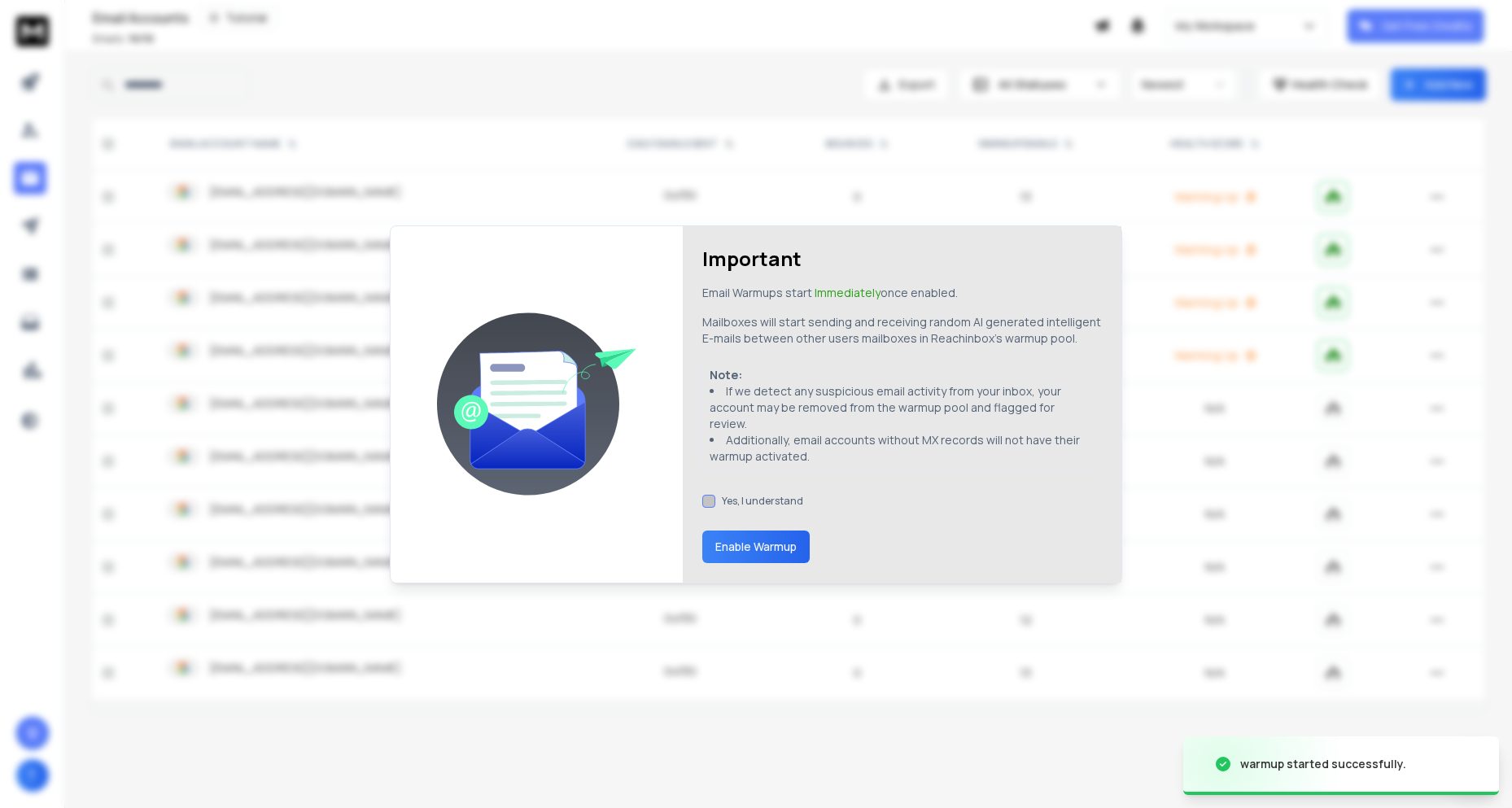
click at [707, 495] on button "Yes, I understand" at bounding box center [709, 501] width 13 height 13
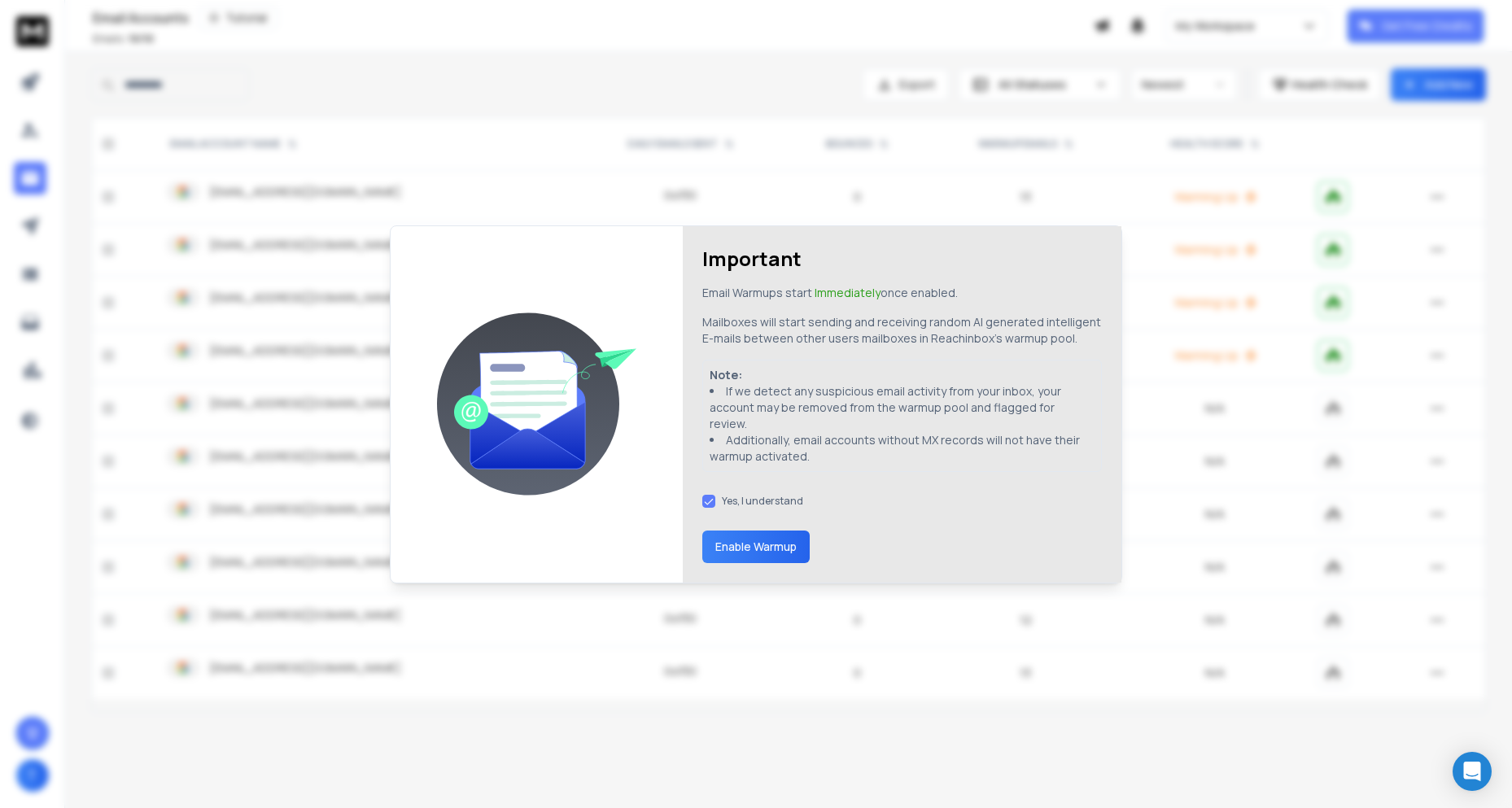
click at [738, 537] on button "Enable Warmup" at bounding box center [756, 547] width 107 height 33
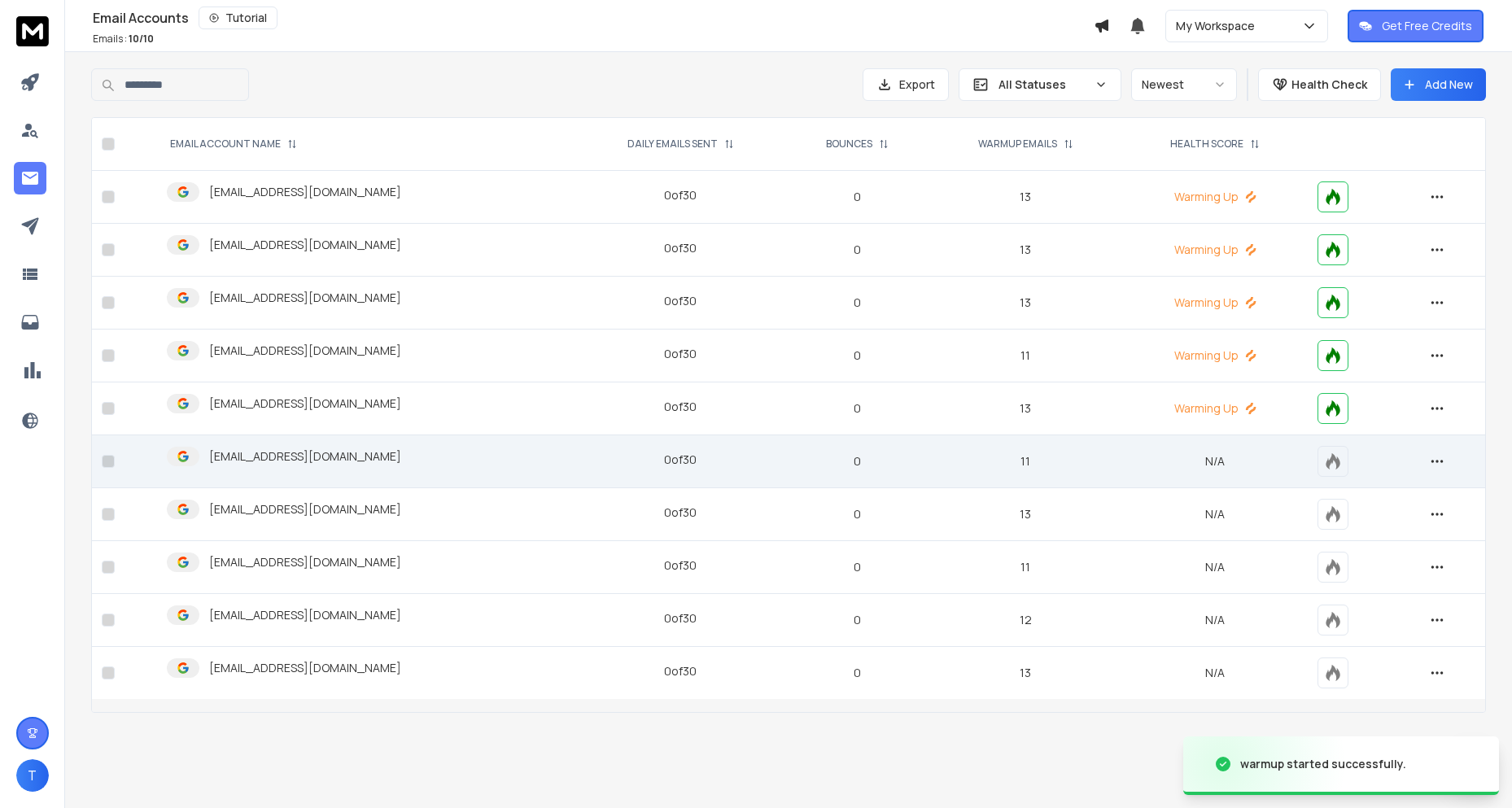
click at [1334, 464] on icon at bounding box center [1333, 461] width 16 height 16
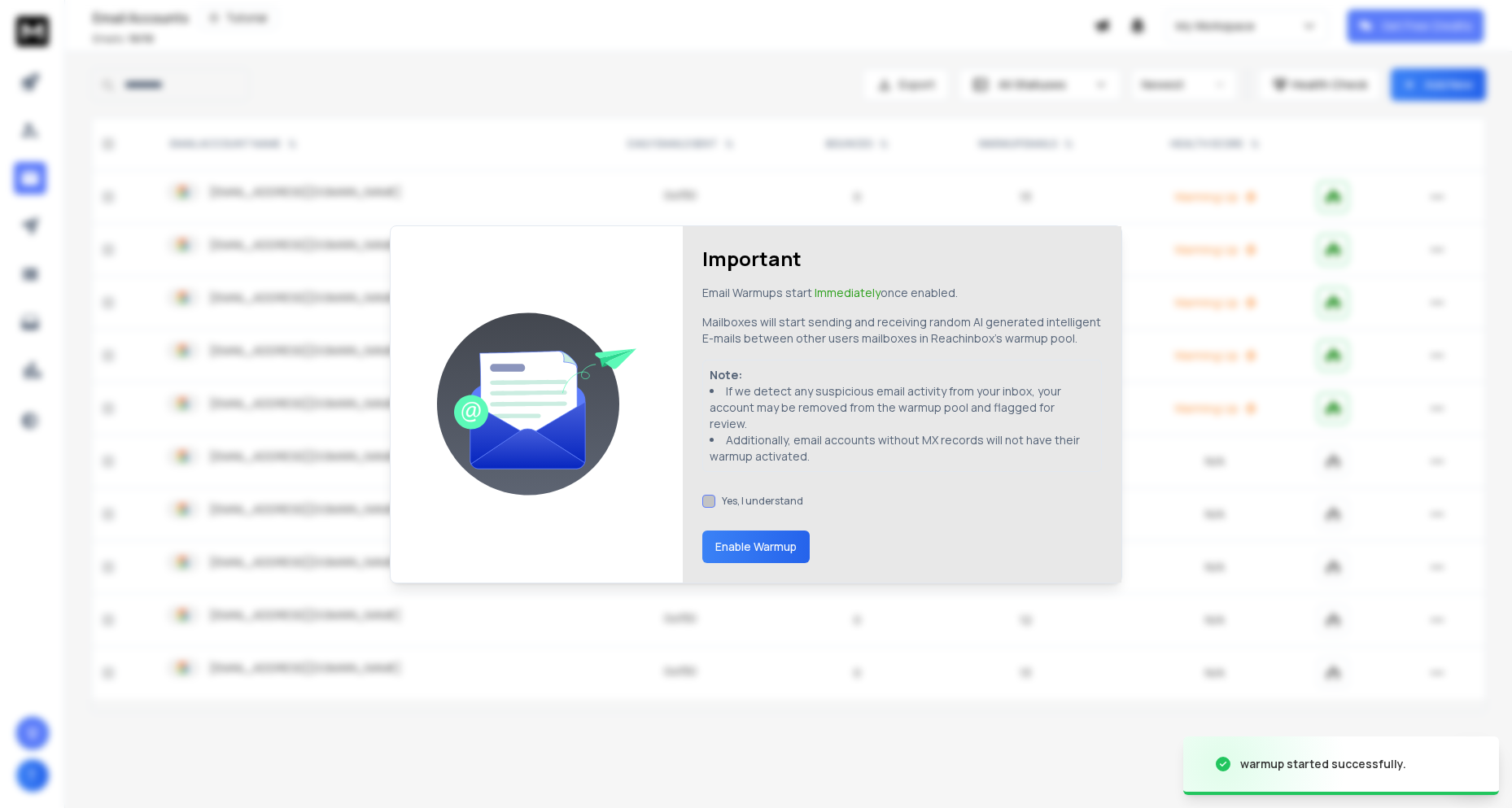
click at [712, 496] on button "Yes, I understand" at bounding box center [709, 501] width 13 height 13
click at [725, 542] on button "Enable Warmup" at bounding box center [756, 547] width 107 height 33
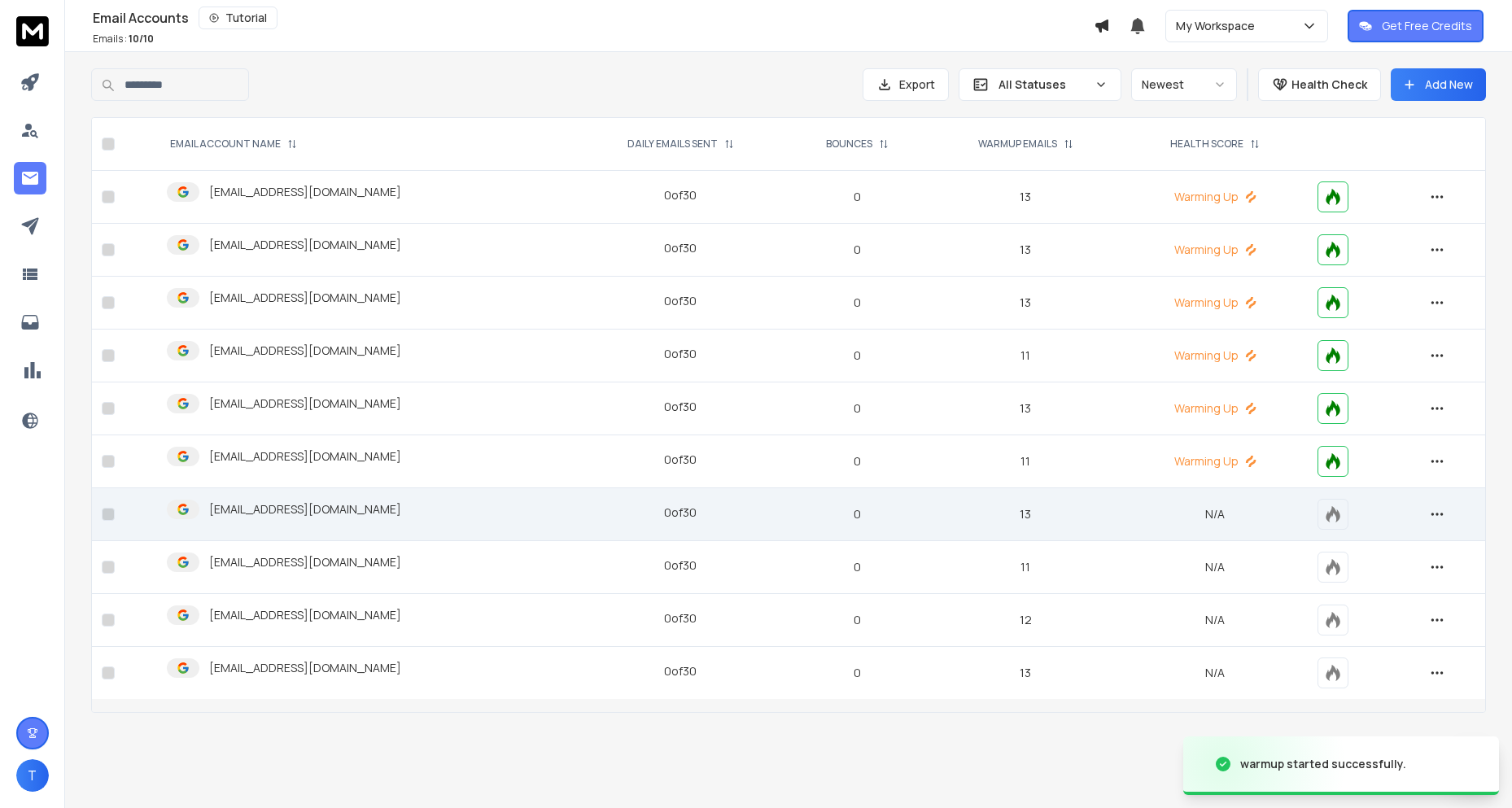
click at [1340, 516] on icon at bounding box center [1333, 514] width 16 height 16
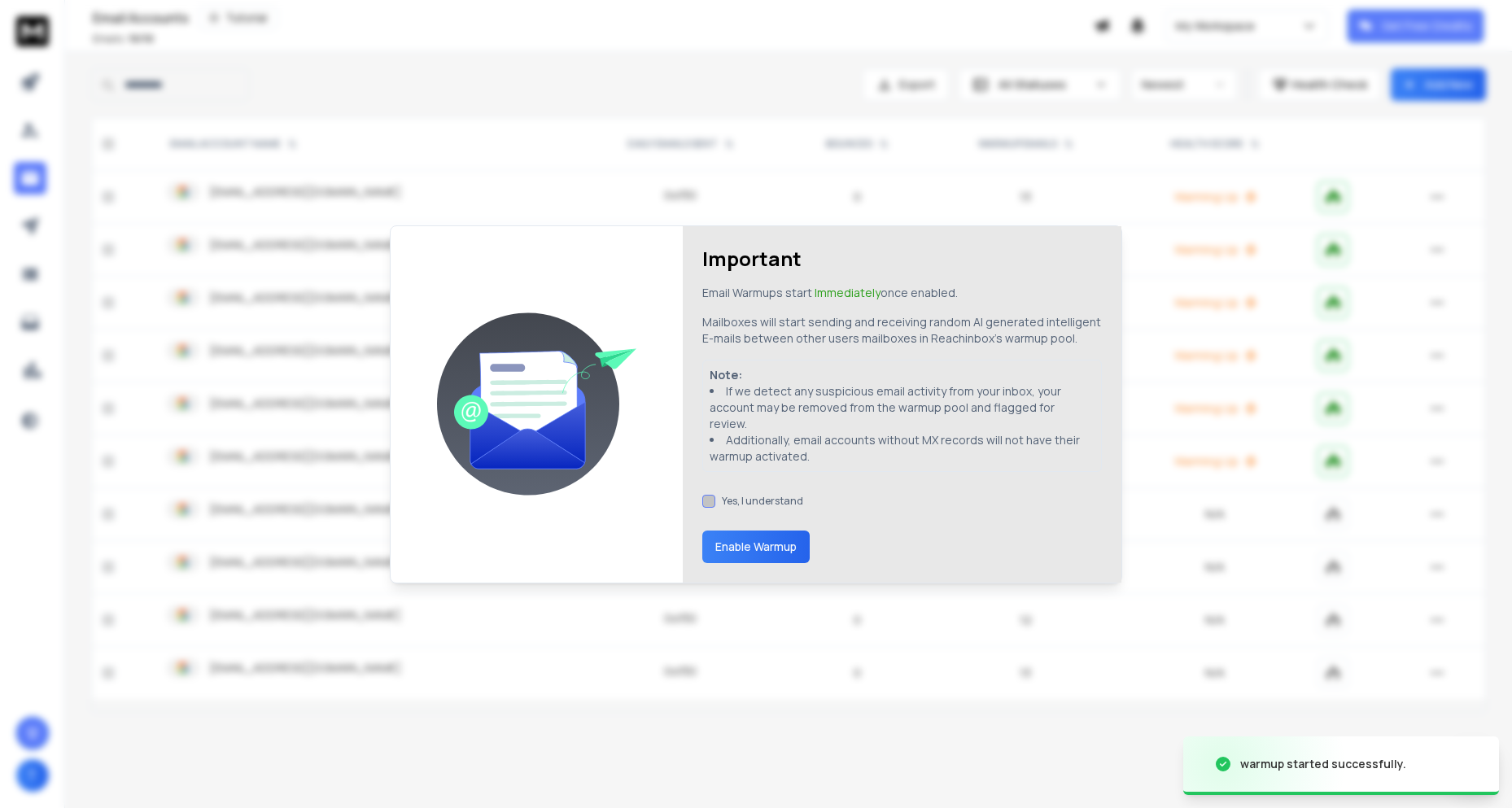
click at [709, 495] on button "Yes, I understand" at bounding box center [709, 501] width 13 height 13
click at [727, 541] on button "Enable Warmup" at bounding box center [756, 547] width 107 height 33
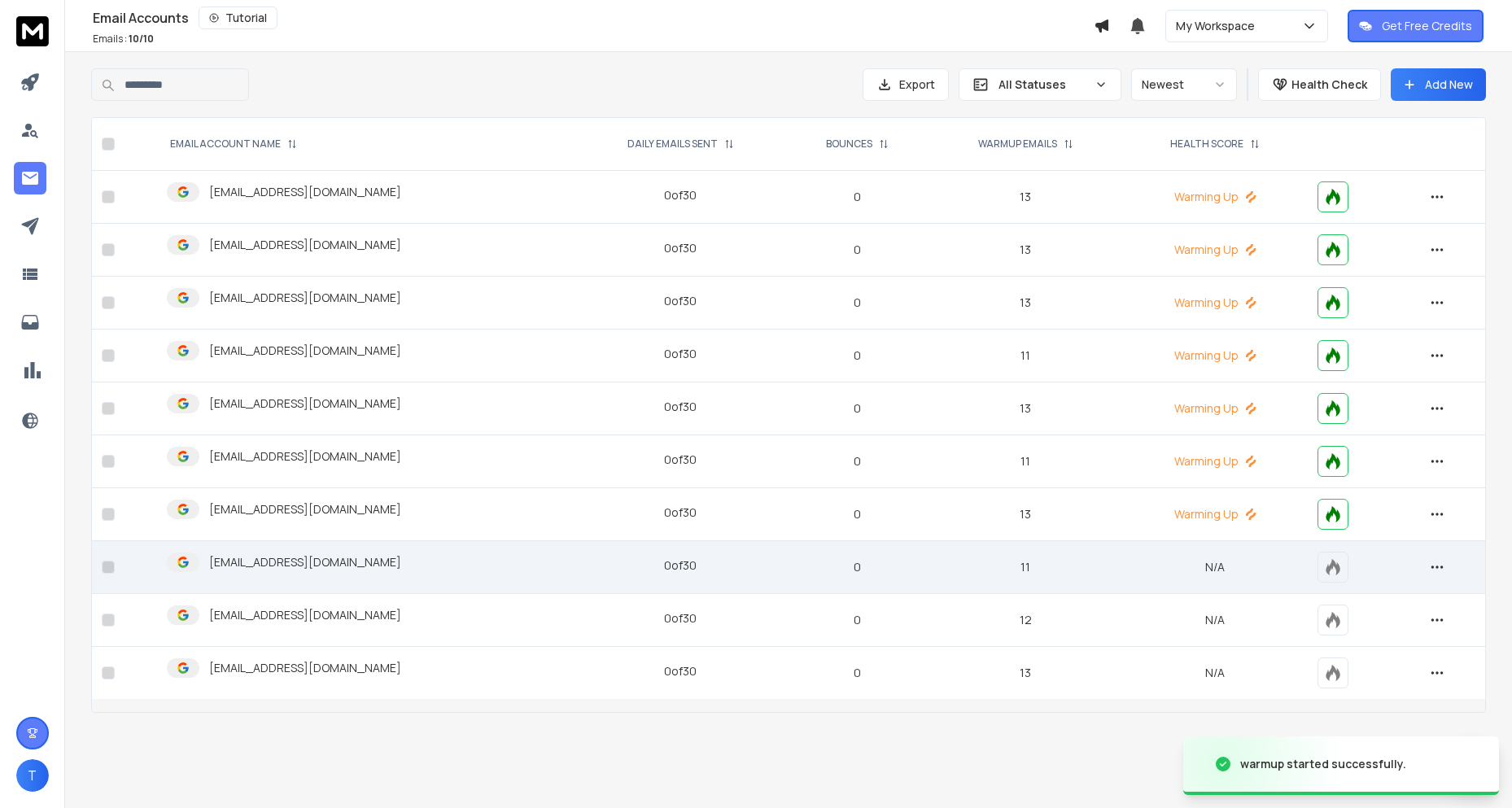
click at [1334, 562] on icon at bounding box center [1333, 566] width 16 height 16
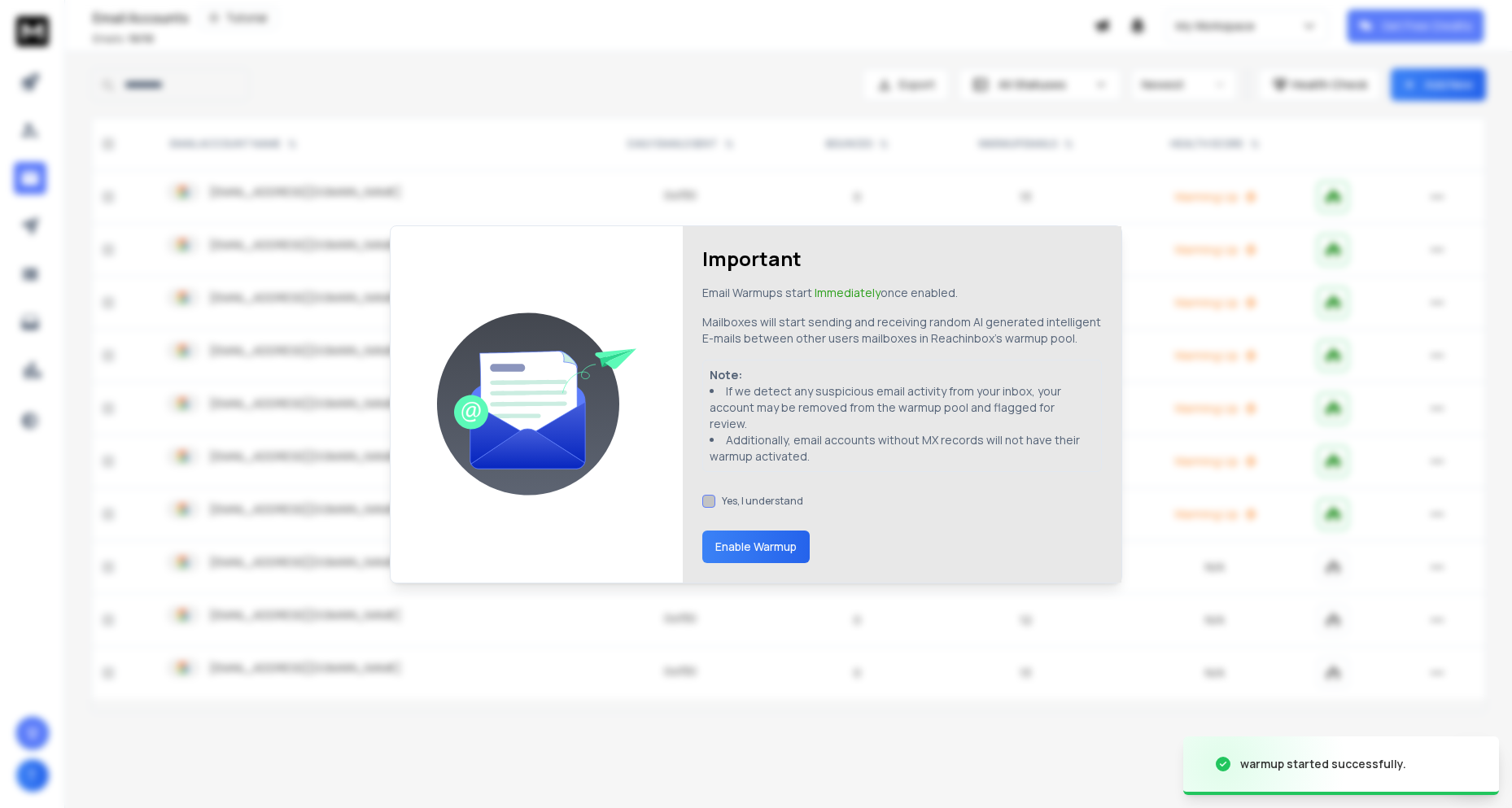
drag, startPoint x: 703, startPoint y: 496, endPoint x: 721, endPoint y: 514, distance: 25.5
click at [703, 497] on button "Yes, I understand" at bounding box center [709, 501] width 13 height 13
click at [736, 538] on button "Enable Warmup" at bounding box center [756, 547] width 107 height 33
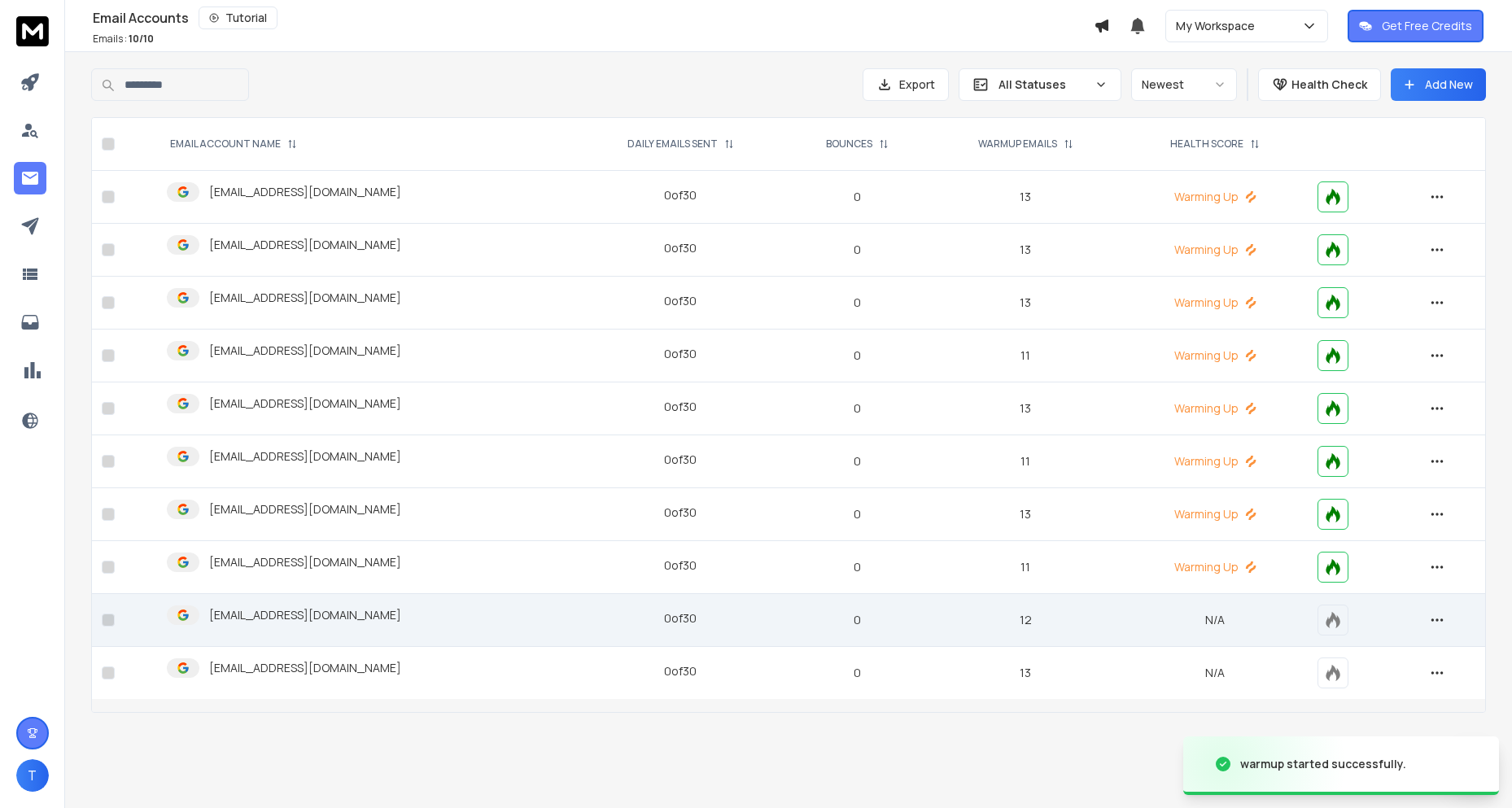
click at [1333, 622] on icon at bounding box center [1333, 620] width 16 height 16
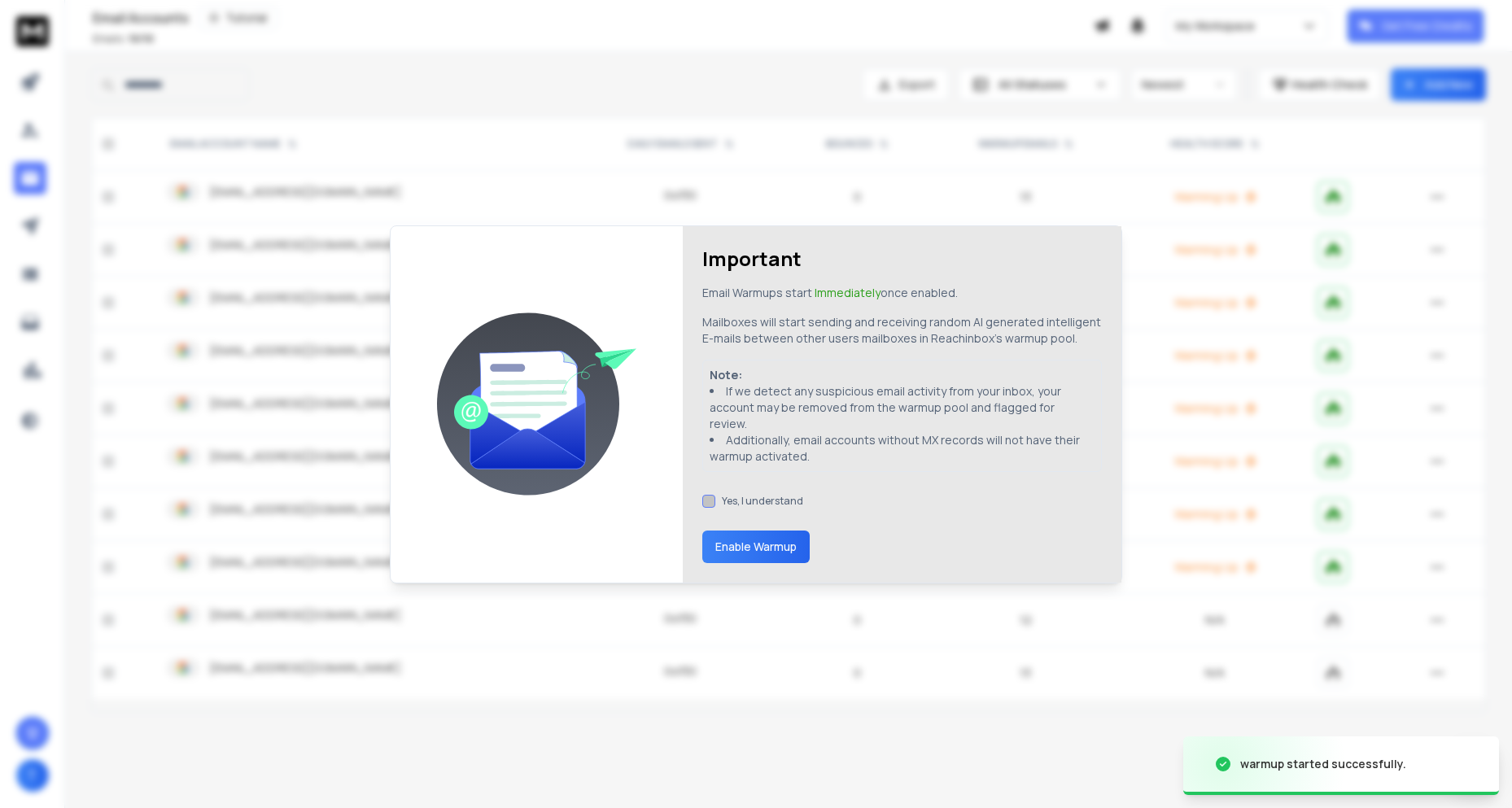
drag, startPoint x: 707, startPoint y: 492, endPoint x: 723, endPoint y: 518, distance: 30.5
click at [707, 495] on button "Yes, I understand" at bounding box center [709, 501] width 13 height 13
click at [739, 533] on button "Enable Warmup" at bounding box center [756, 547] width 107 height 33
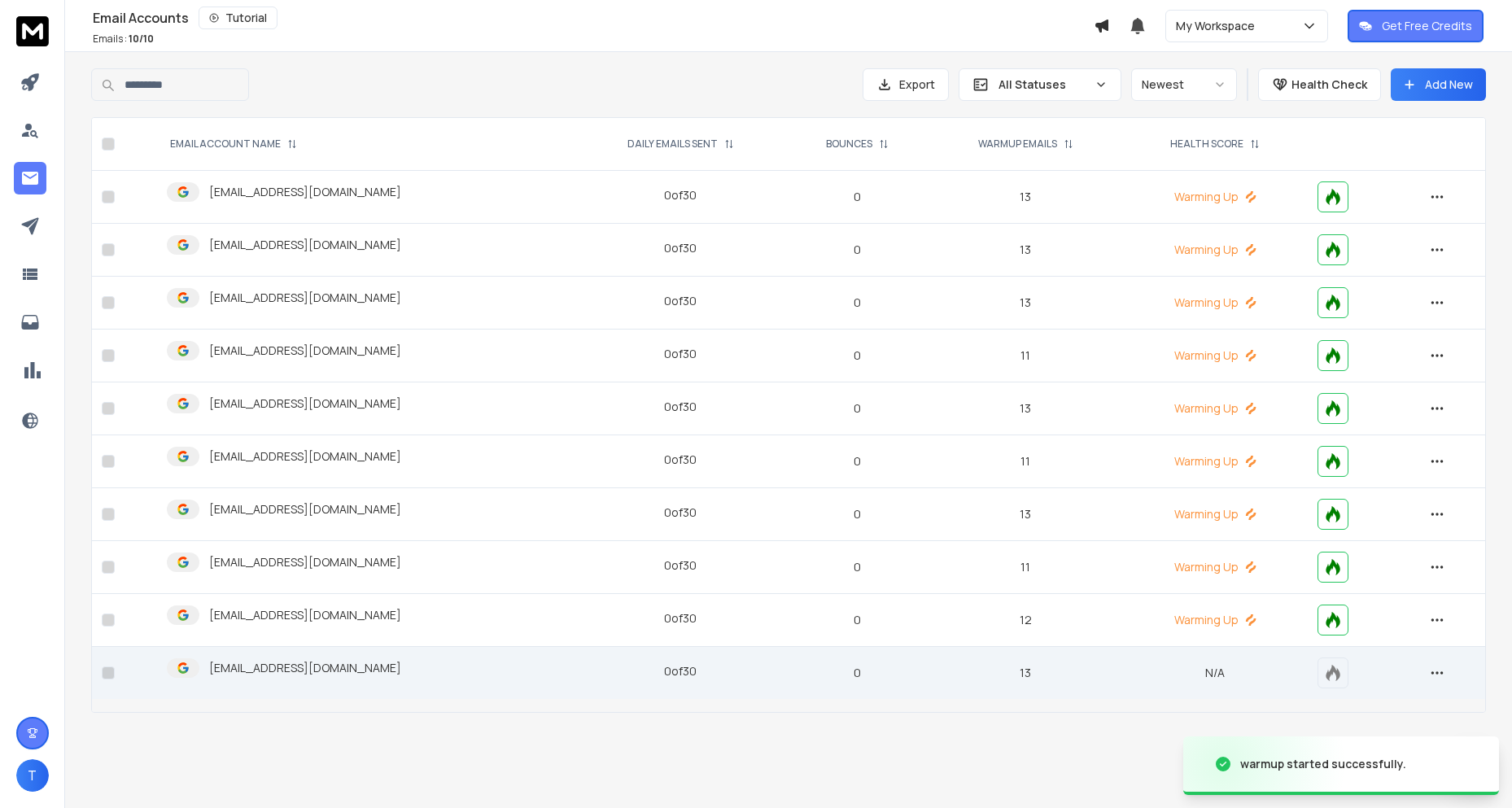
click at [1335, 668] on icon at bounding box center [1333, 673] width 16 height 16
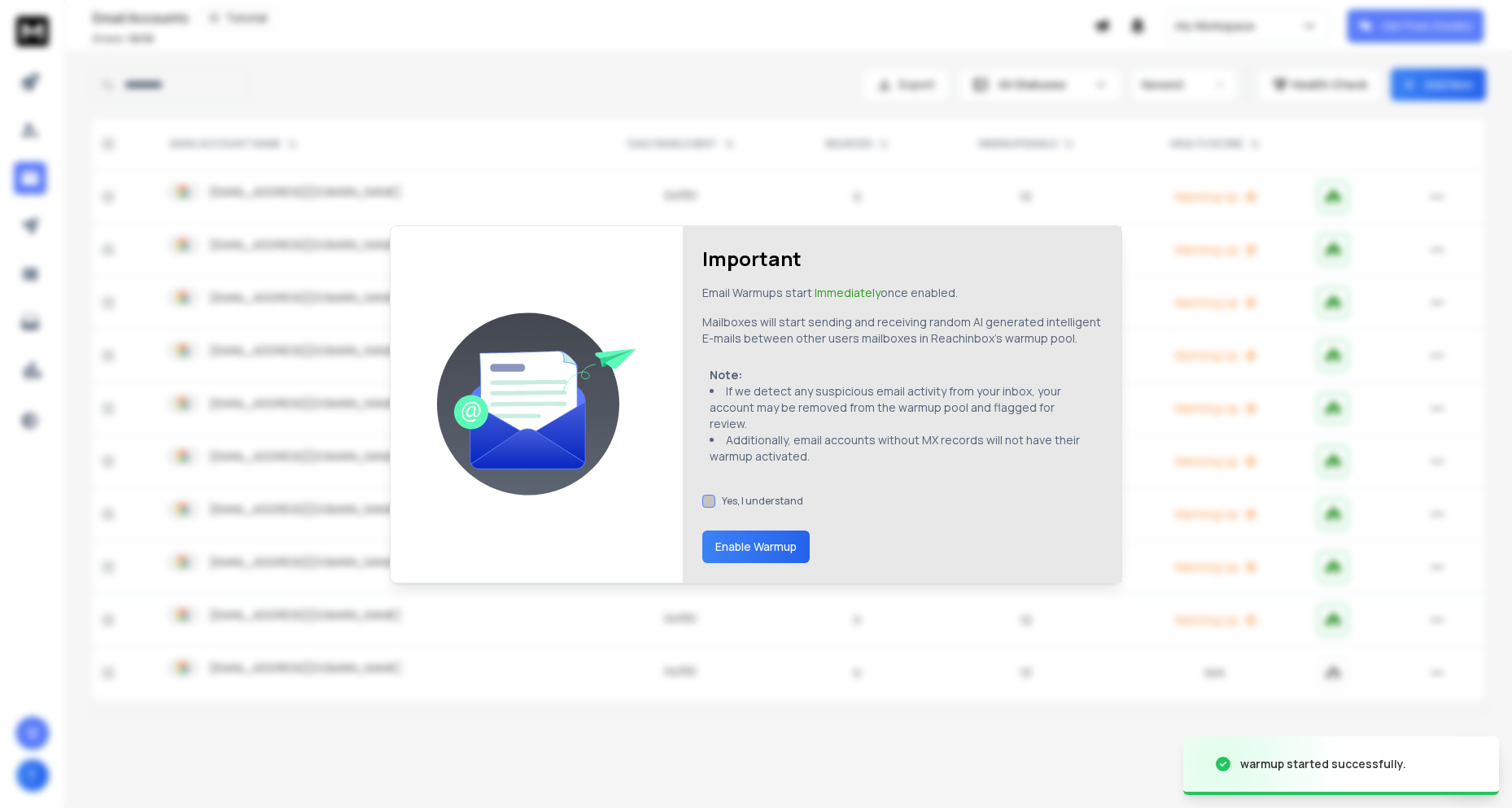
click at [711, 495] on button "Yes, I understand" at bounding box center [709, 501] width 13 height 13
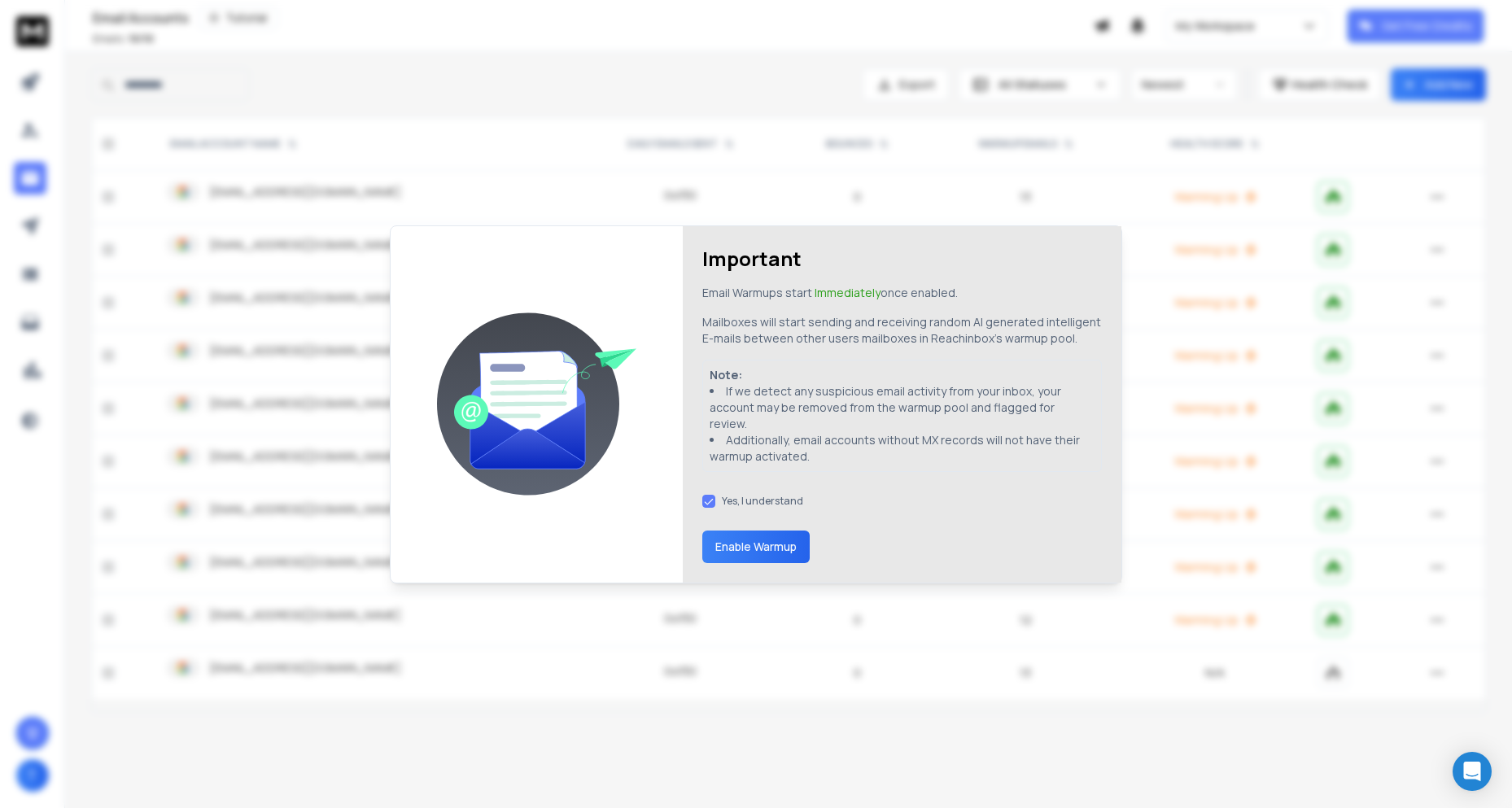
click at [732, 537] on button "Enable Warmup" at bounding box center [756, 547] width 107 height 33
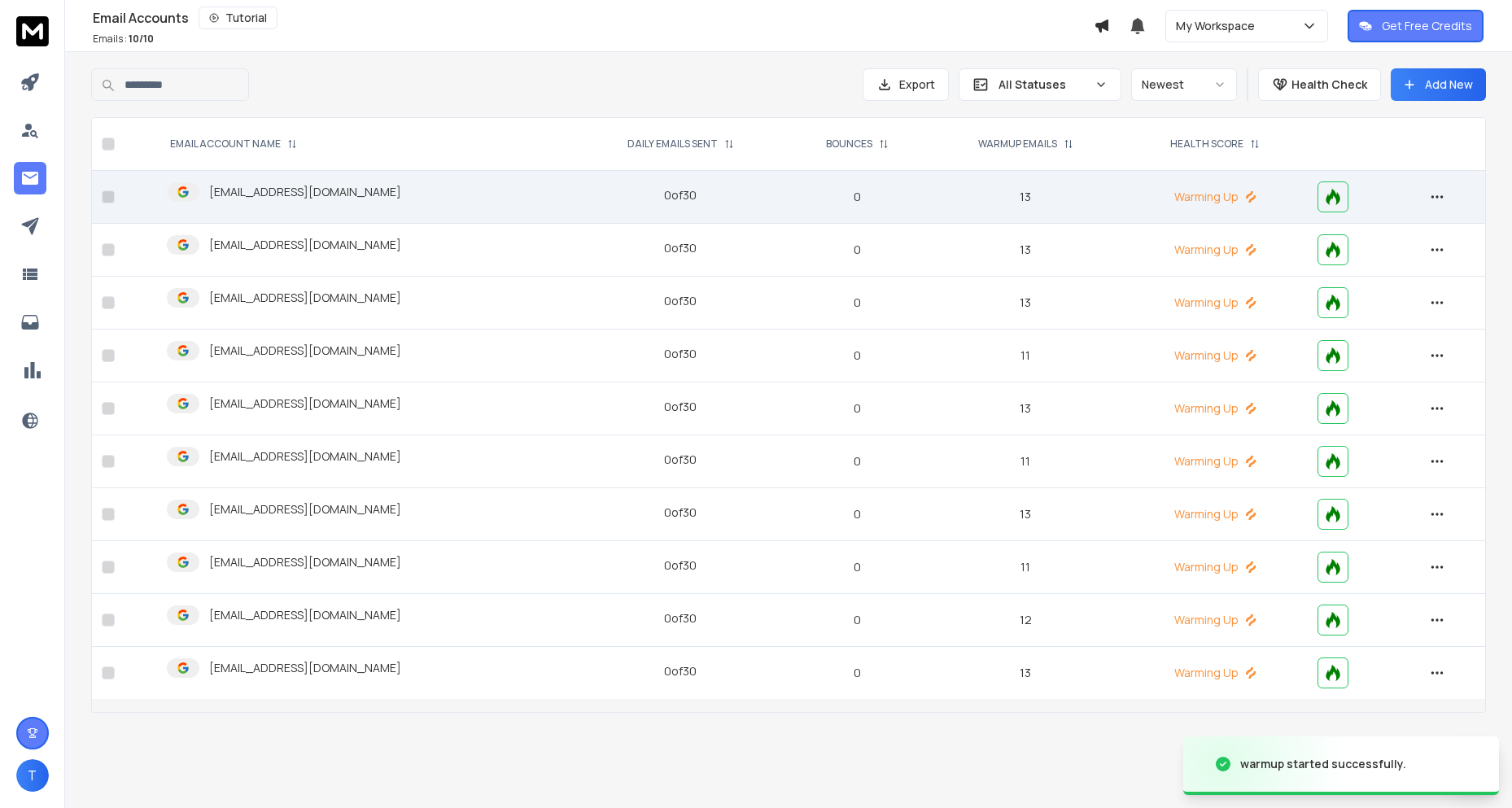
click at [1066, 186] on td "13" at bounding box center [1026, 197] width 195 height 53
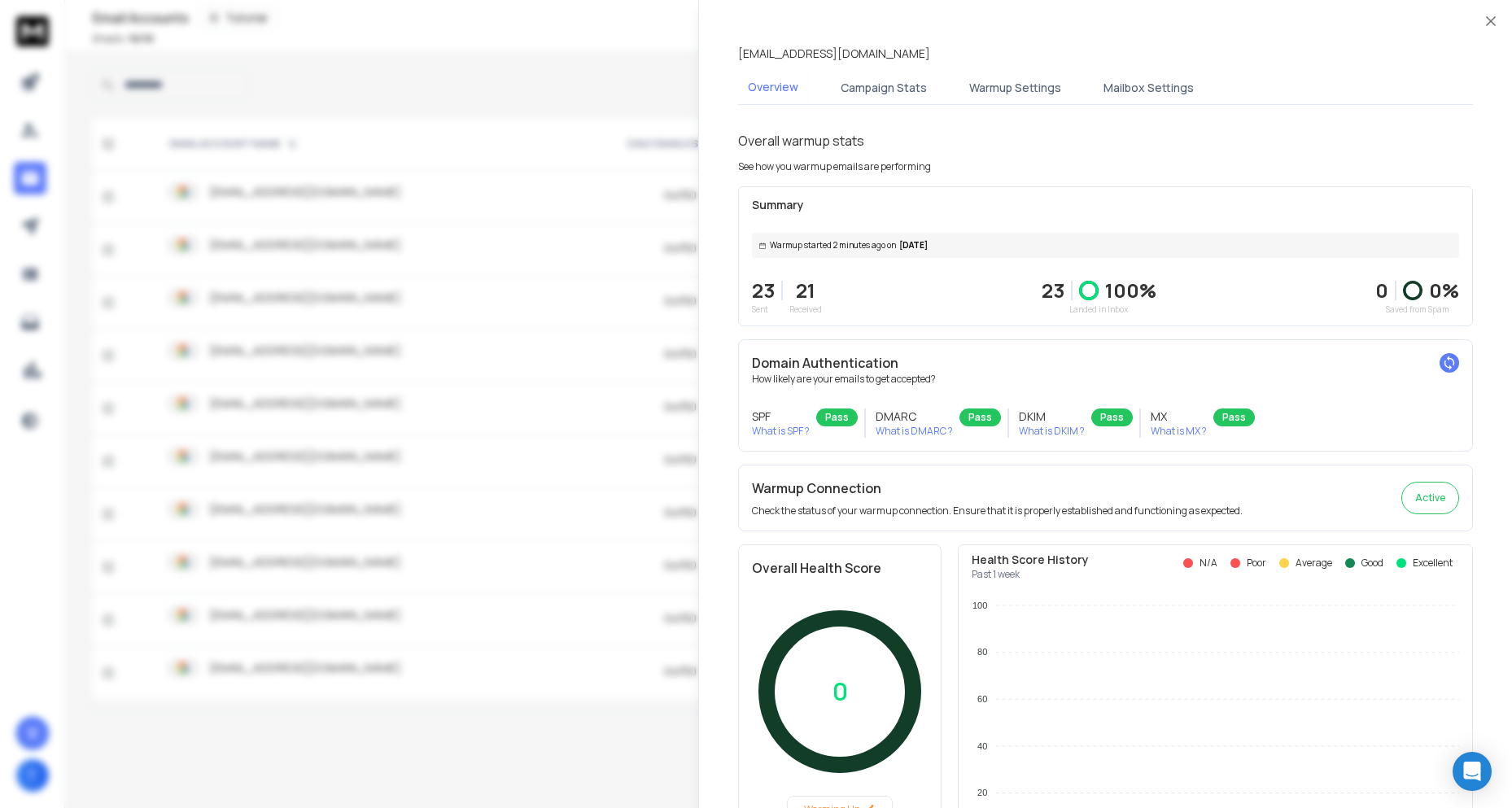
click at [678, 88] on div at bounding box center [756, 404] width 1512 height 808
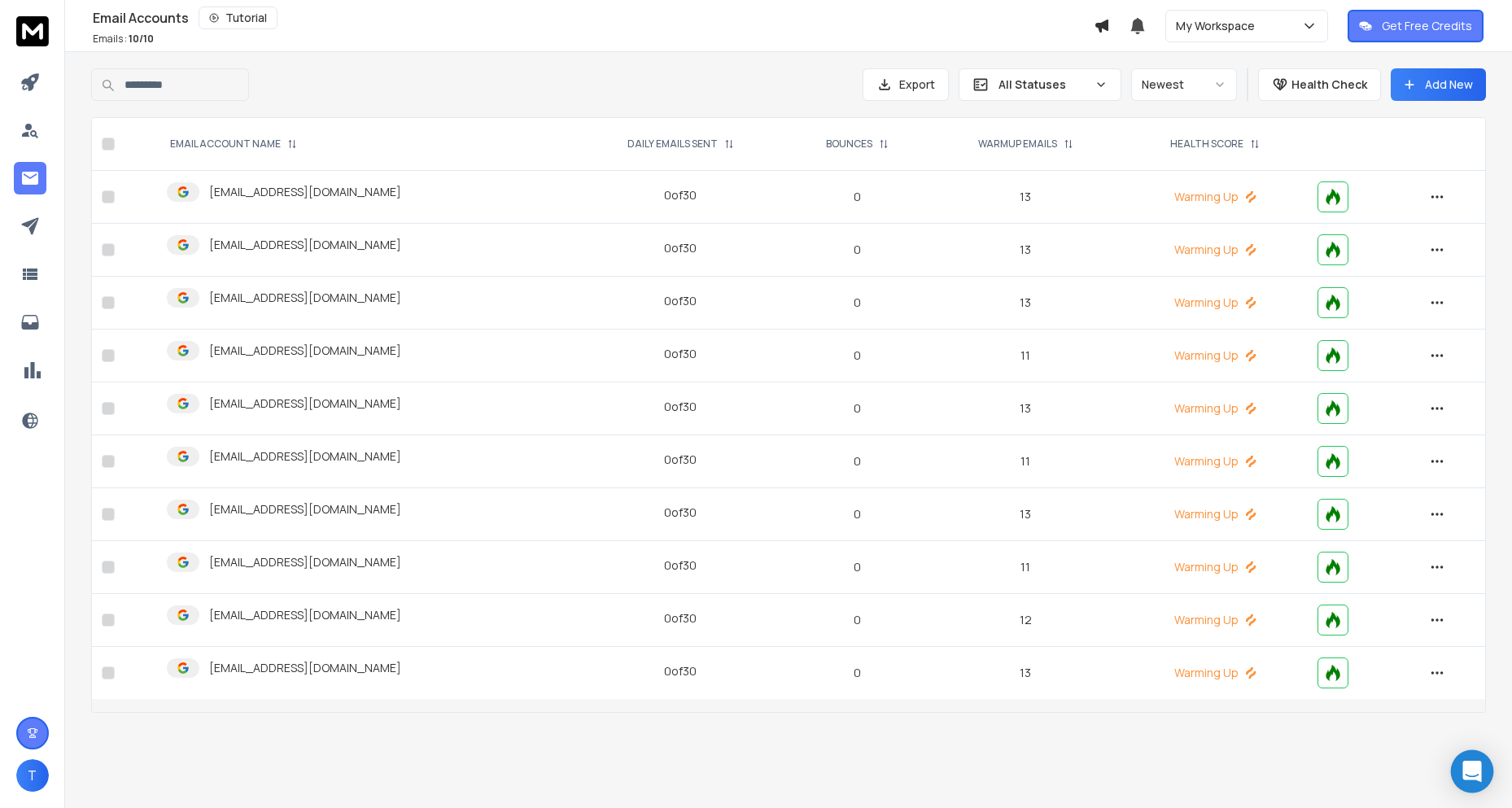
click at [1477, 770] on icon "Open Intercom Messenger" at bounding box center [1471, 770] width 19 height 21
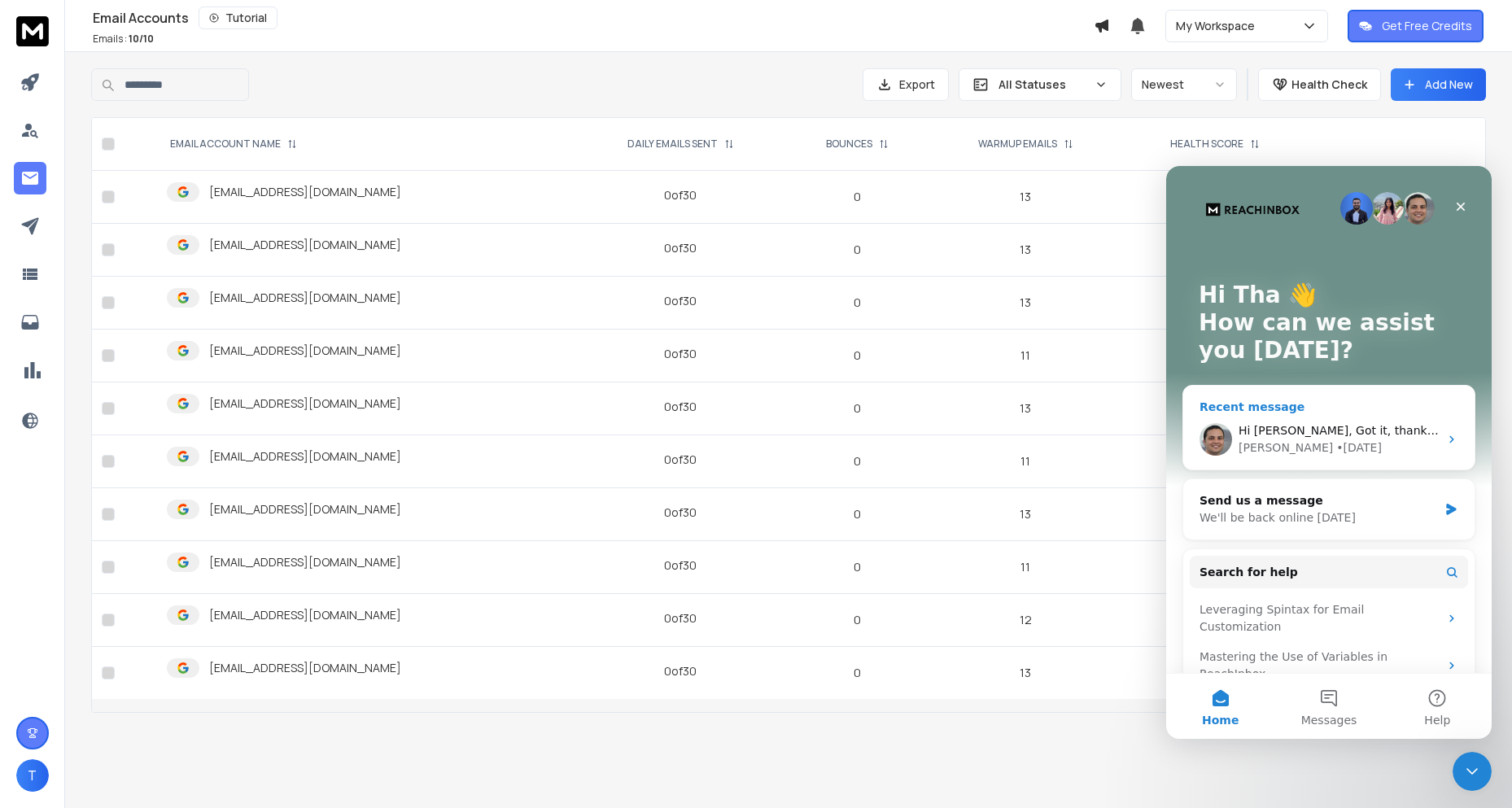
click at [1326, 452] on div "[PERSON_NAME] • [DATE]" at bounding box center [1338, 447] width 200 height 17
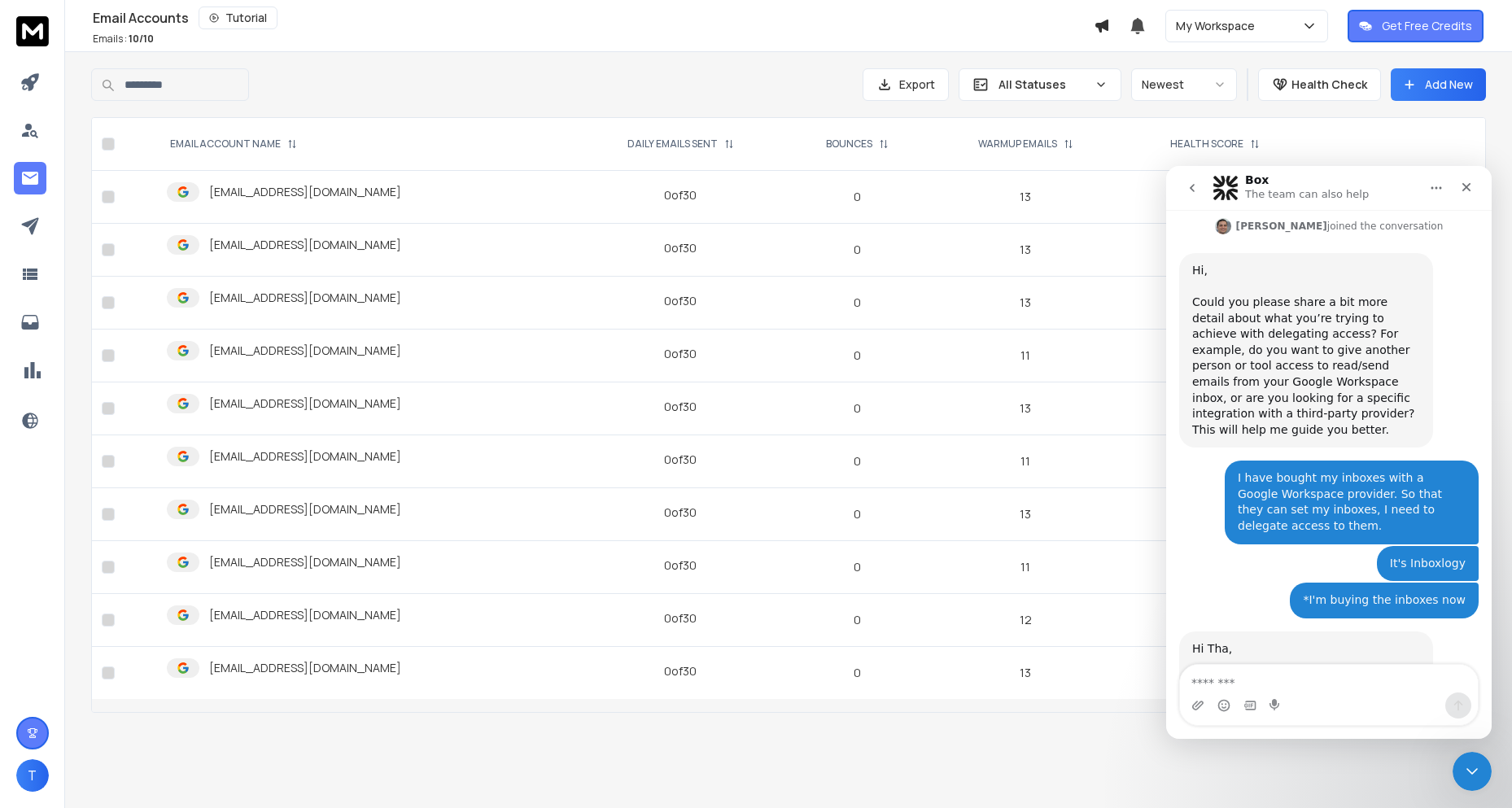
scroll to position [393, 0]
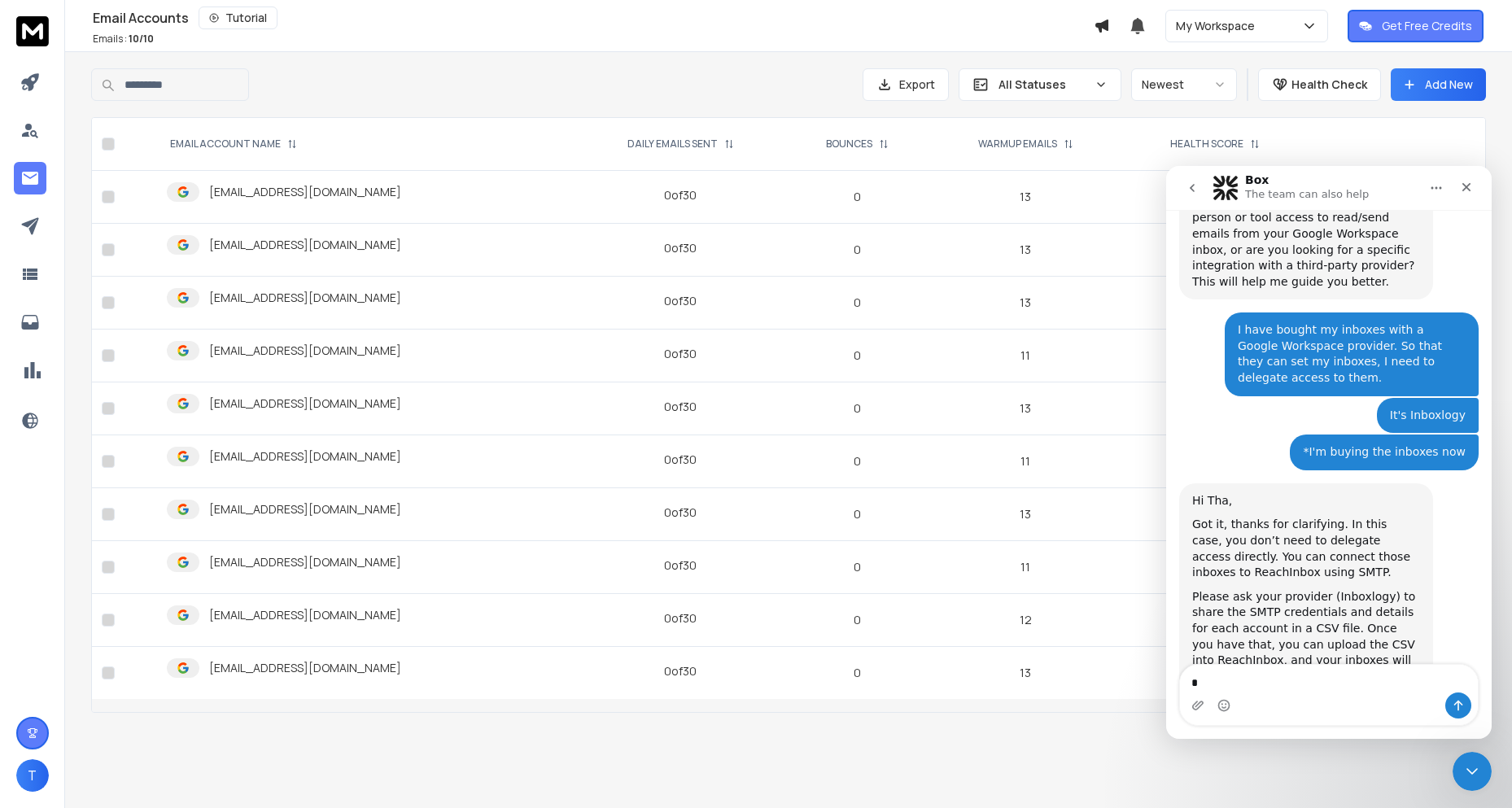
type textarea "**"
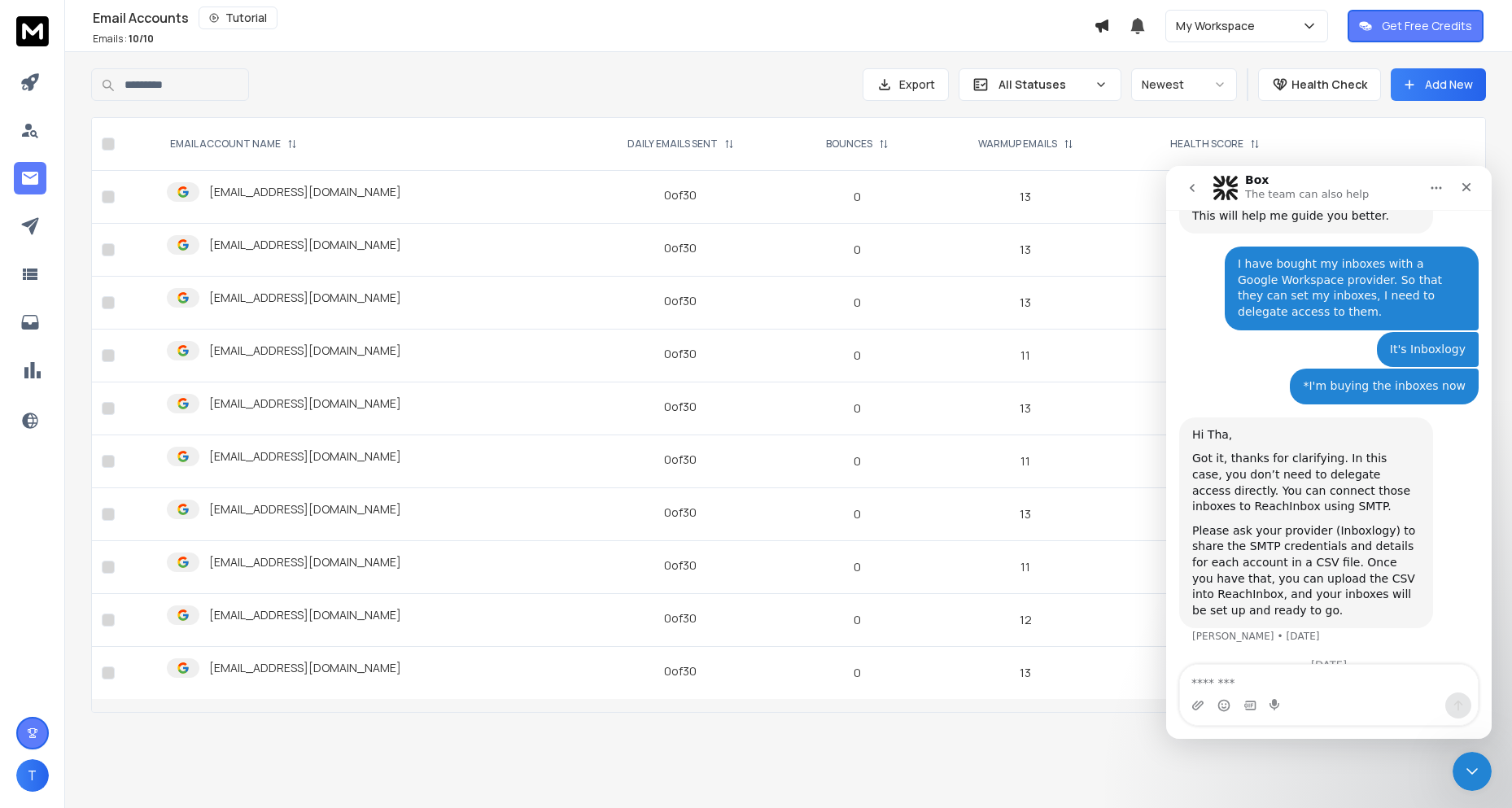
scroll to position [486, 0]
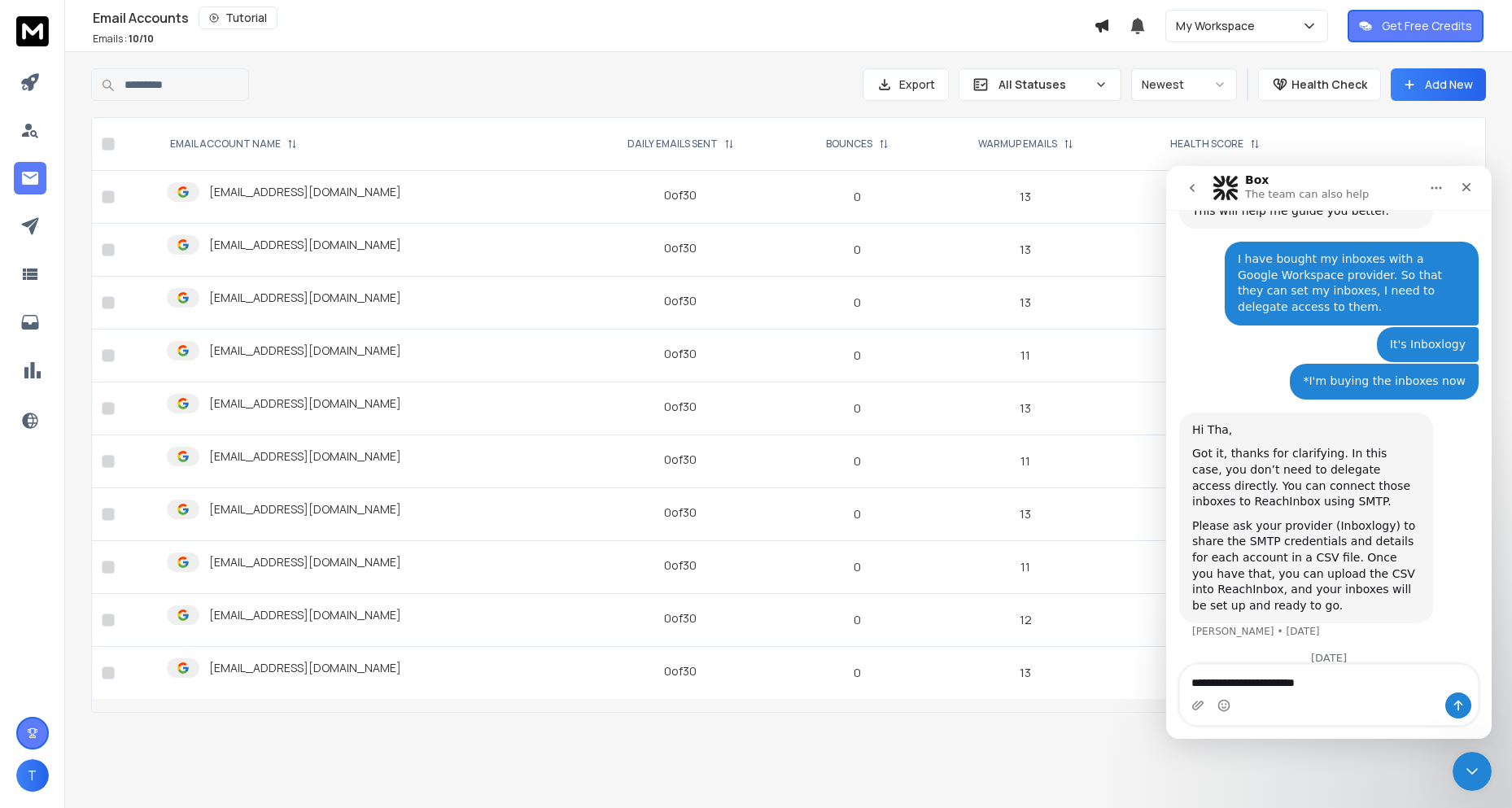
type textarea "**********"
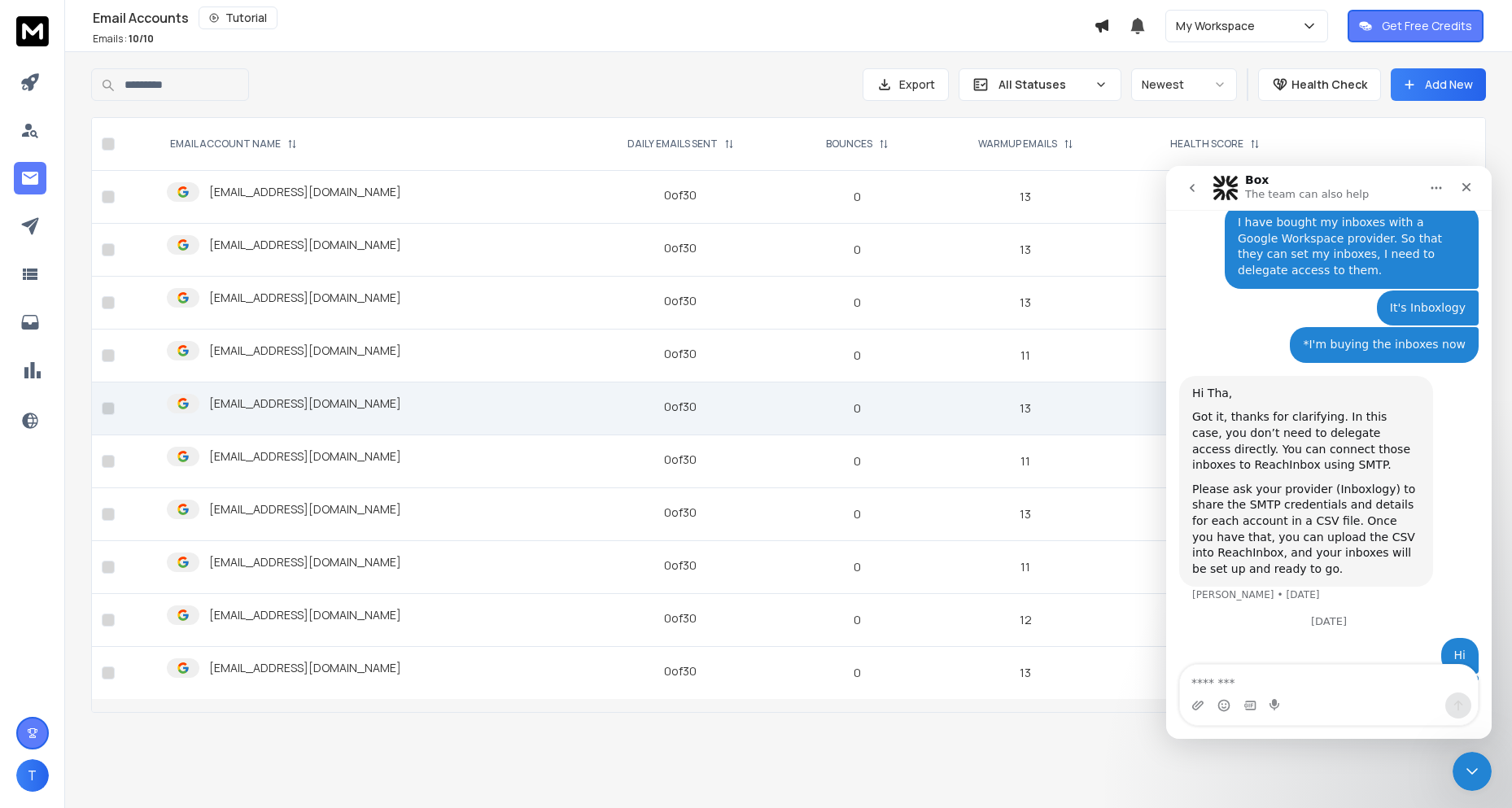
click at [971, 398] on td "13" at bounding box center [1026, 408] width 195 height 53
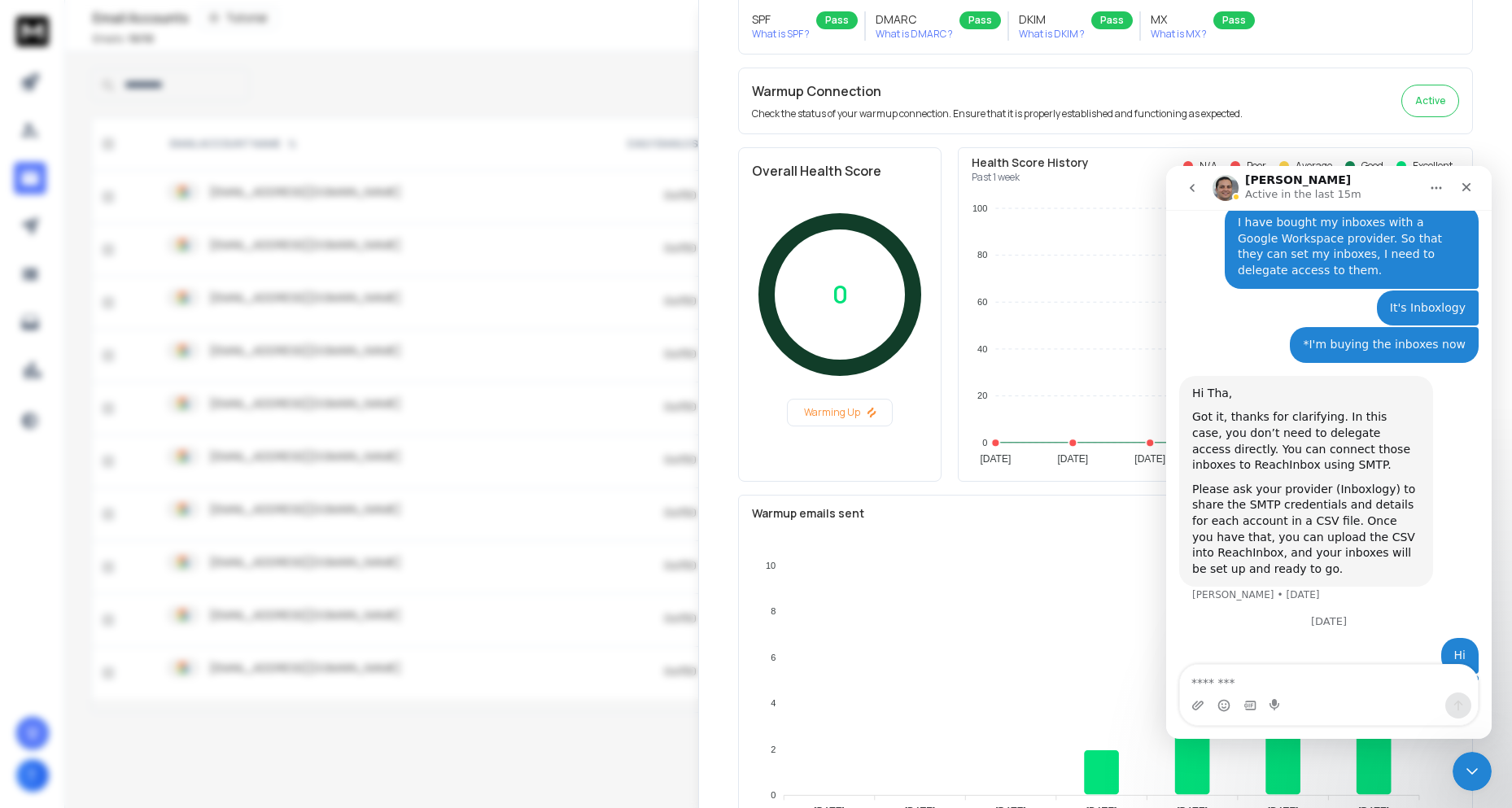
scroll to position [0, 0]
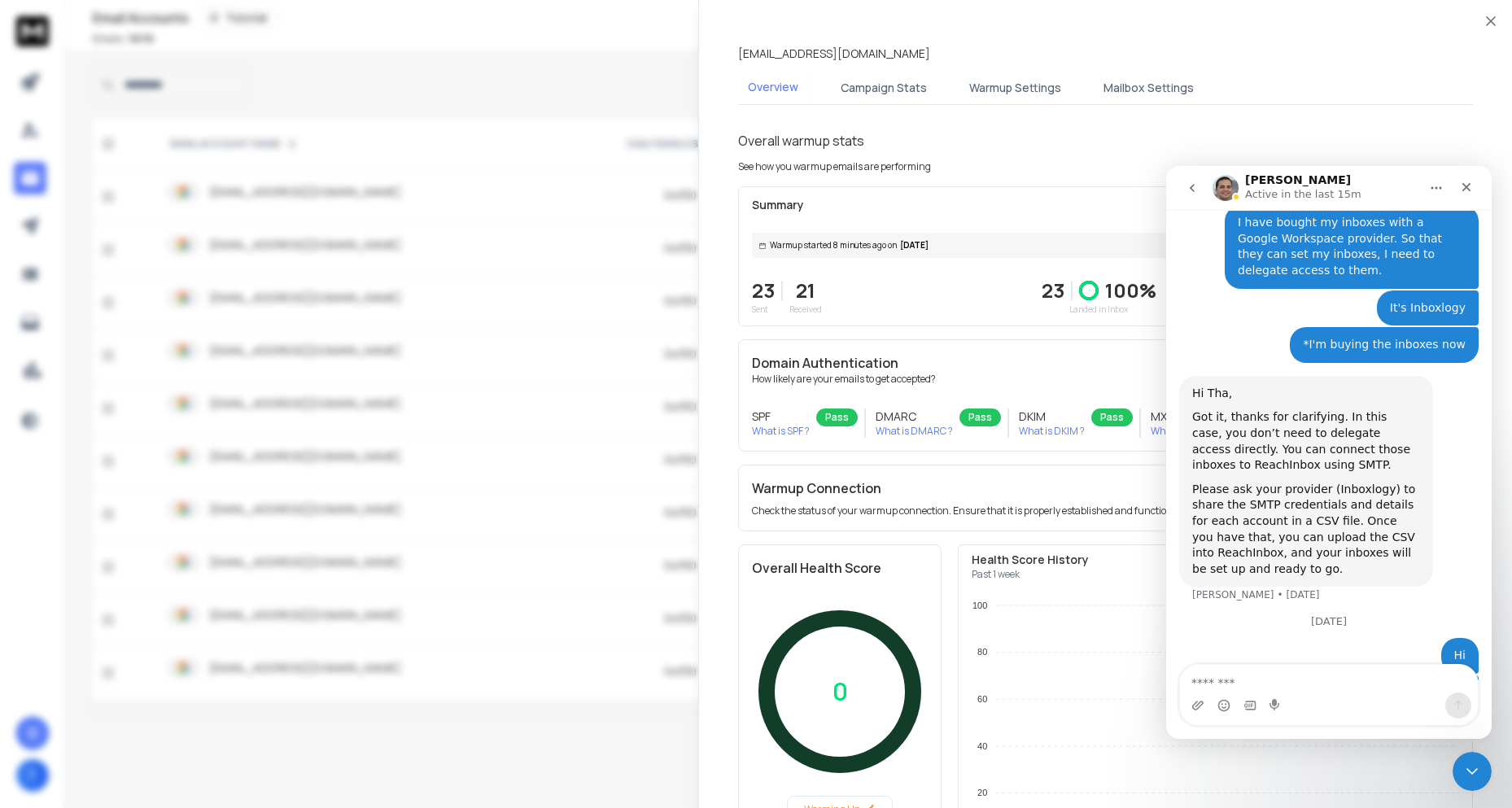
click at [1013, 86] on button "Warmup Settings" at bounding box center [1015, 87] width 111 height 36
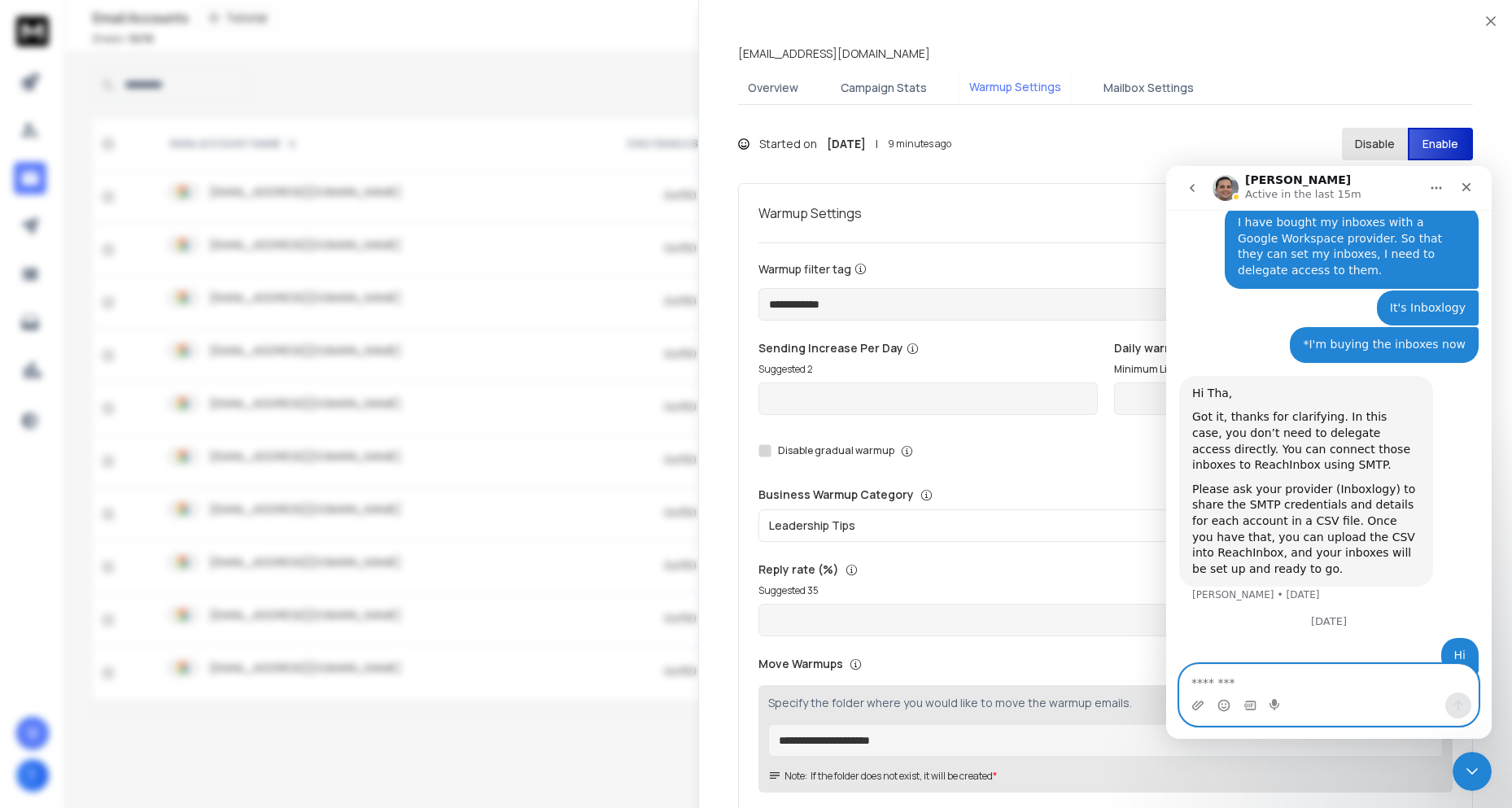
click at [1240, 680] on textarea "Message…" at bounding box center [1329, 679] width 298 height 28
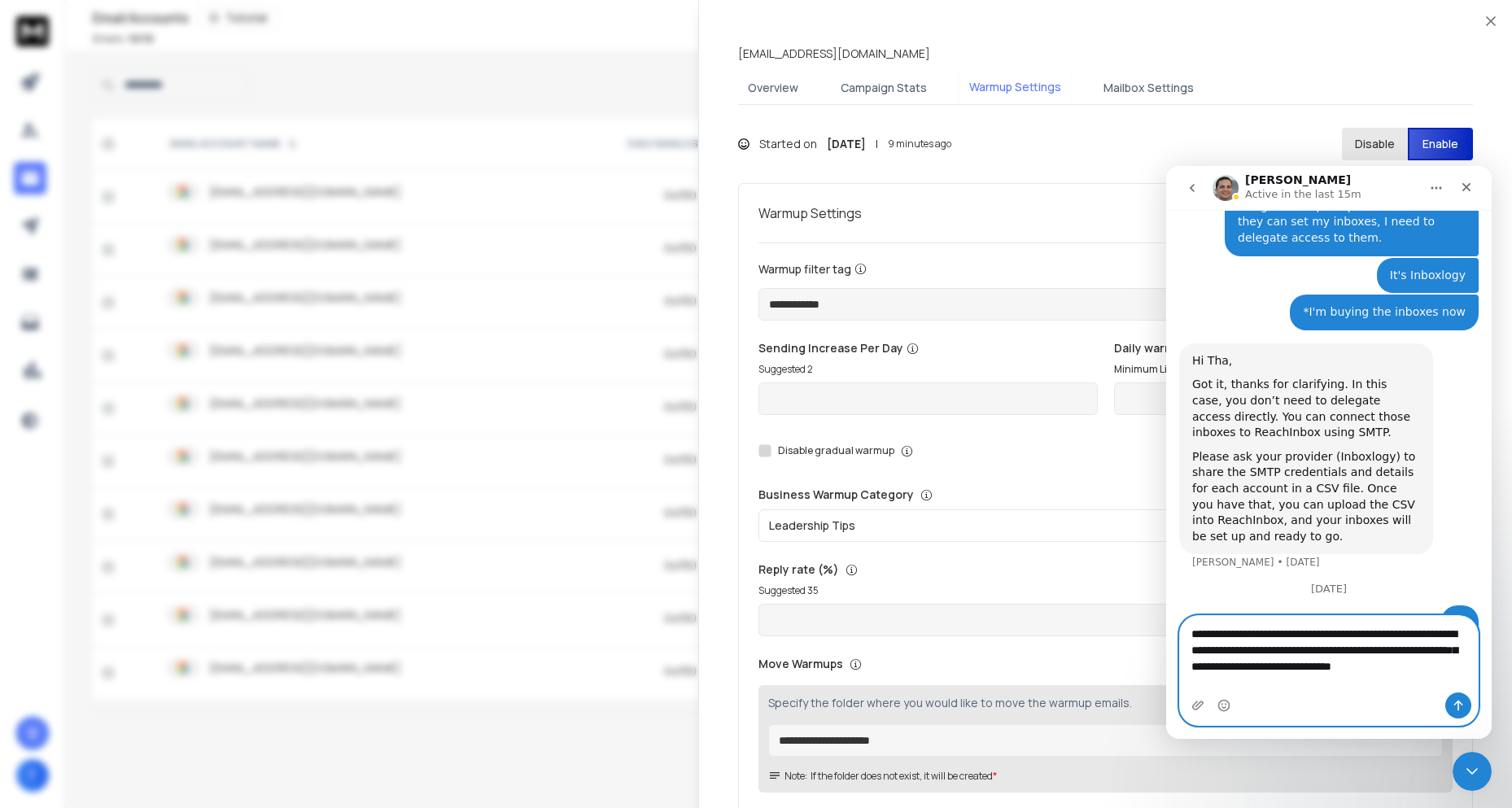
scroll to position [571, 0]
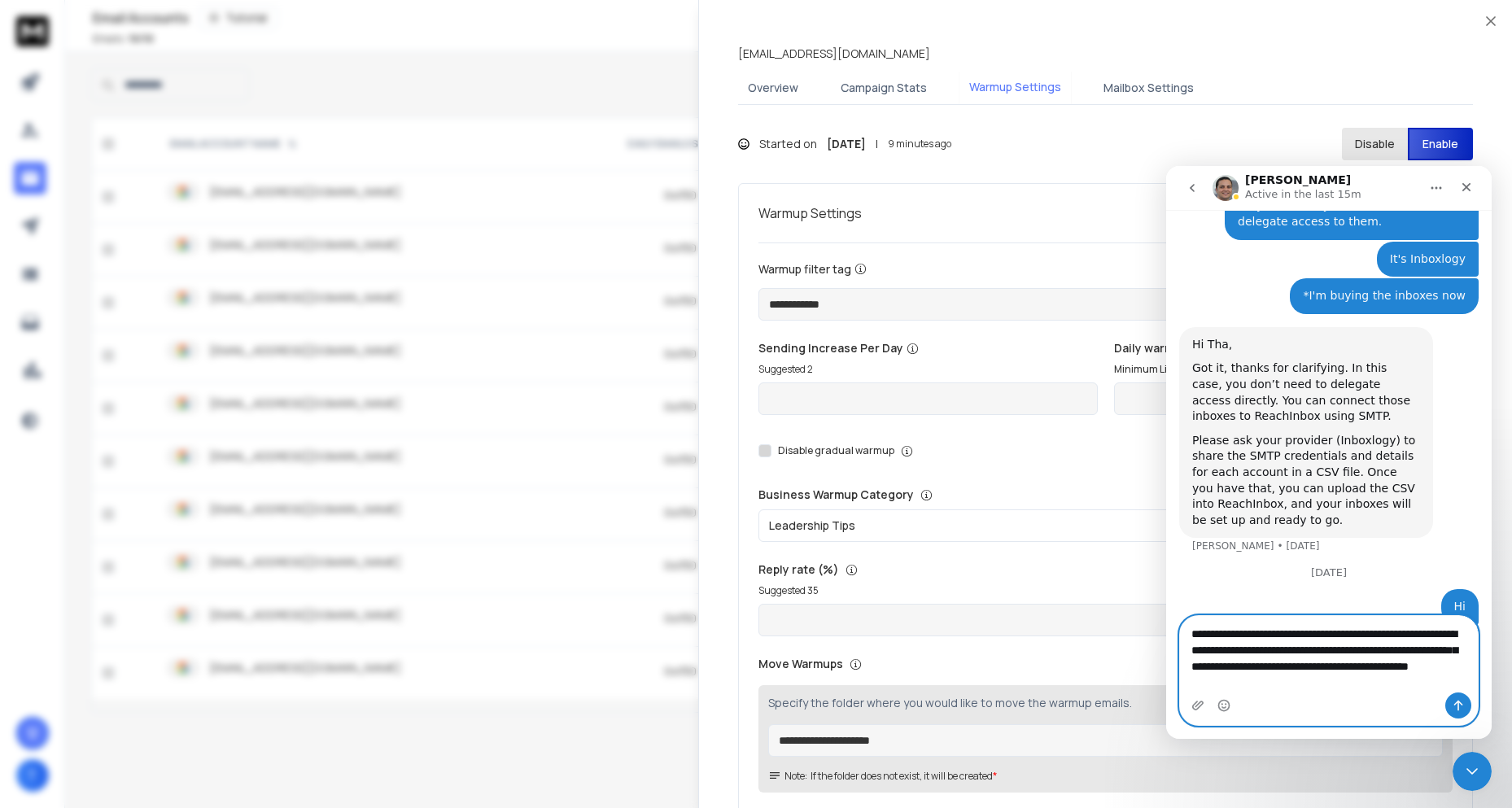
click at [1306, 680] on textarea "**********" at bounding box center [1329, 654] width 298 height 77
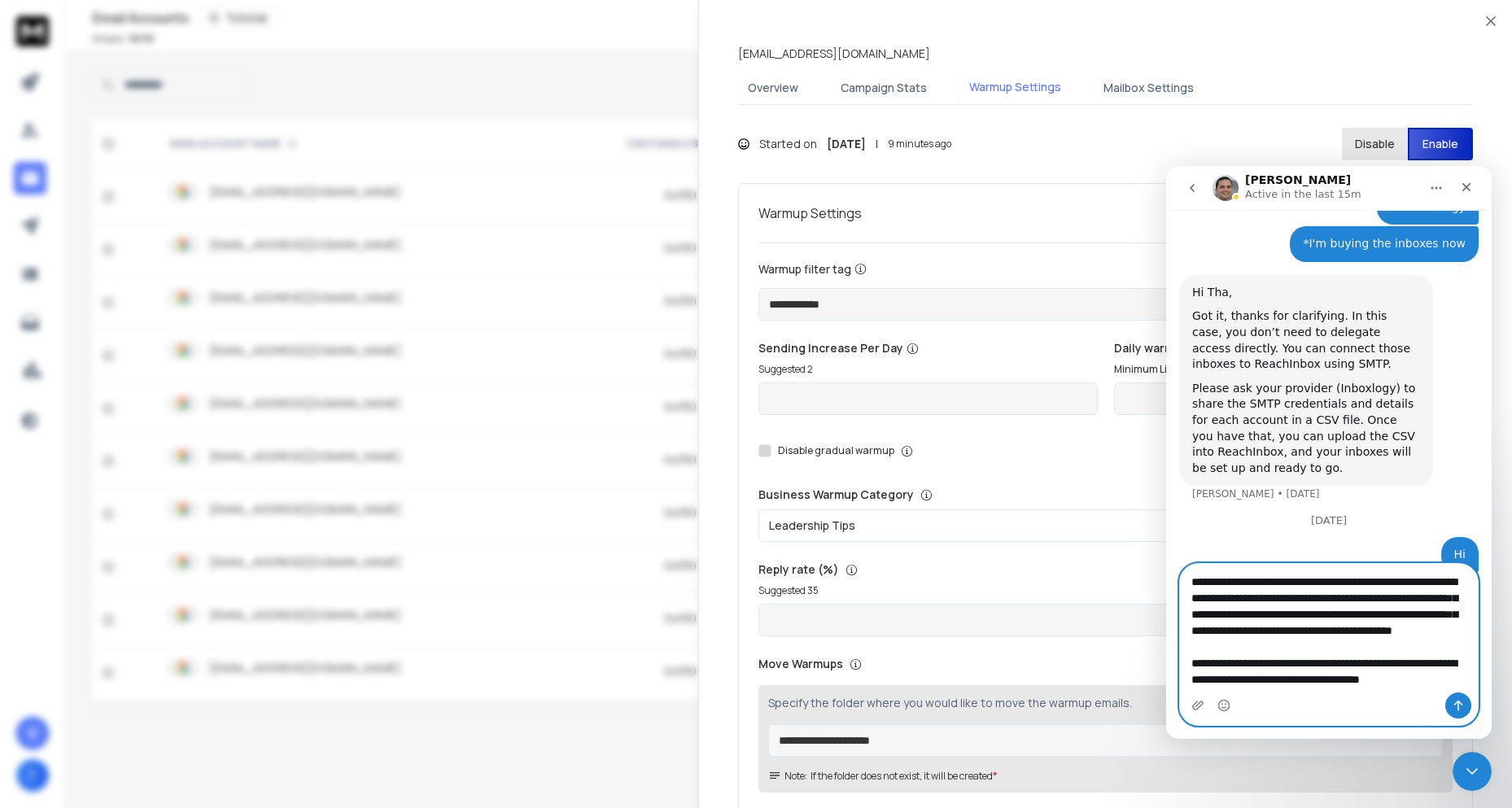
scroll to position [27, 0]
type textarea "**********"
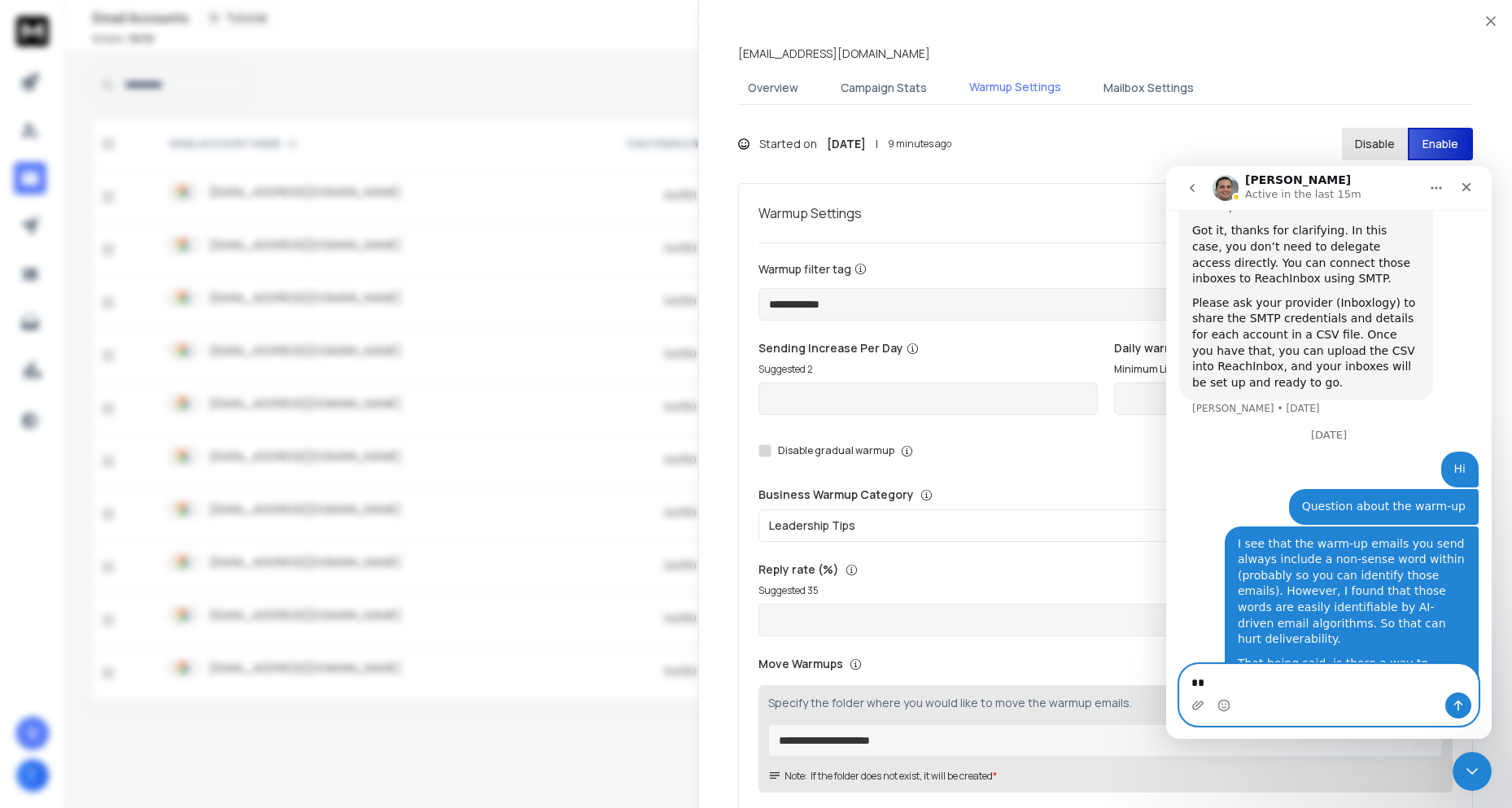
scroll to position [712, 0]
type textarea "*****"
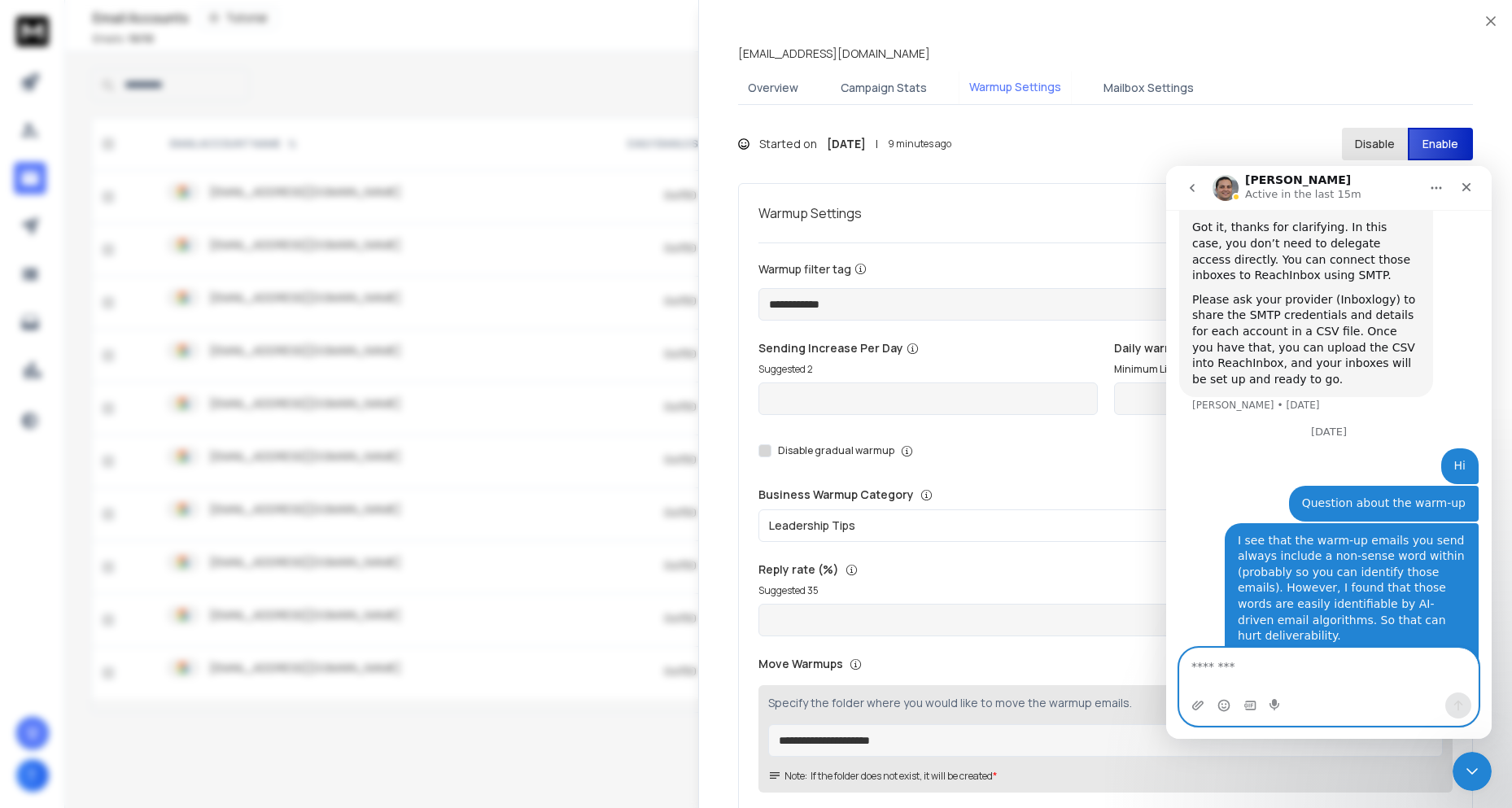
scroll to position [696, 0]
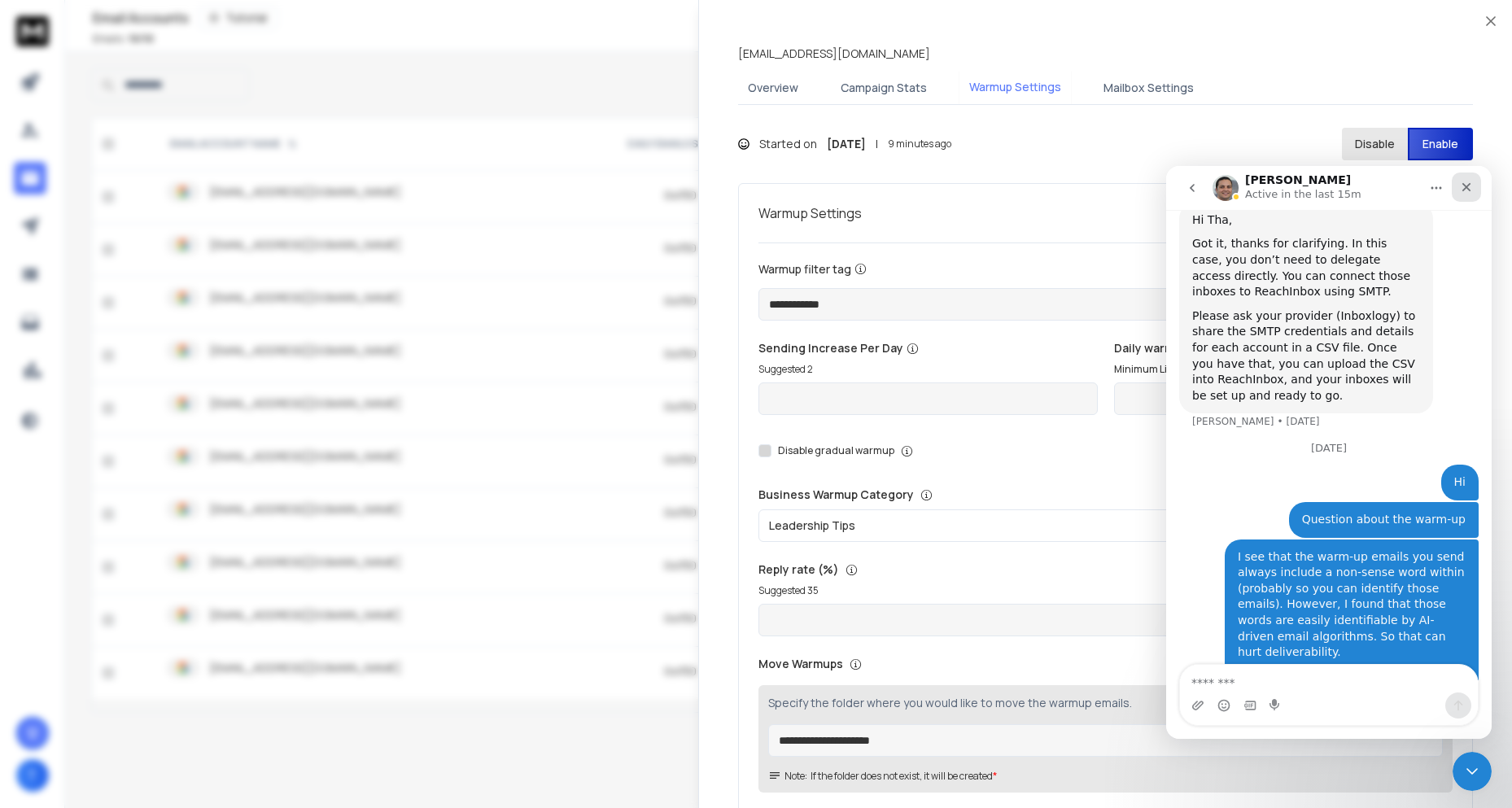
click at [1467, 189] on icon "Close" at bounding box center [1466, 187] width 9 height 9
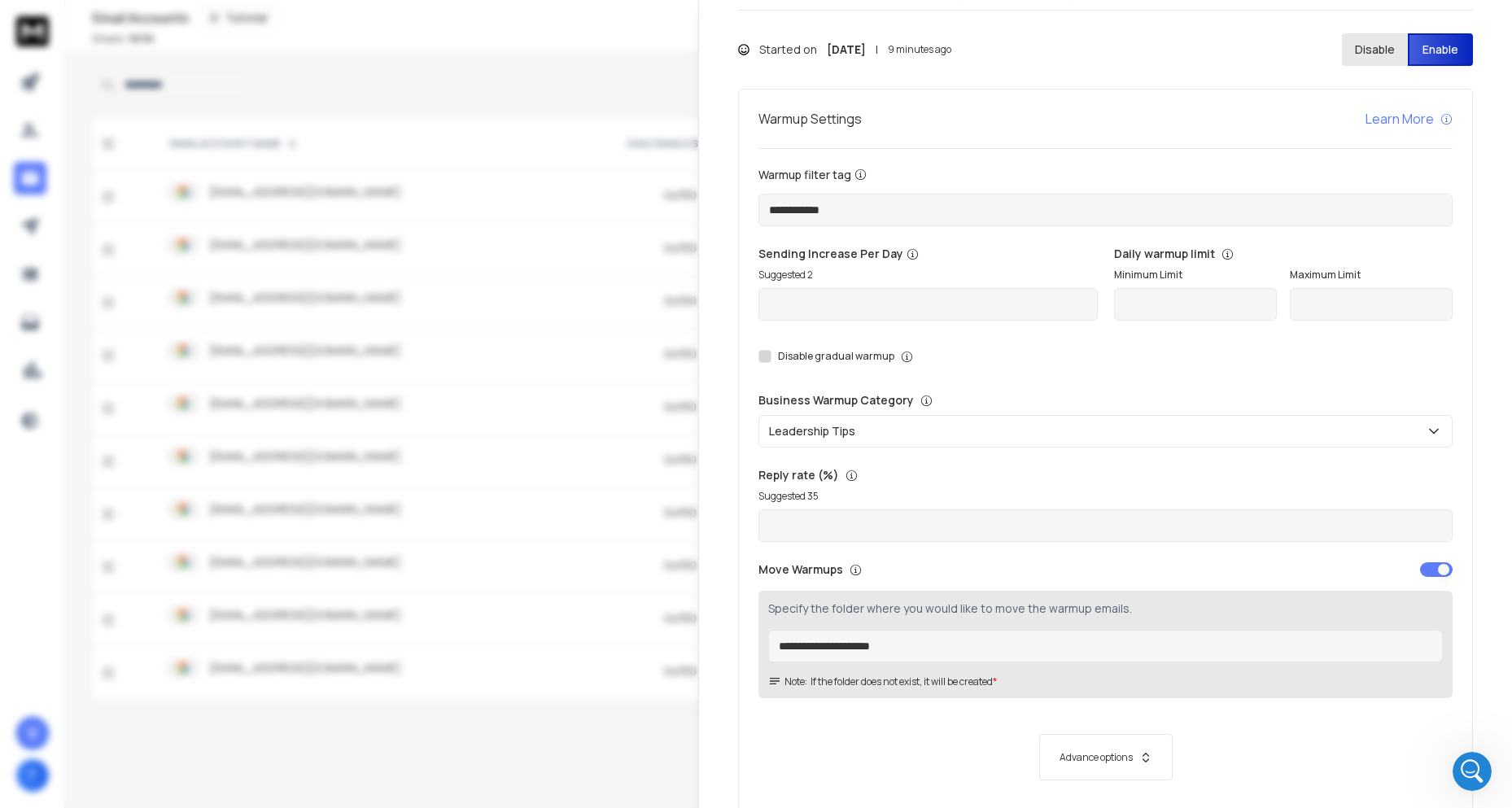
scroll to position [0, 0]
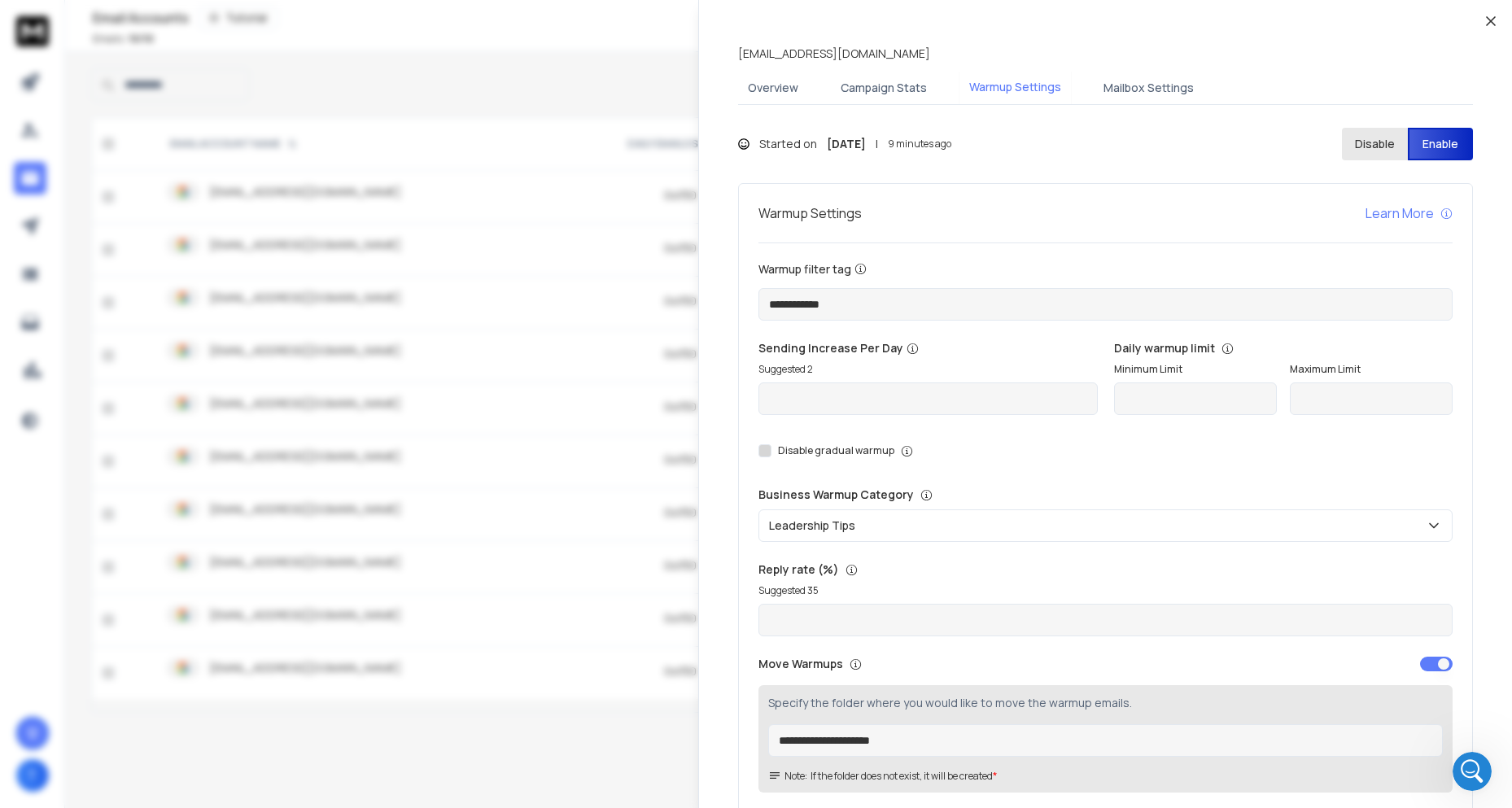
click at [1486, 19] on icon "button" at bounding box center [1491, 21] width 16 height 16
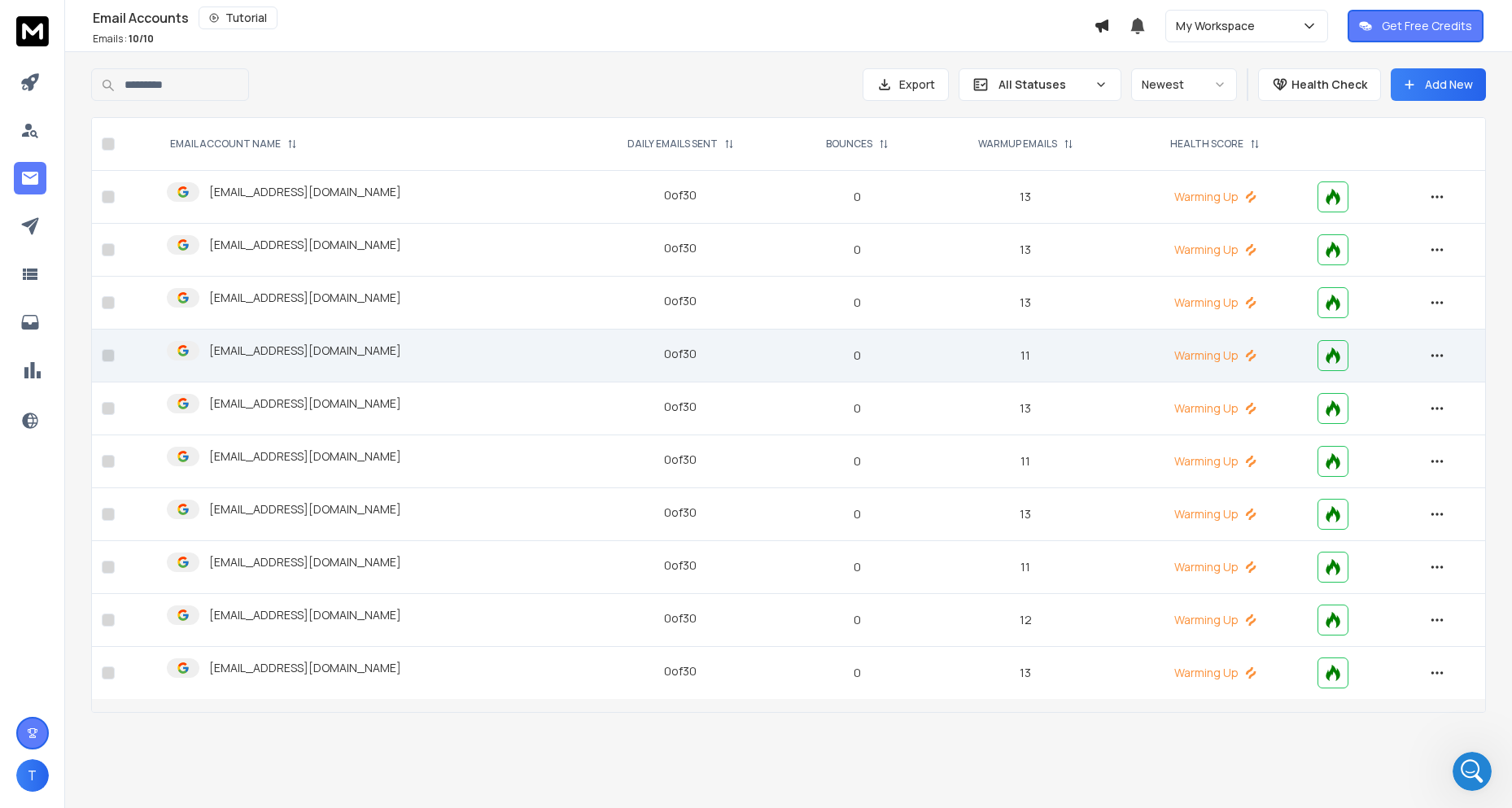
click at [1106, 343] on td "11" at bounding box center [1026, 356] width 195 height 53
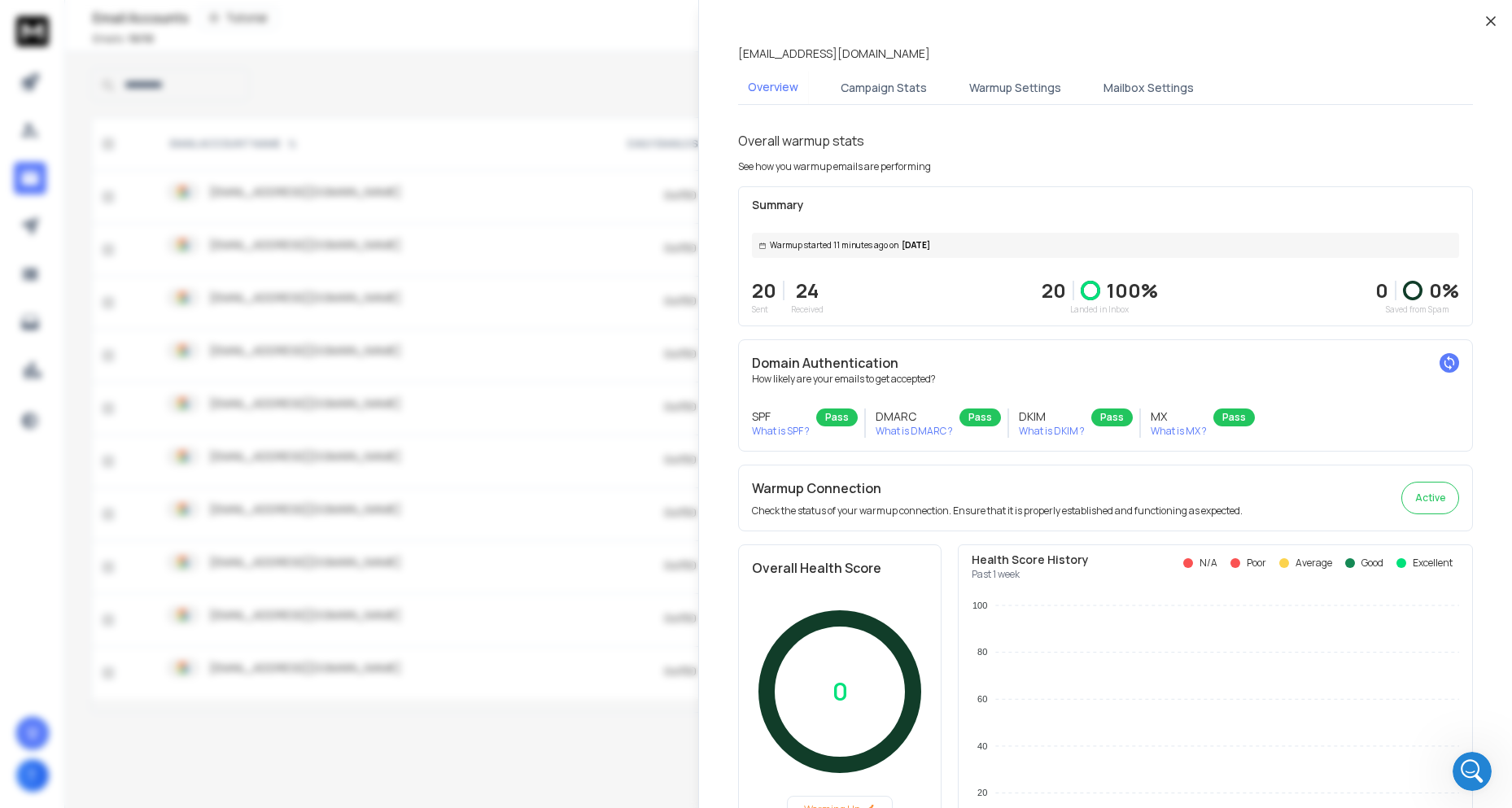
click at [1487, 21] on icon "button" at bounding box center [1491, 21] width 8 height 8
